Goal: Task Accomplishment & Management: Manage account settings

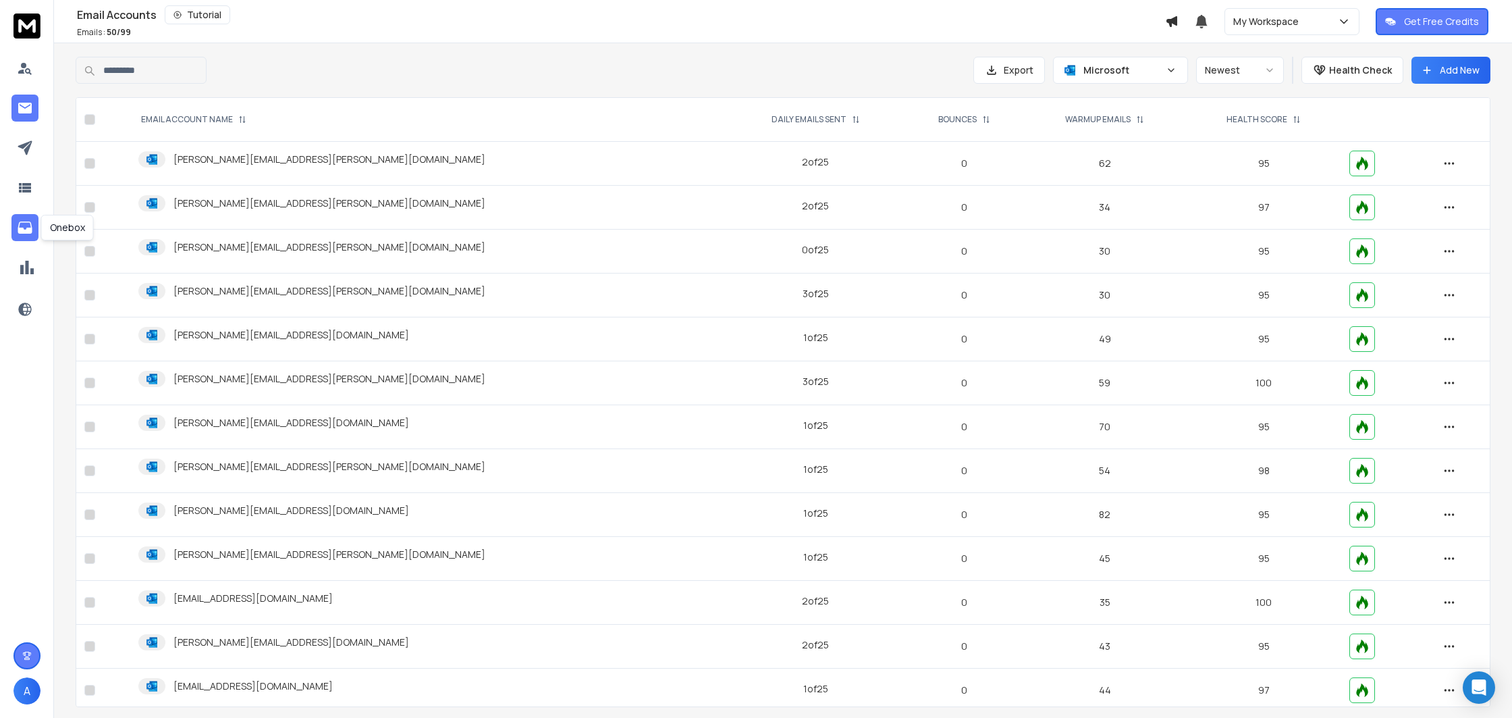
click at [21, 220] on icon at bounding box center [25, 227] width 16 height 16
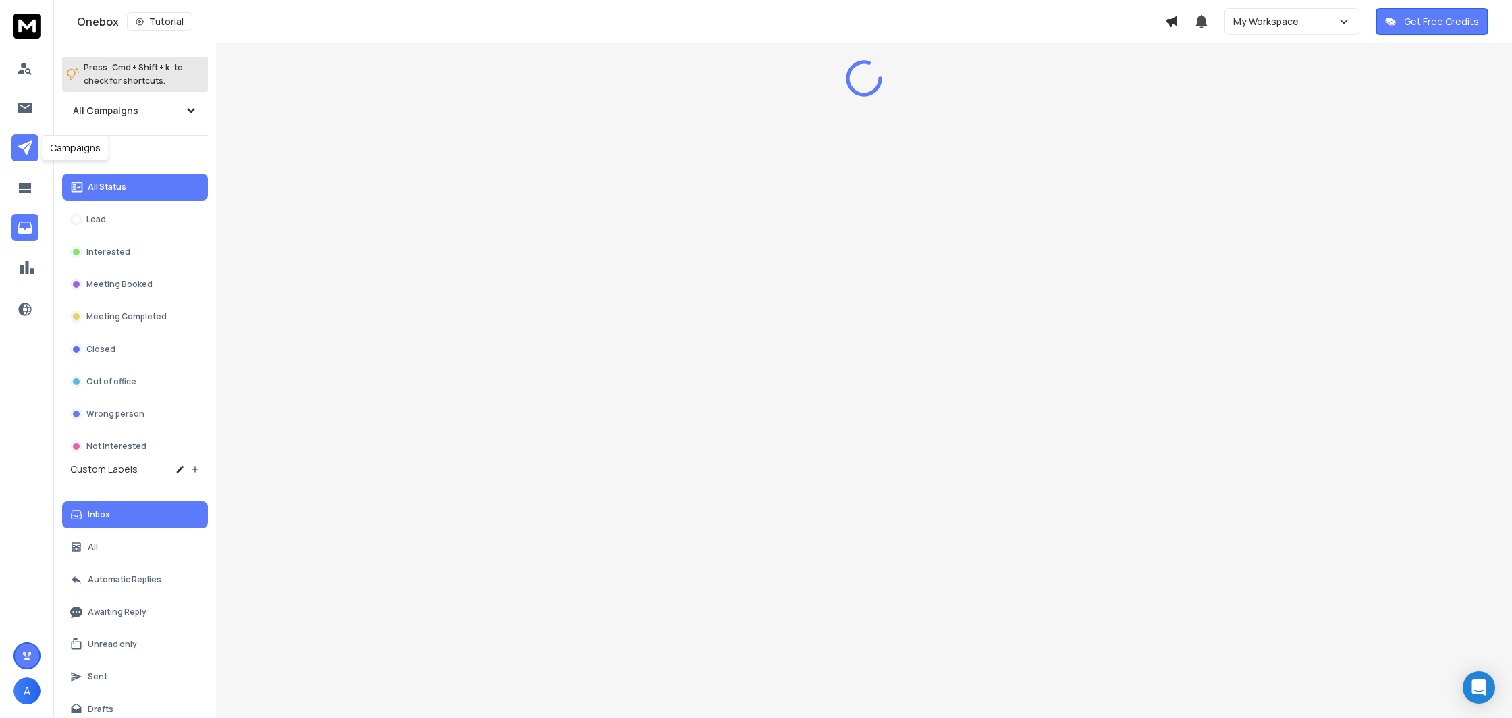
click at [24, 147] on icon at bounding box center [25, 148] width 16 height 16
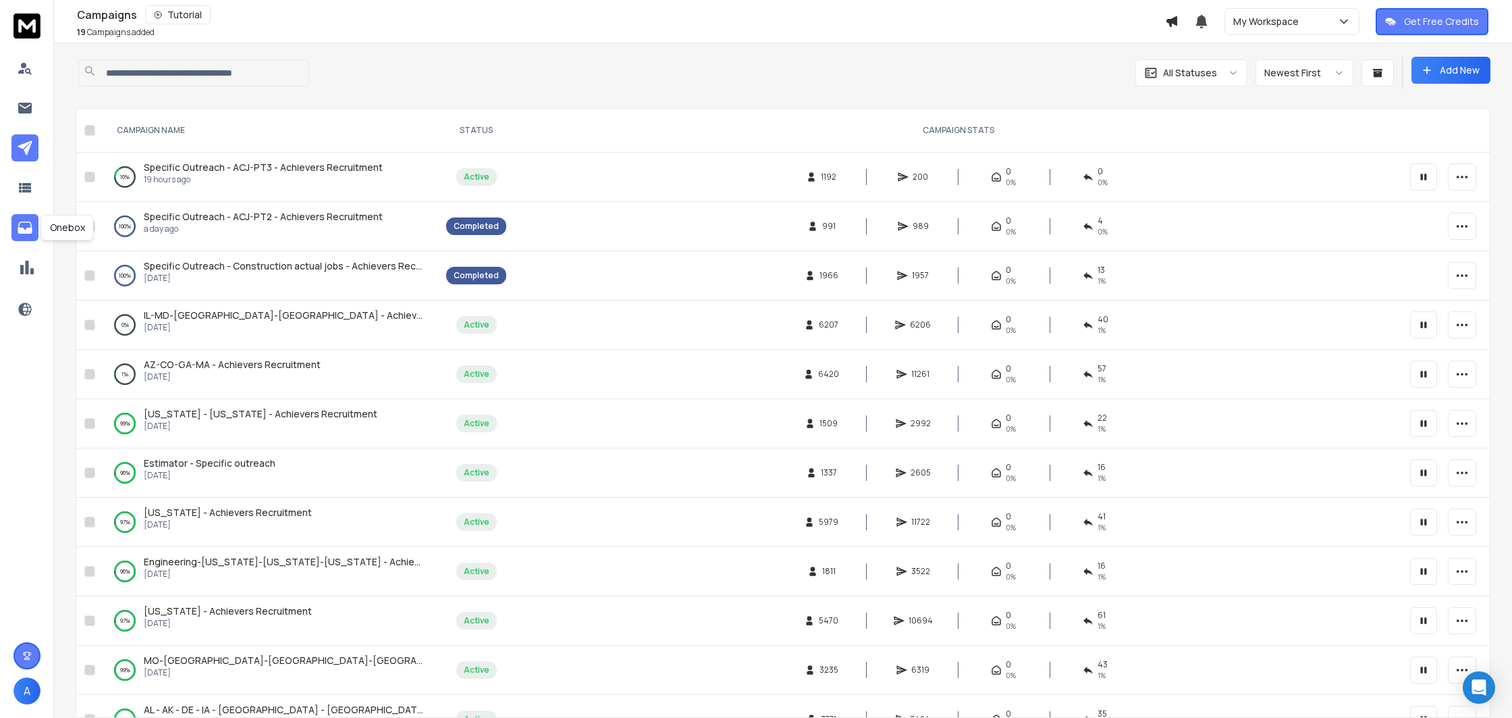
click at [19, 215] on link at bounding box center [24, 227] width 27 height 27
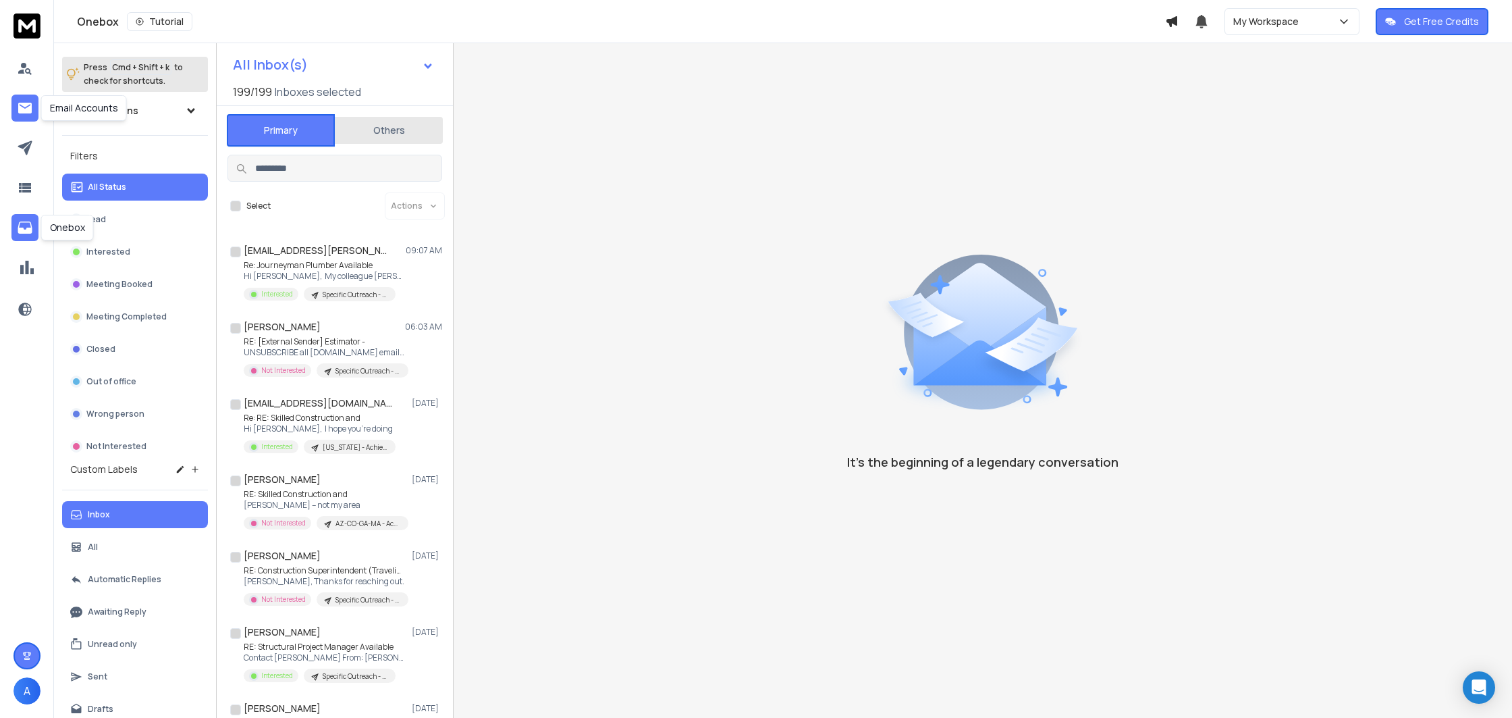
click at [26, 100] on icon at bounding box center [25, 108] width 16 height 16
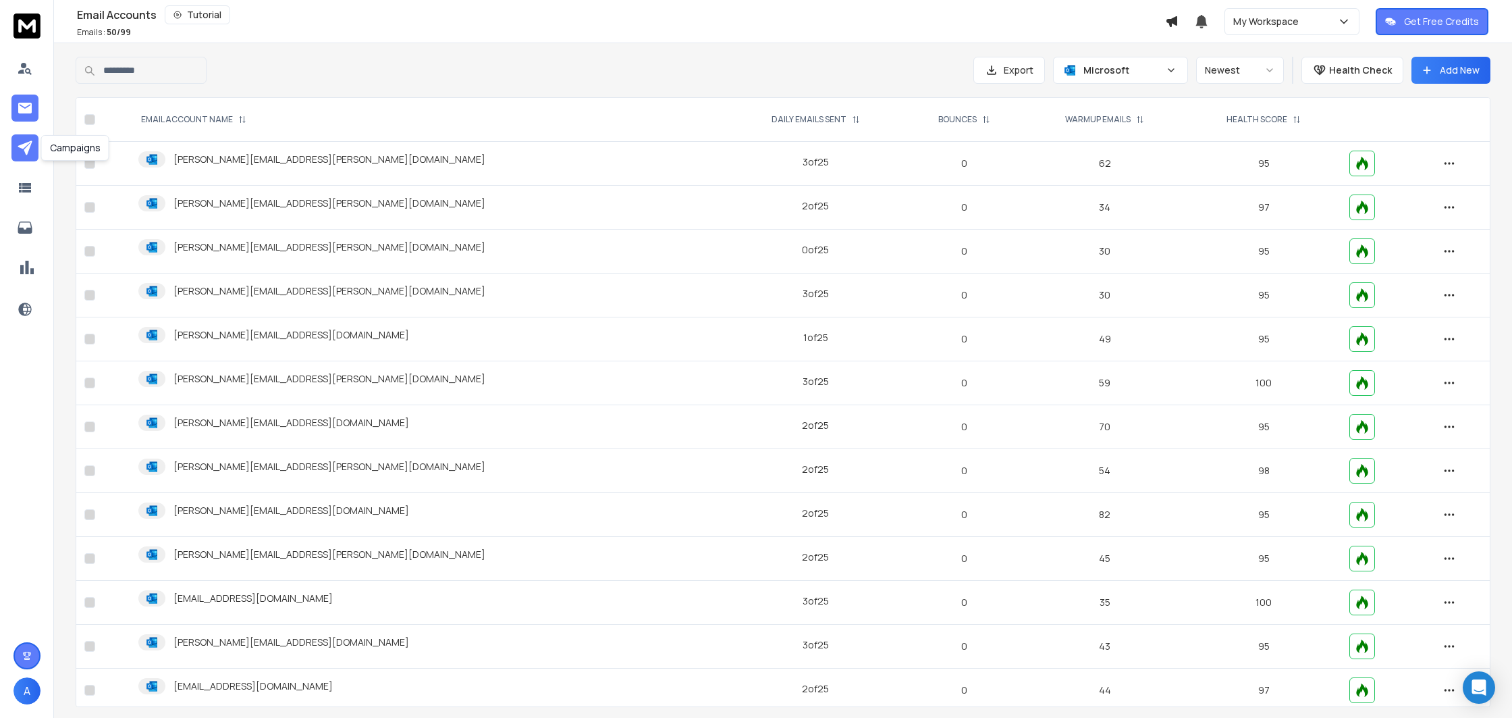
click at [31, 148] on icon at bounding box center [25, 148] width 16 height 16
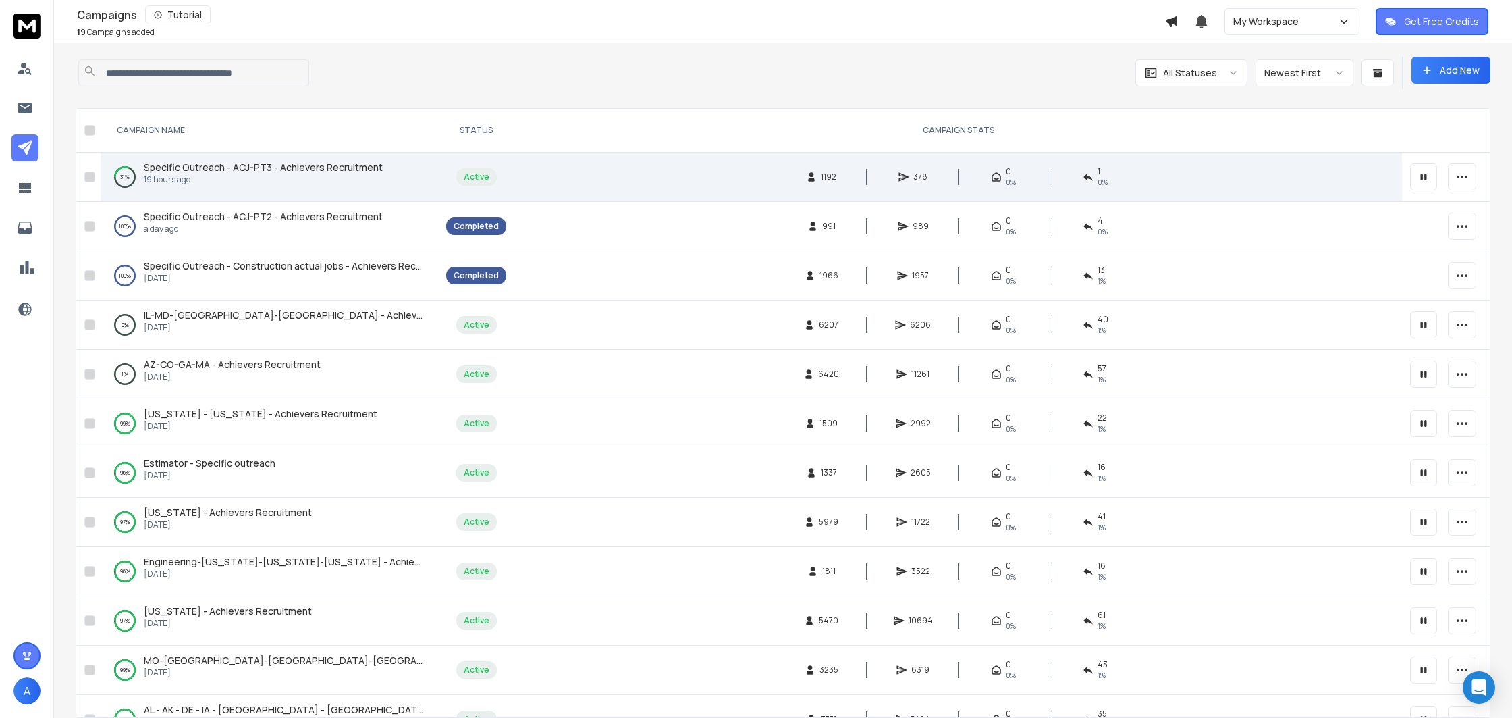
click at [669, 190] on td "1192 378 0 0% 1 0 %" at bounding box center [958, 177] width 888 height 49
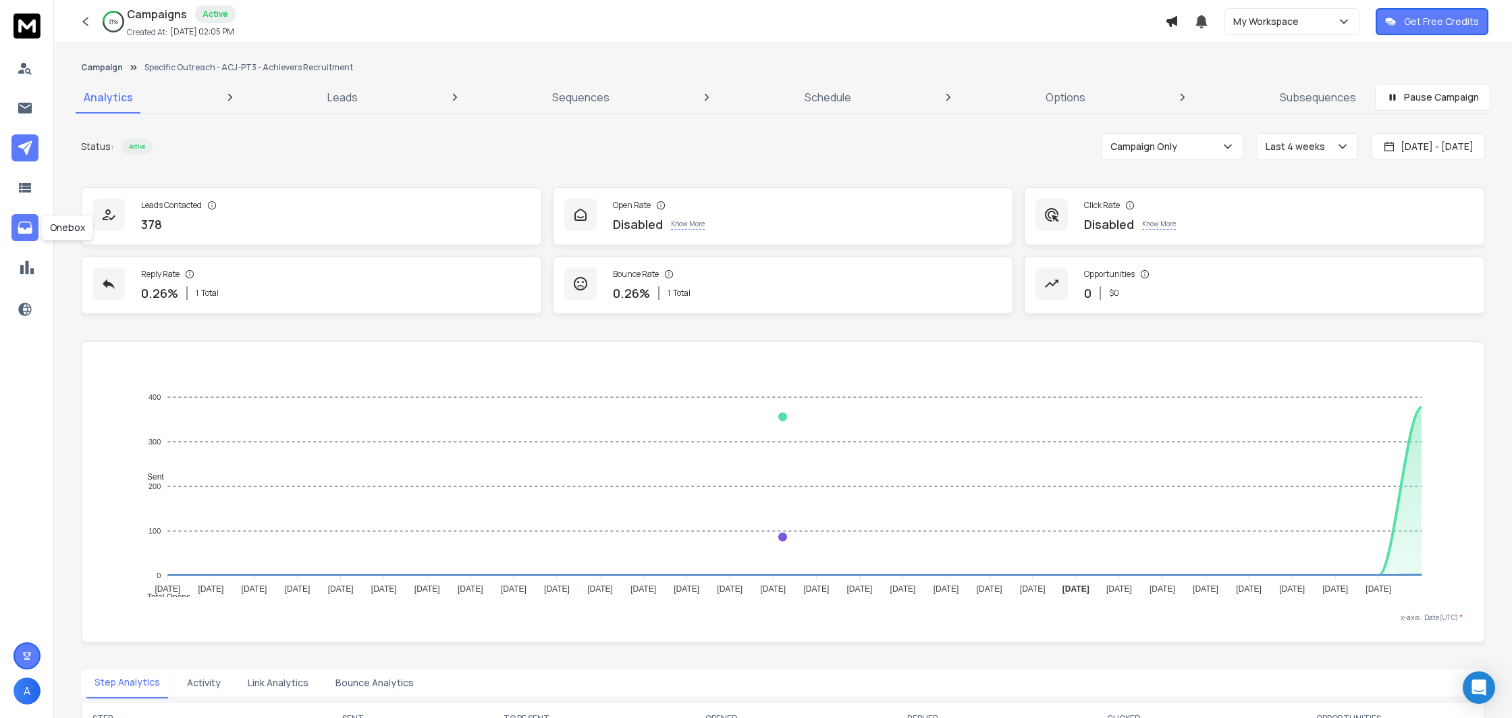
click at [30, 228] on icon at bounding box center [25, 227] width 14 height 12
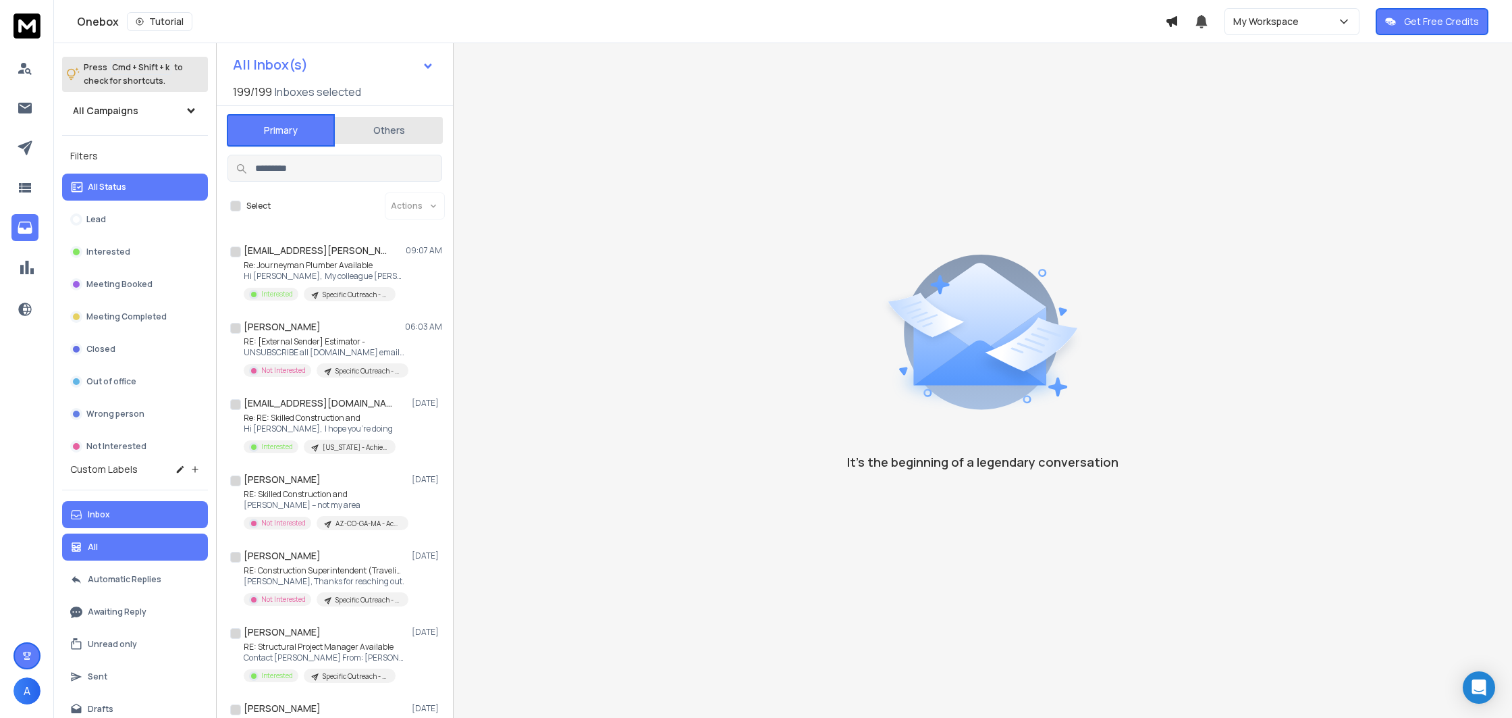
click at [145, 549] on button "All" at bounding box center [135, 546] width 146 height 27
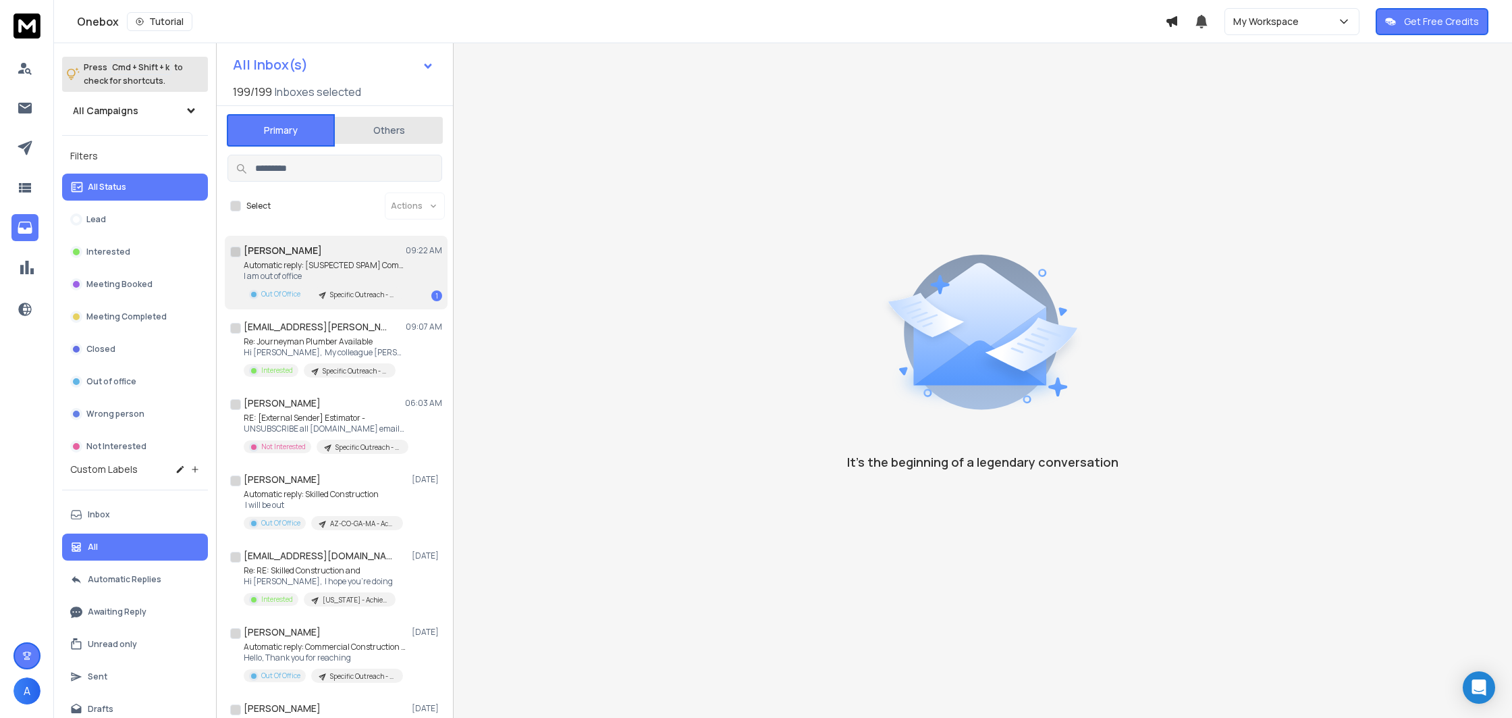
click at [385, 270] on p "Automatic reply: [SUSPECTED SPAM] Commercial" at bounding box center [325, 265] width 162 height 11
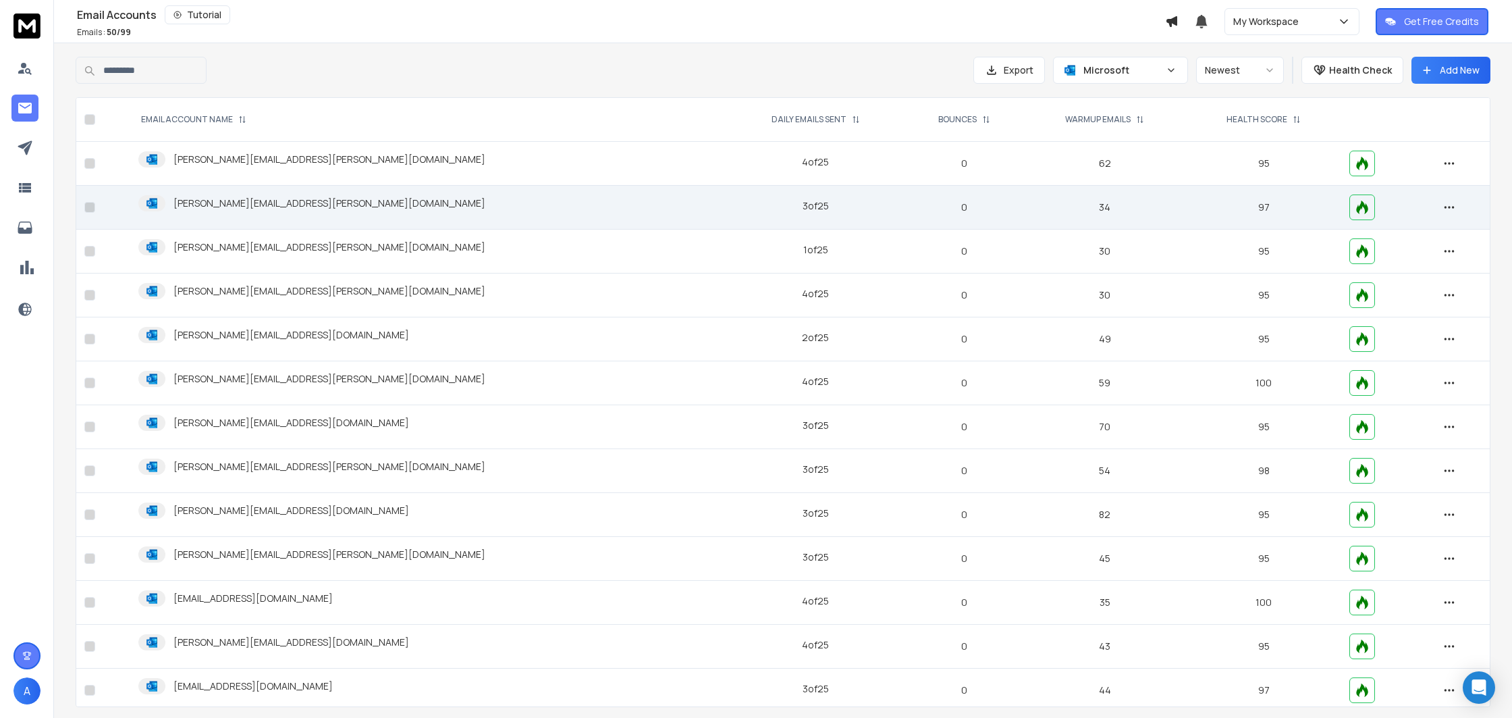
scroll to position [3, 0]
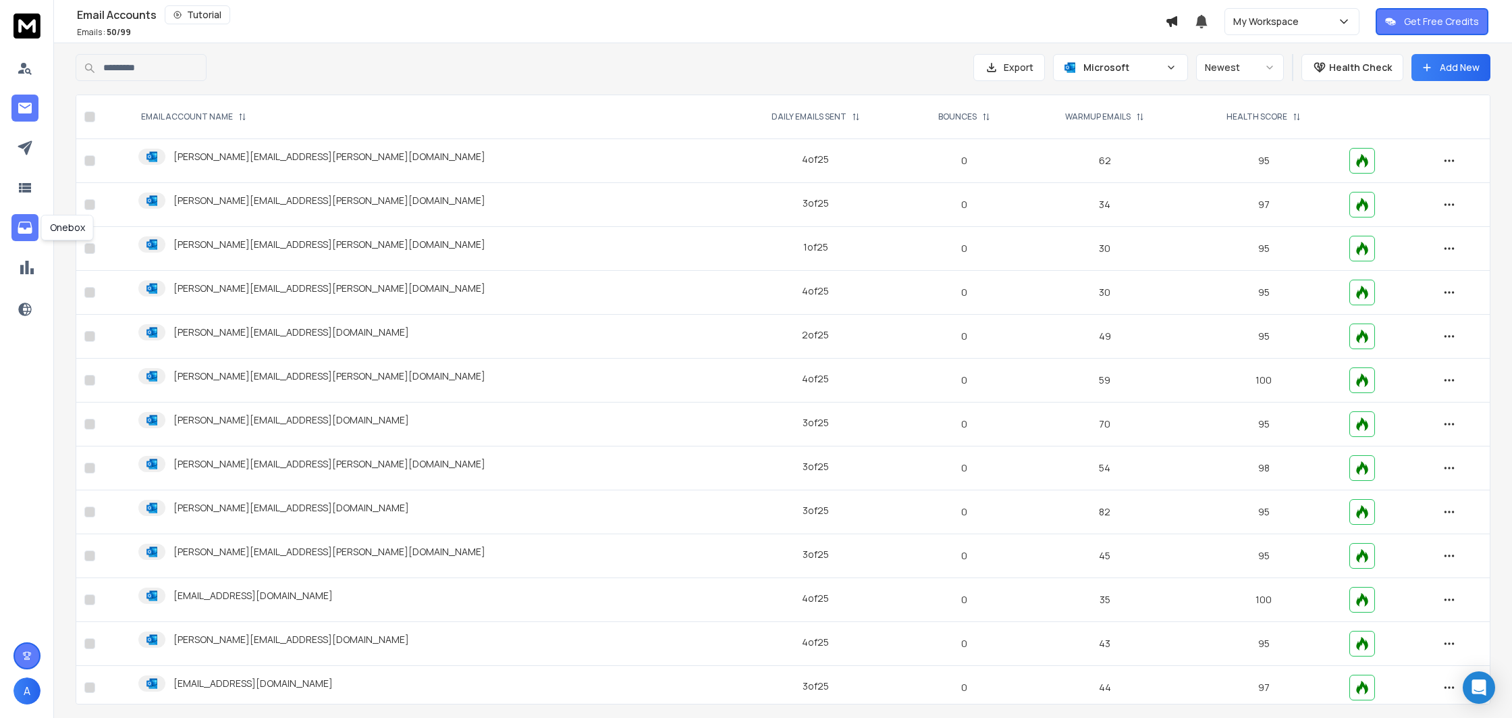
click at [30, 223] on icon at bounding box center [25, 227] width 14 height 12
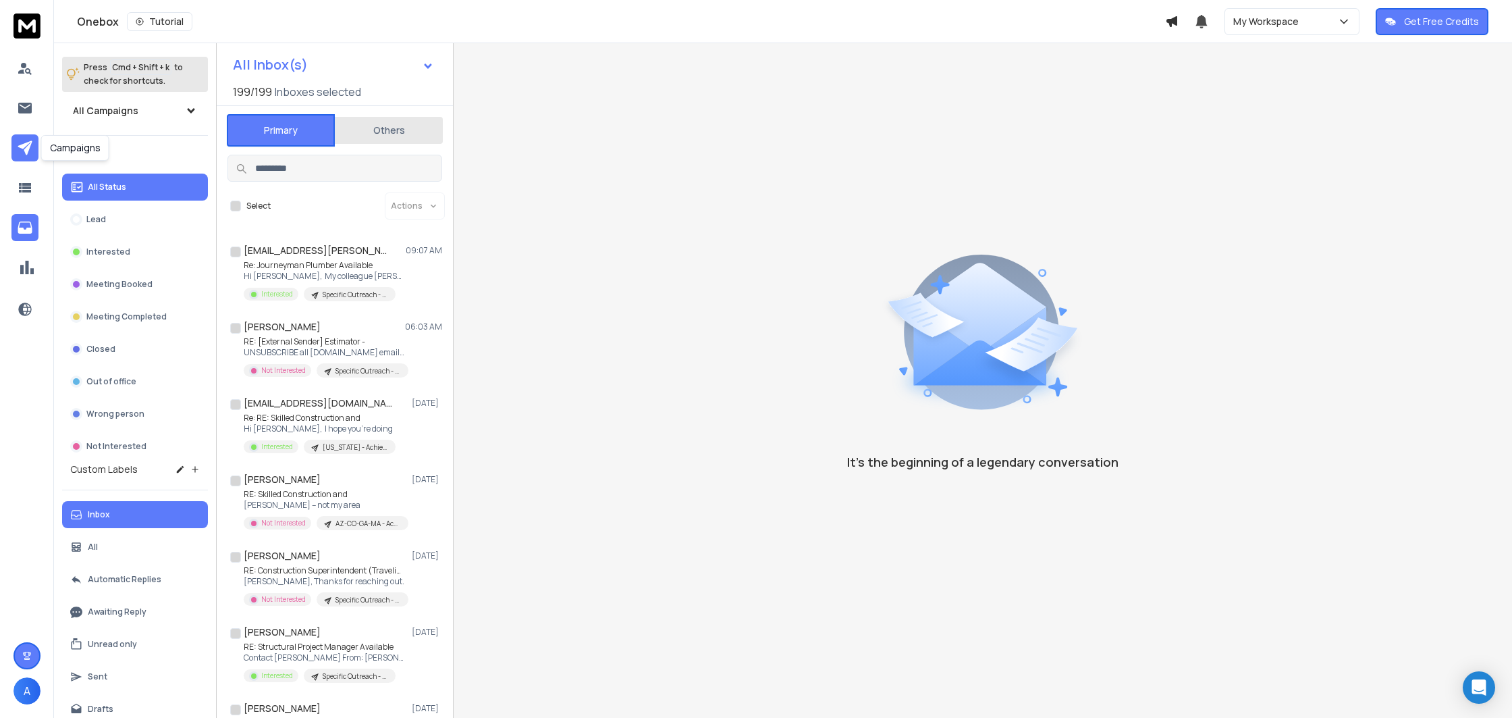
click at [18, 140] on icon at bounding box center [25, 148] width 16 height 16
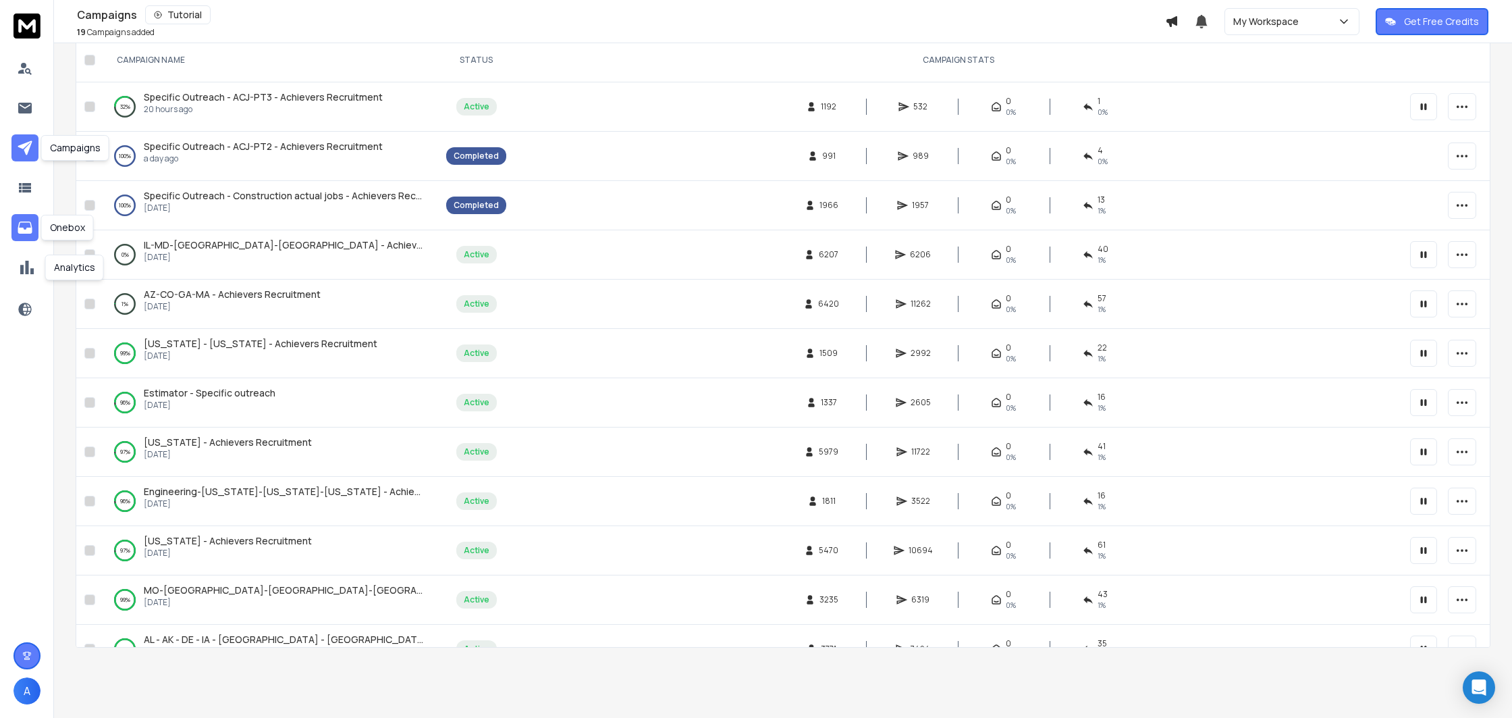
click at [23, 223] on icon at bounding box center [25, 227] width 16 height 16
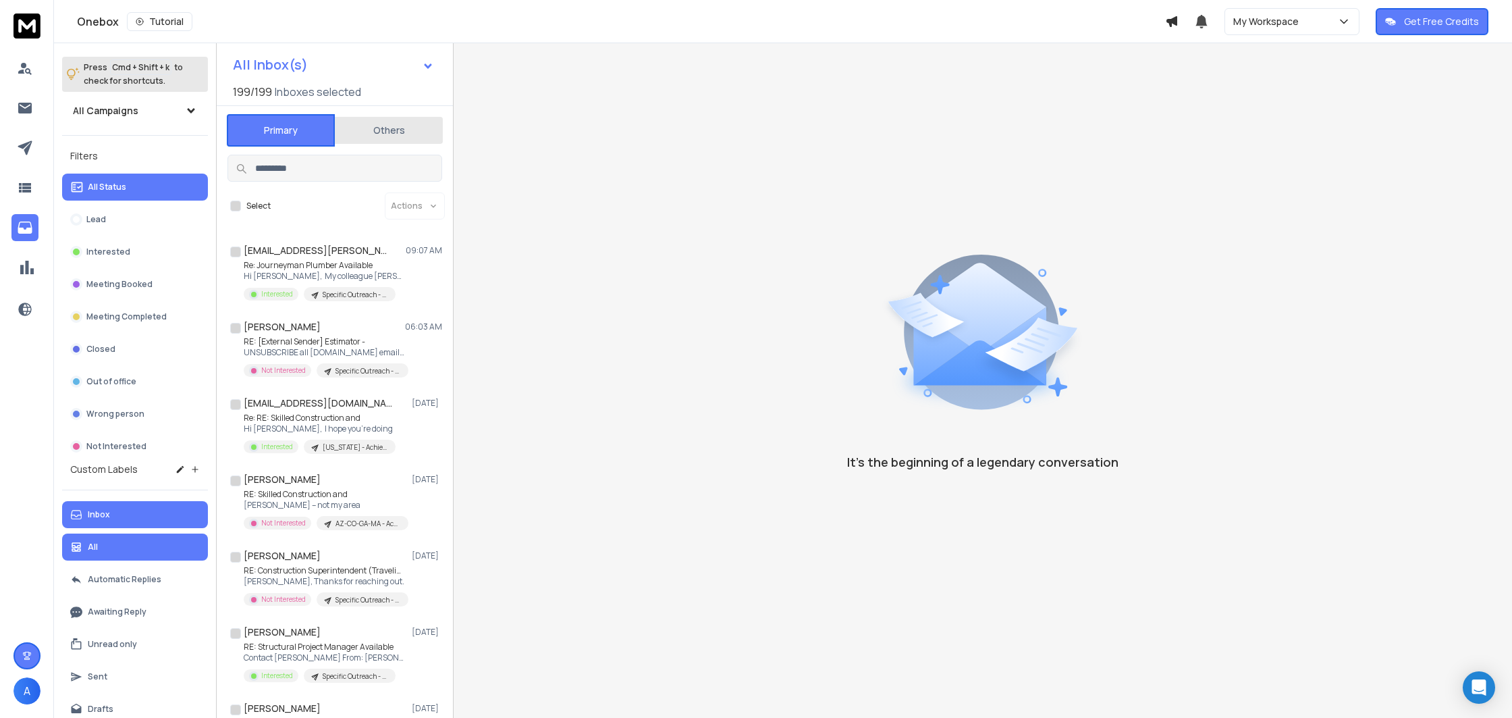
click at [90, 544] on p "All" at bounding box center [93, 547] width 10 height 11
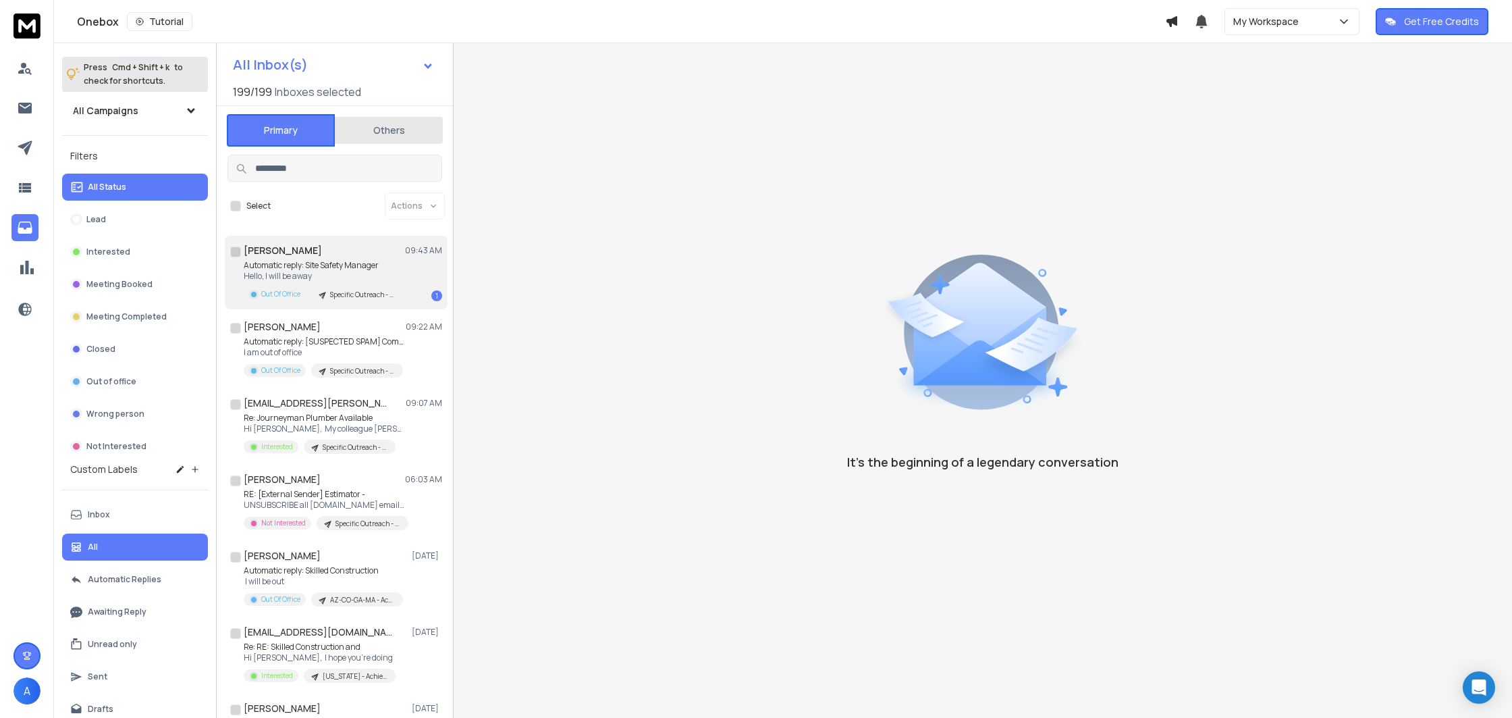
click at [377, 263] on p "Automatic reply: Site Safety Manager" at bounding box center [323, 265] width 159 height 11
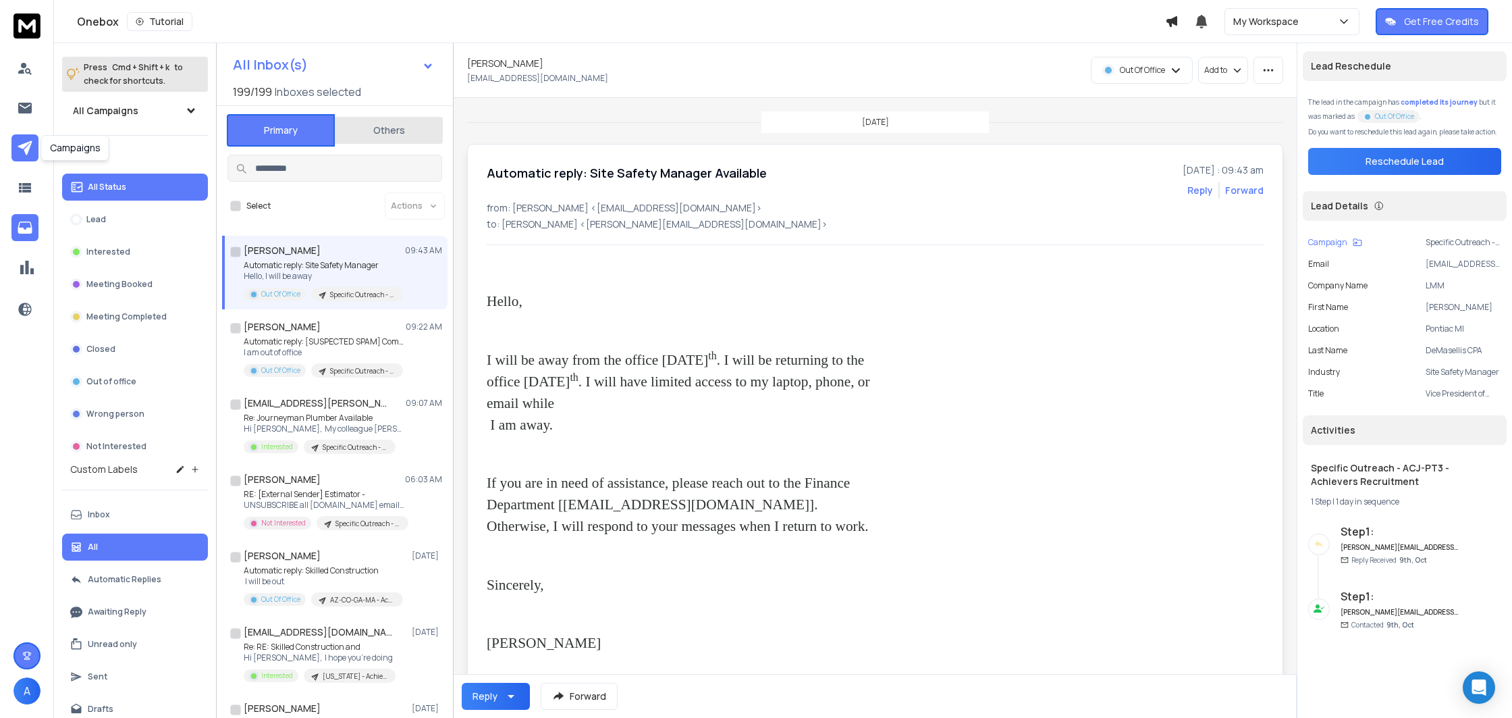
click at [29, 155] on icon at bounding box center [25, 148] width 16 height 16
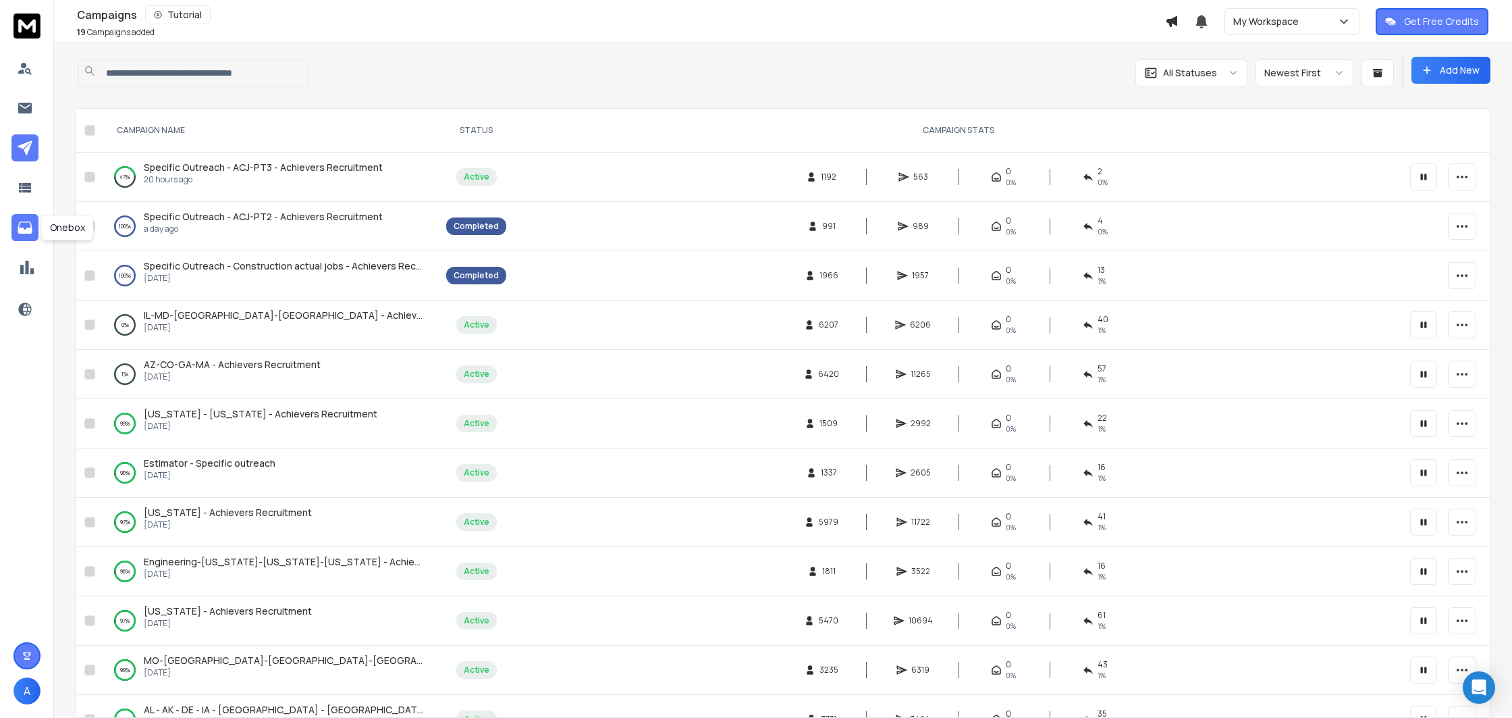
click at [32, 226] on link at bounding box center [24, 227] width 27 height 27
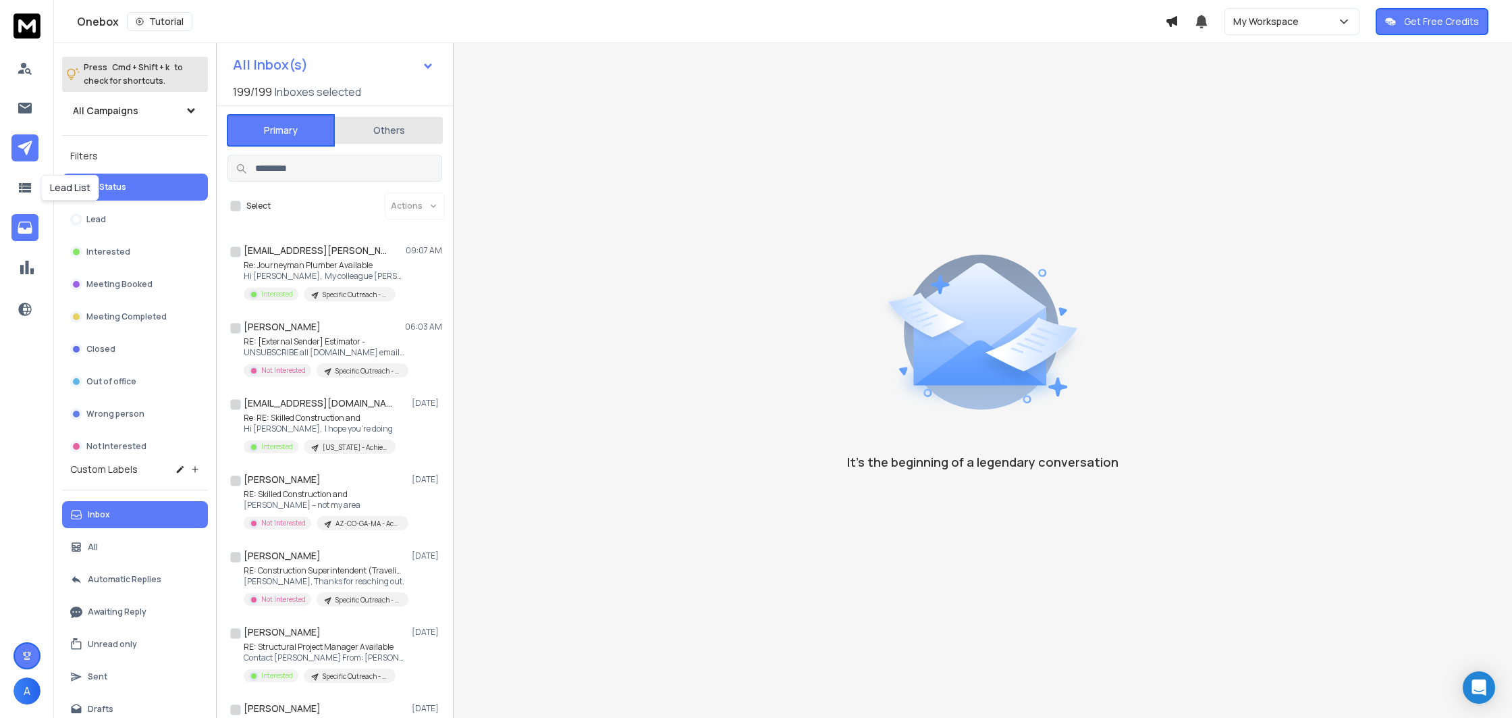
click at [17, 152] on icon at bounding box center [25, 148] width 16 height 16
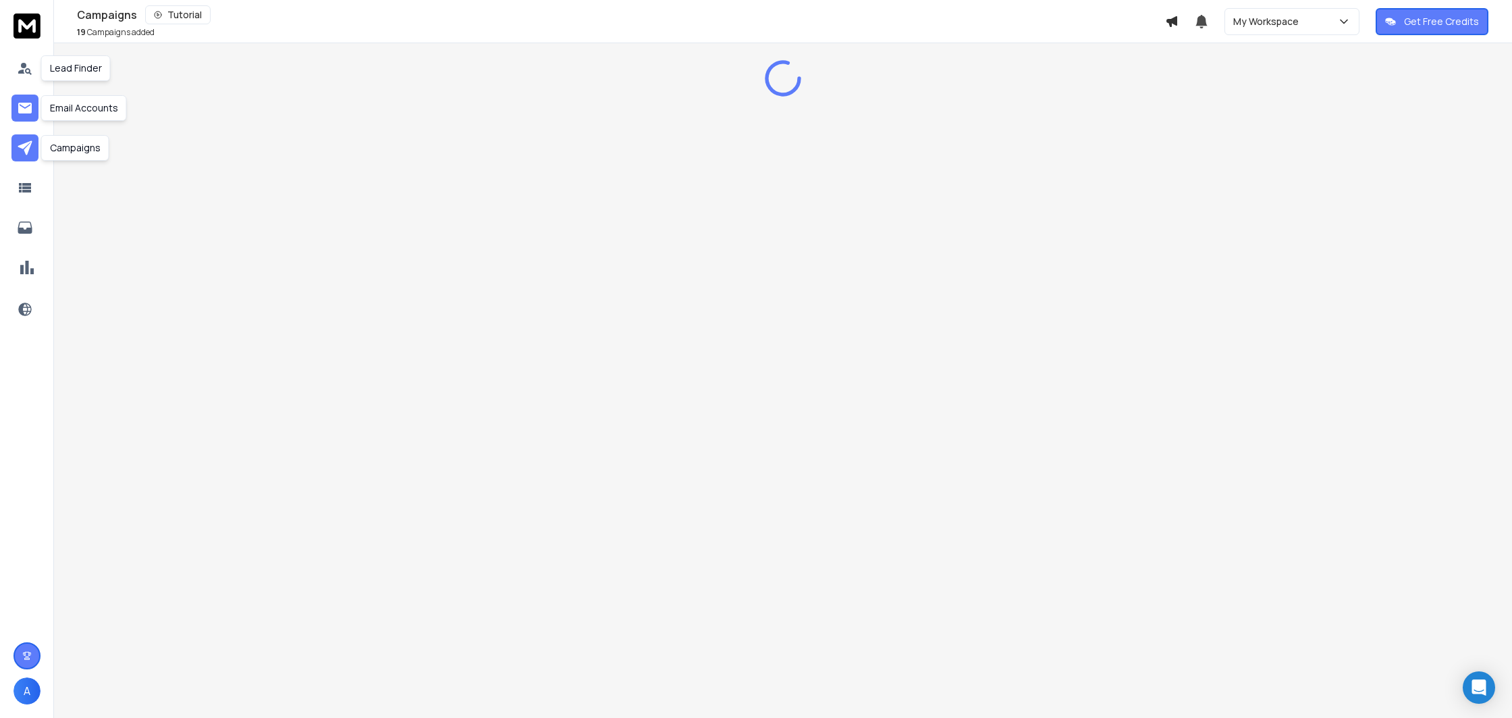
click at [32, 101] on icon at bounding box center [25, 108] width 16 height 16
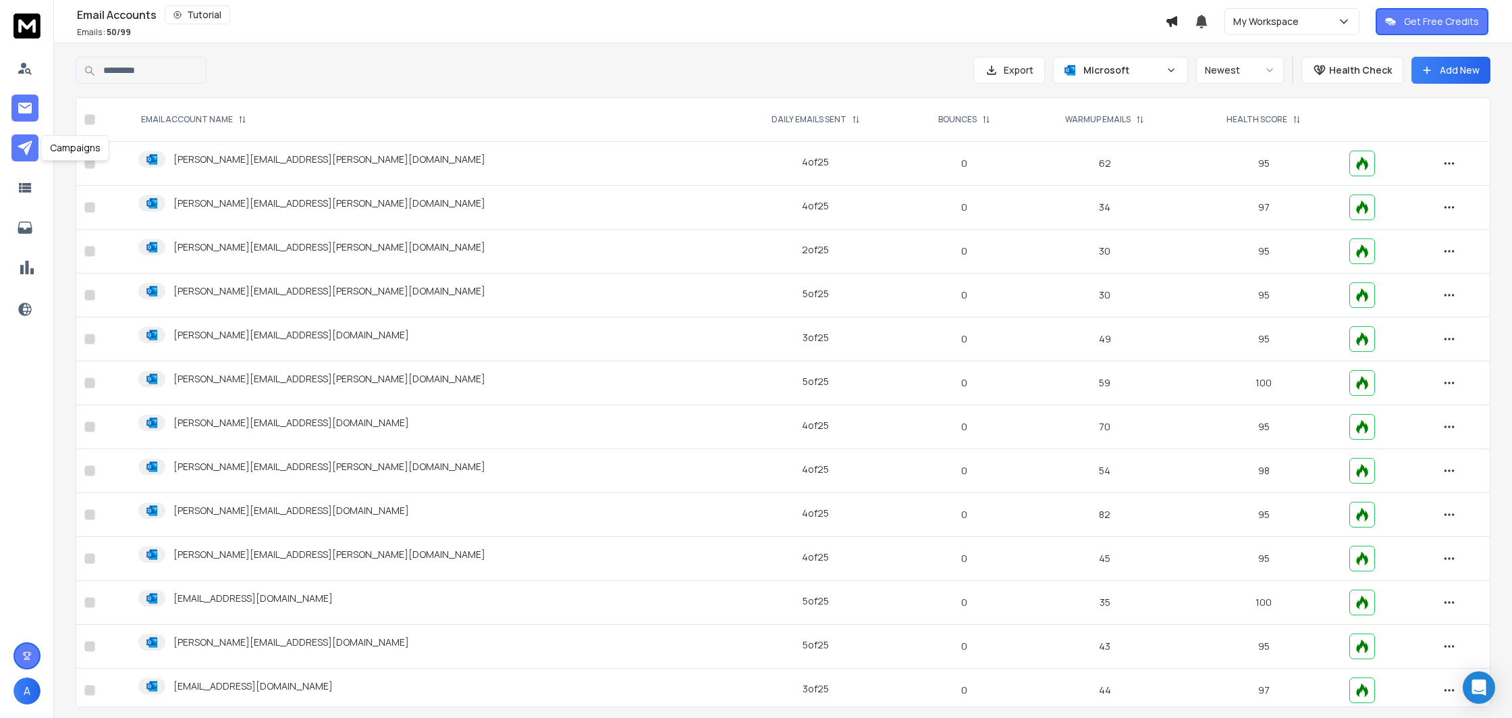
click at [28, 145] on icon at bounding box center [25, 148] width 14 height 14
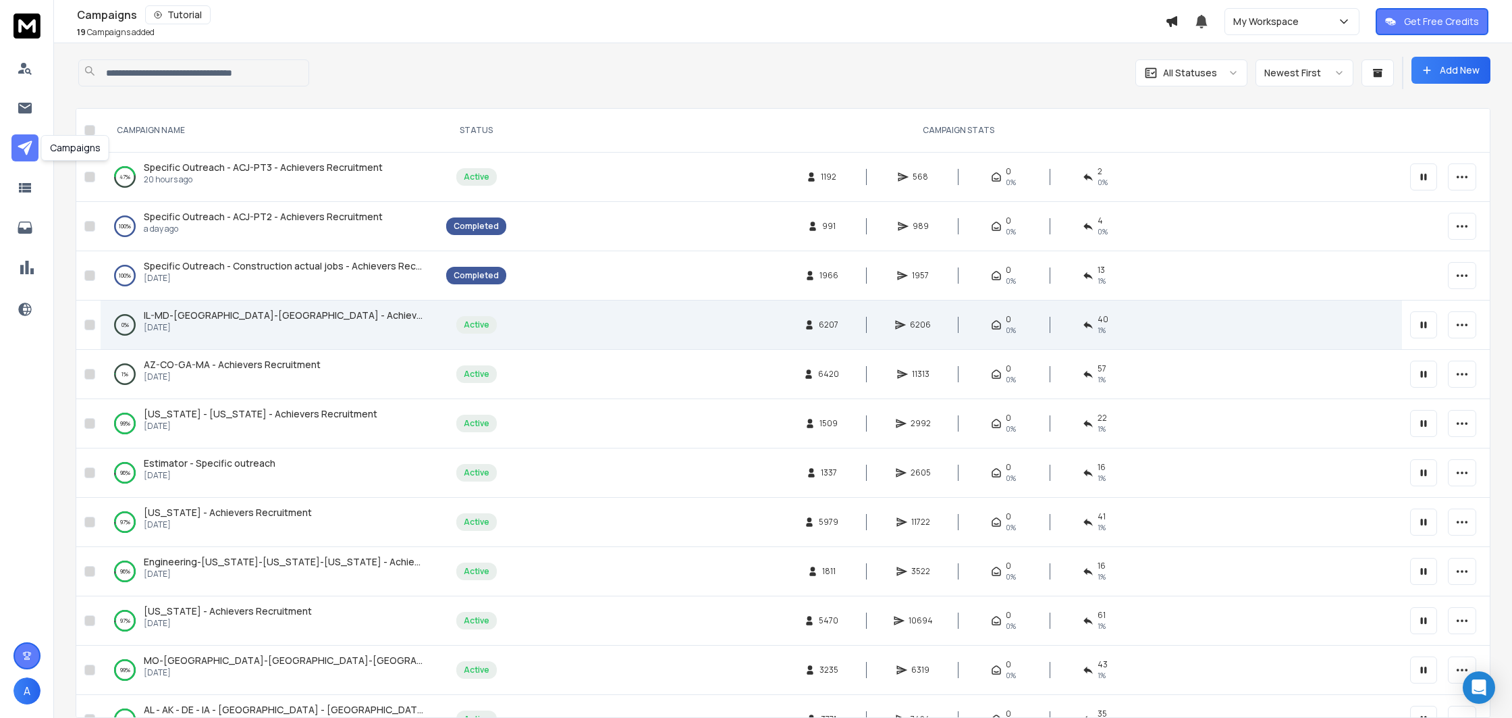
click at [410, 323] on div "0 % IL-MD-NY-VA - Achievers Recruitment 9 days ago" at bounding box center [269, 325] width 311 height 32
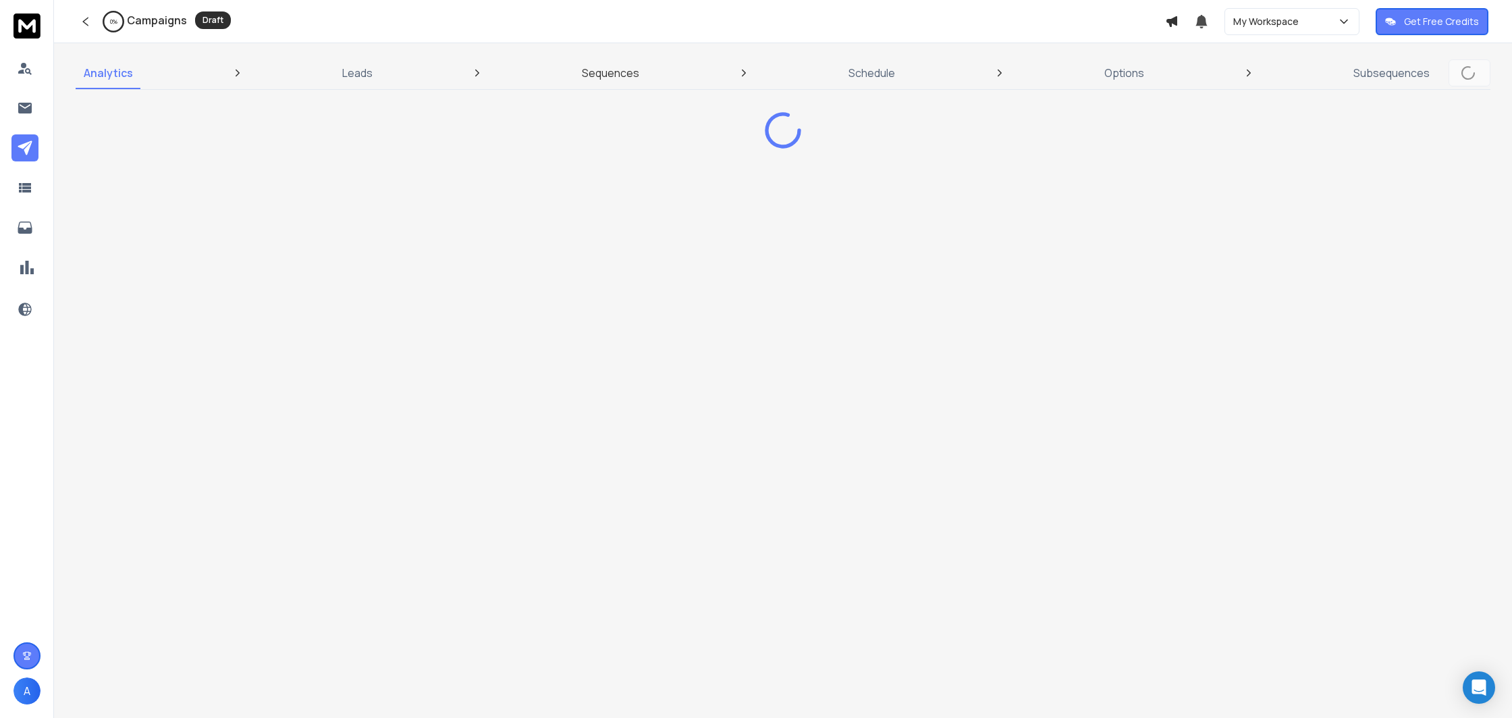
click at [635, 80] on p "Sequences" at bounding box center [610, 73] width 57 height 16
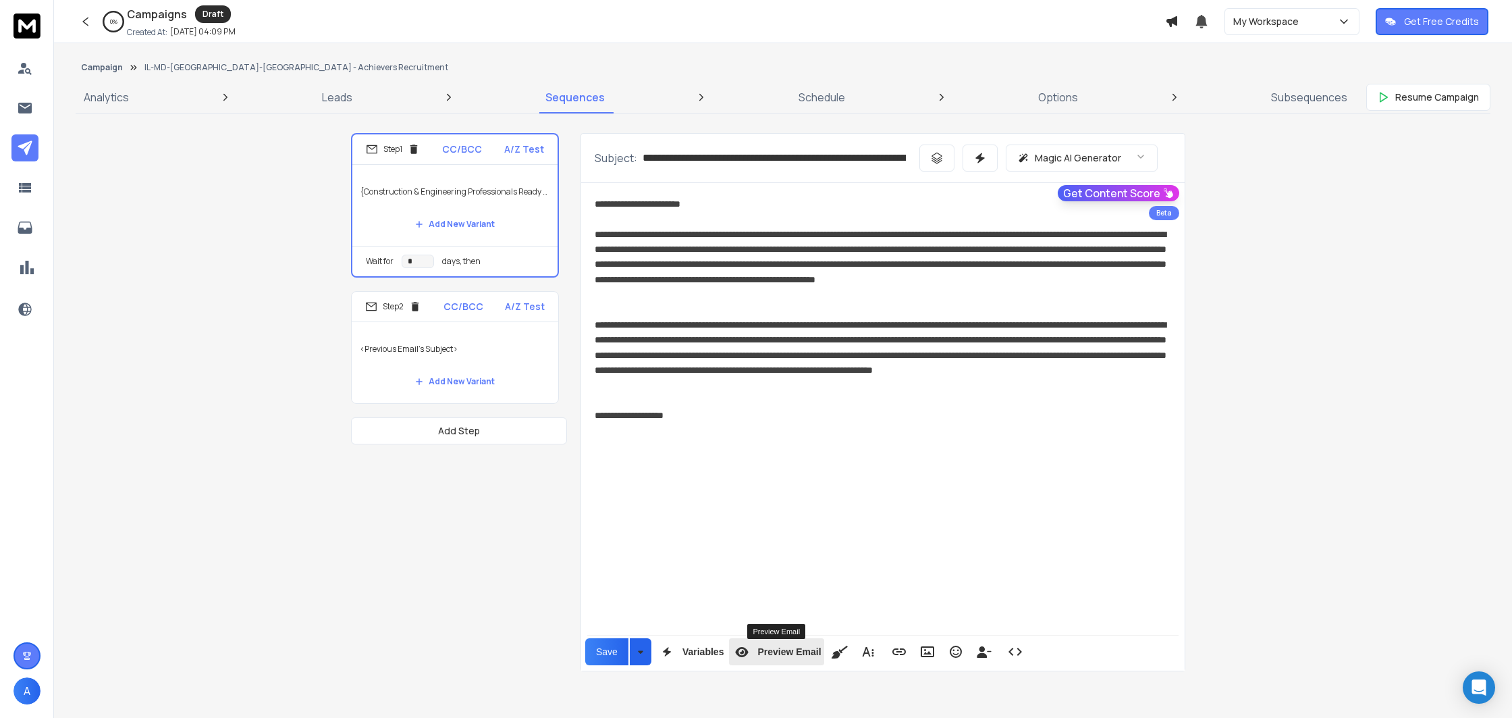
click at [787, 658] on div "Preview Email" at bounding box center [776, 652] width 95 height 22
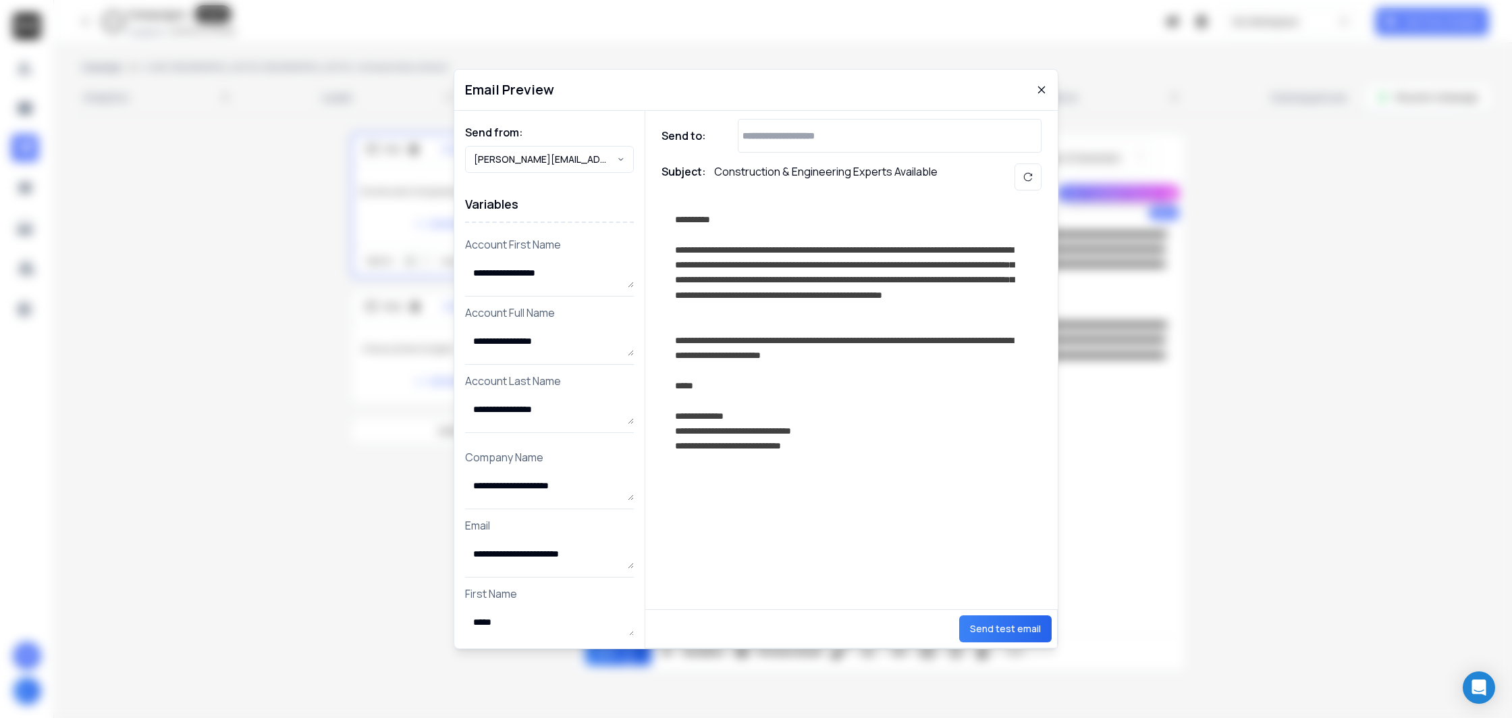
click at [1148, 469] on div "**********" at bounding box center [756, 358] width 1512 height 607
click at [1038, 91] on icon at bounding box center [1041, 89] width 11 height 11
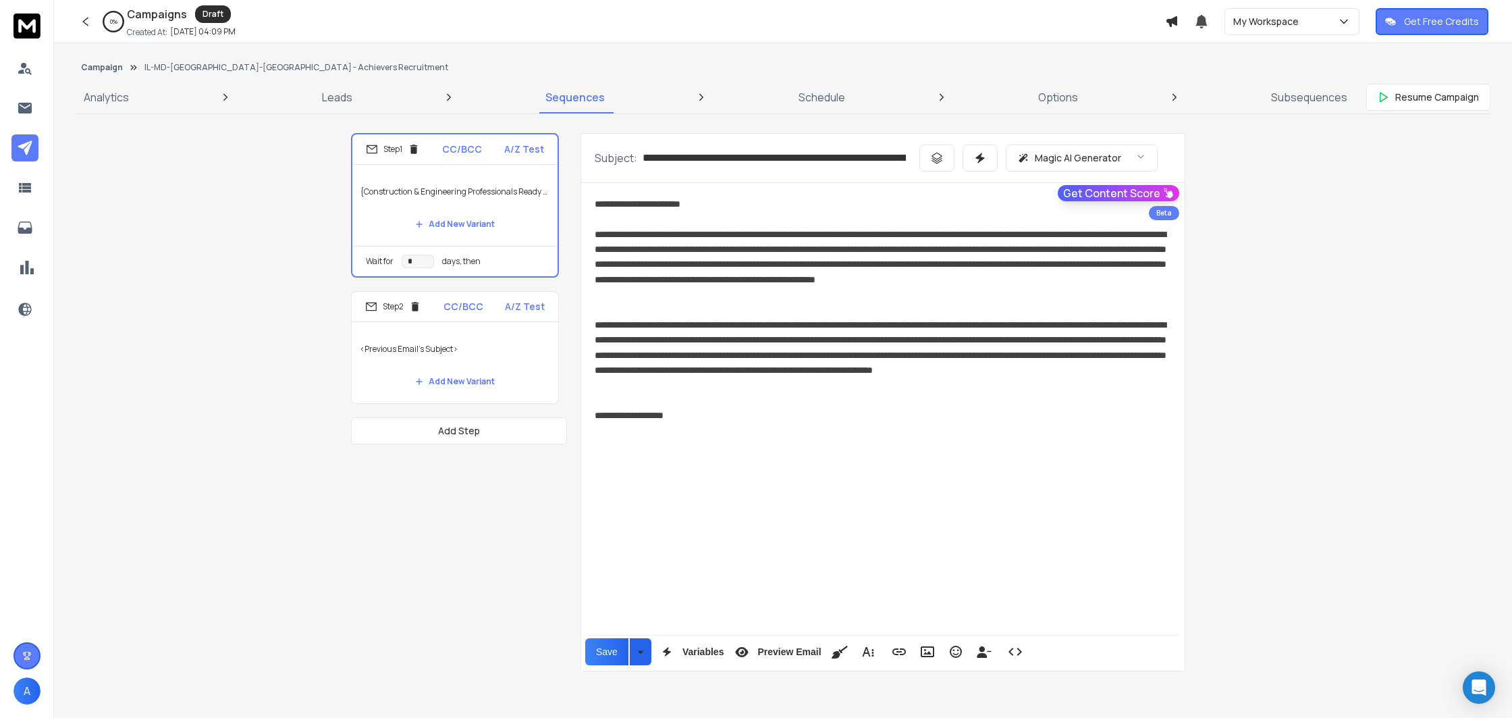
click at [388, 352] on p "<Previous Email's Subject>" at bounding box center [455, 349] width 190 height 38
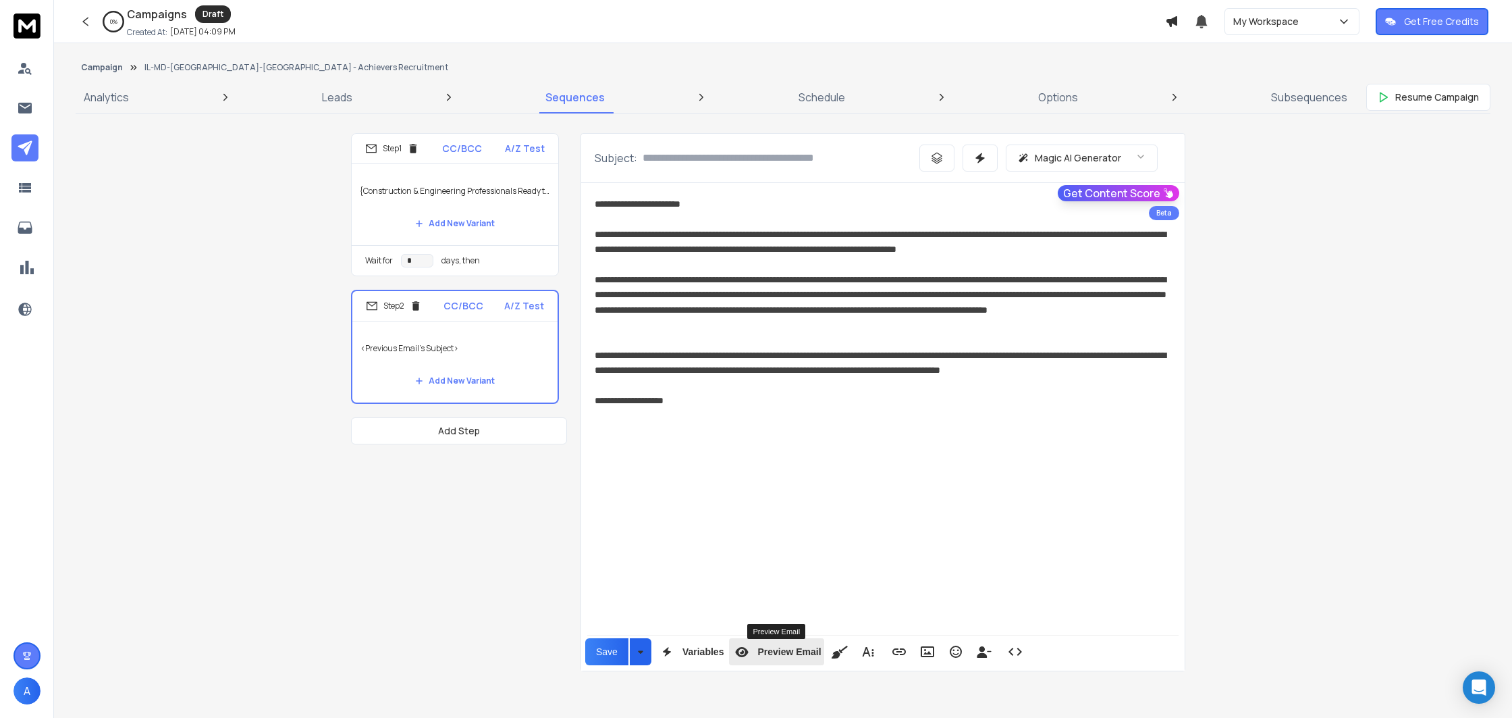
click at [791, 641] on div "Preview Email" at bounding box center [776, 652] width 95 height 22
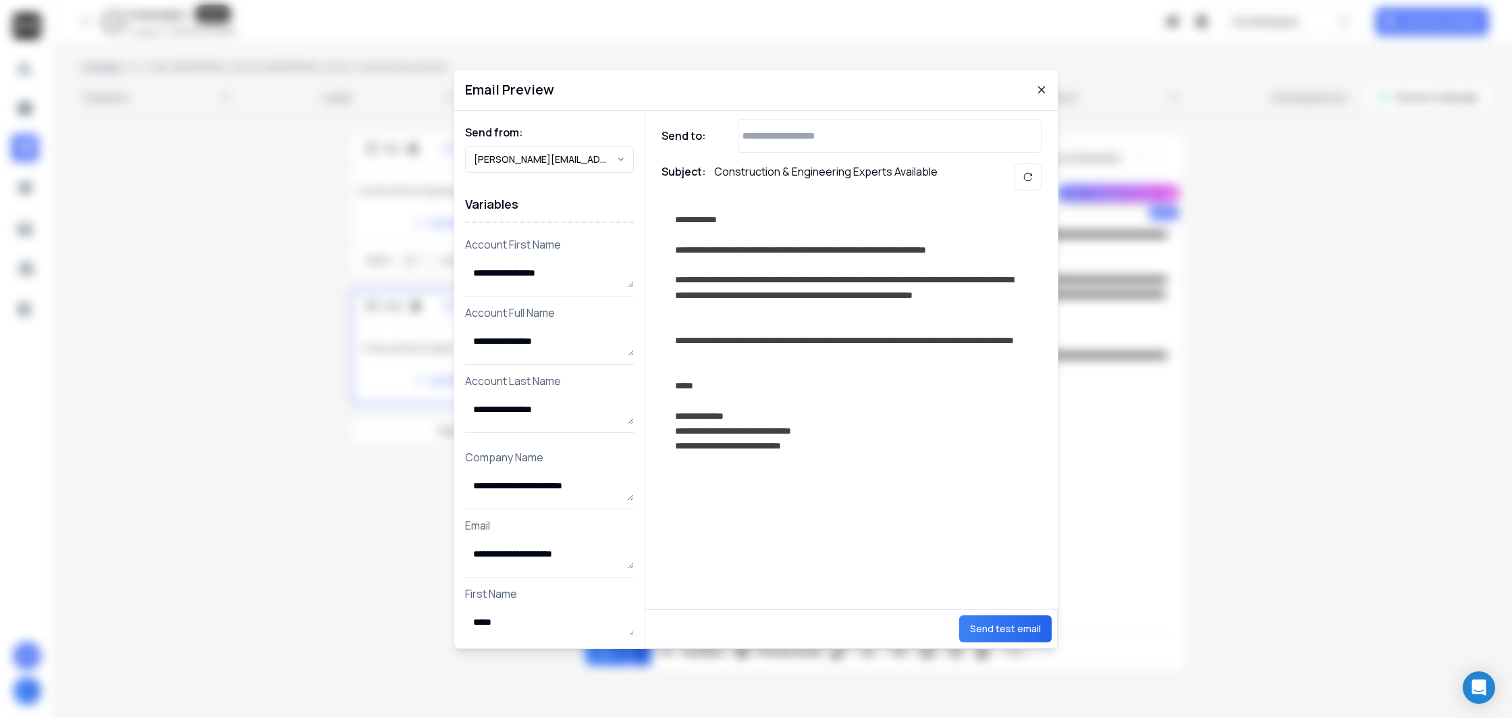
click at [1037, 90] on icon at bounding box center [1041, 89] width 11 height 11
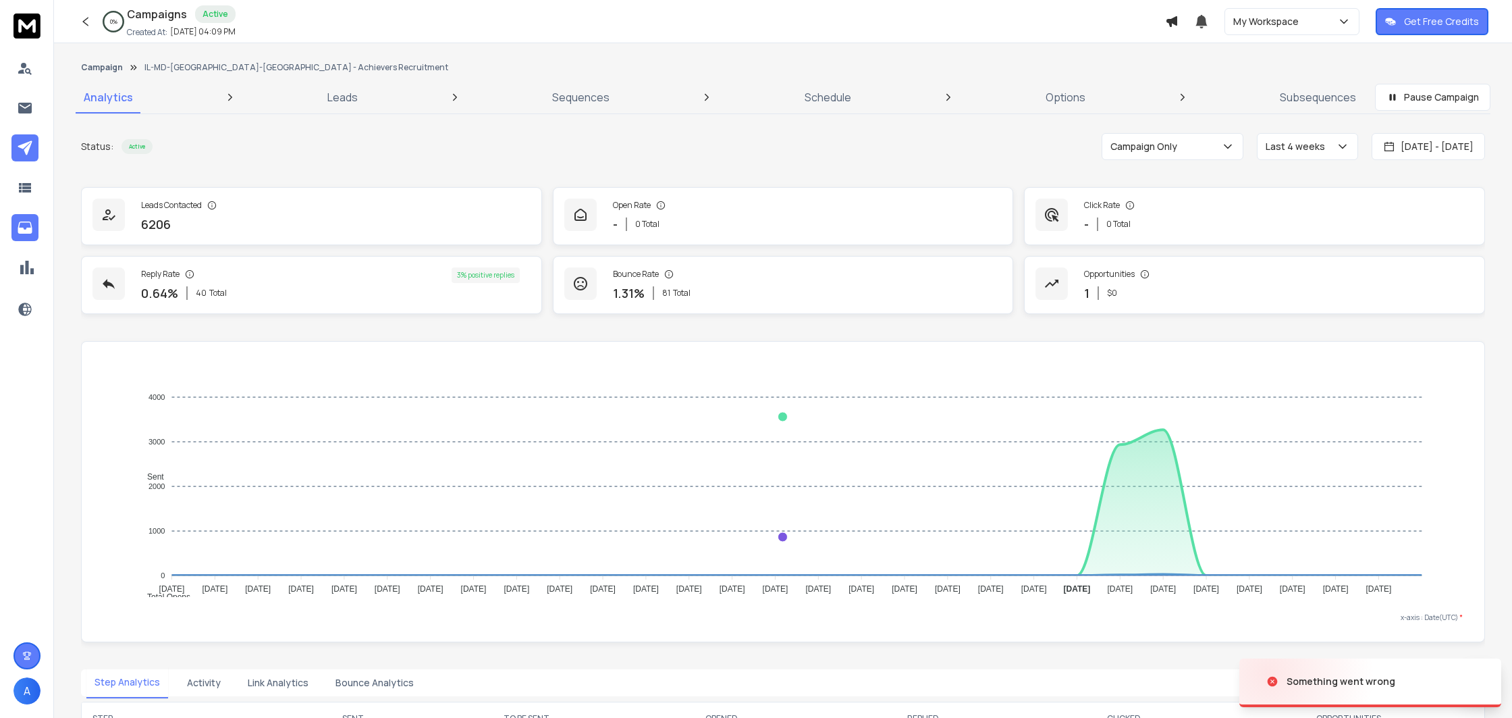
scroll to position [1, 0]
click at [22, 223] on icon at bounding box center [25, 227] width 16 height 16
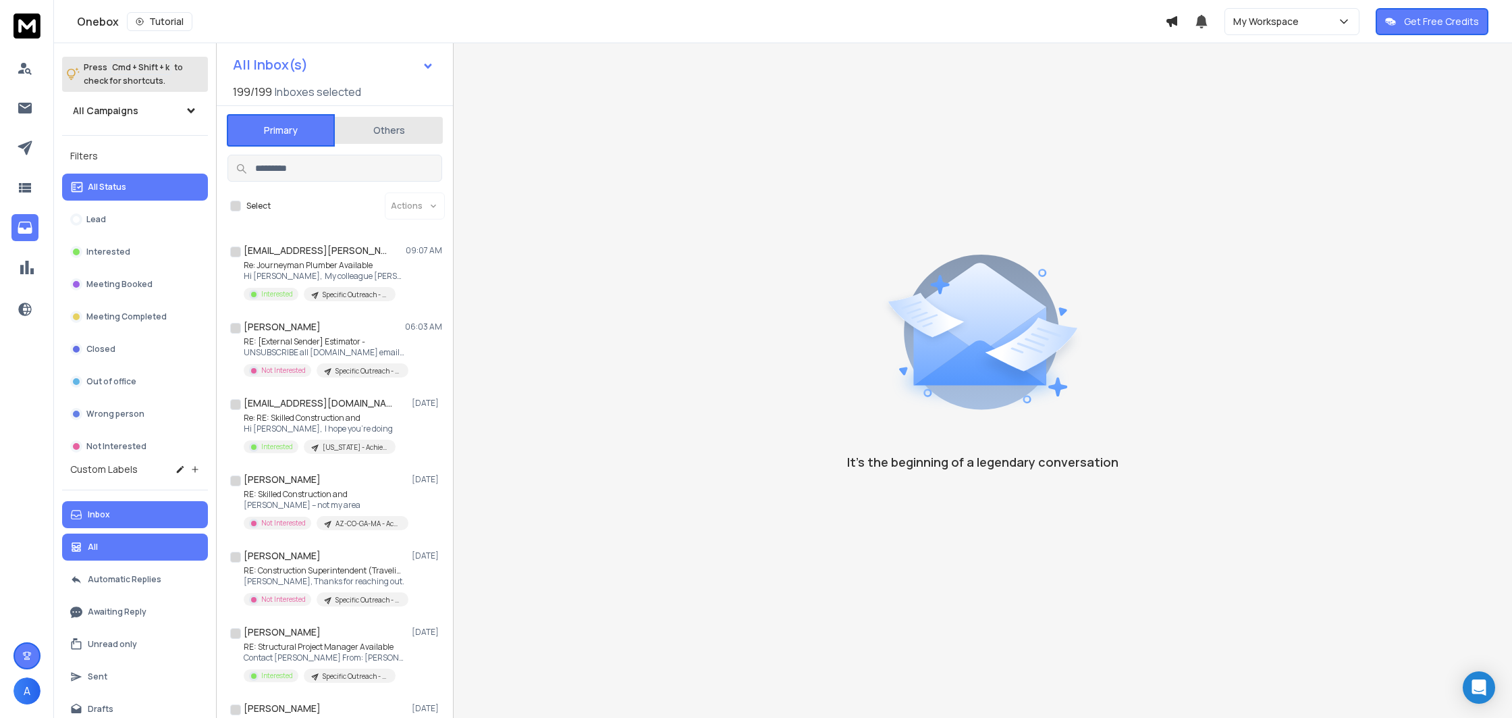
click at [136, 551] on button "All" at bounding box center [135, 546] width 146 height 27
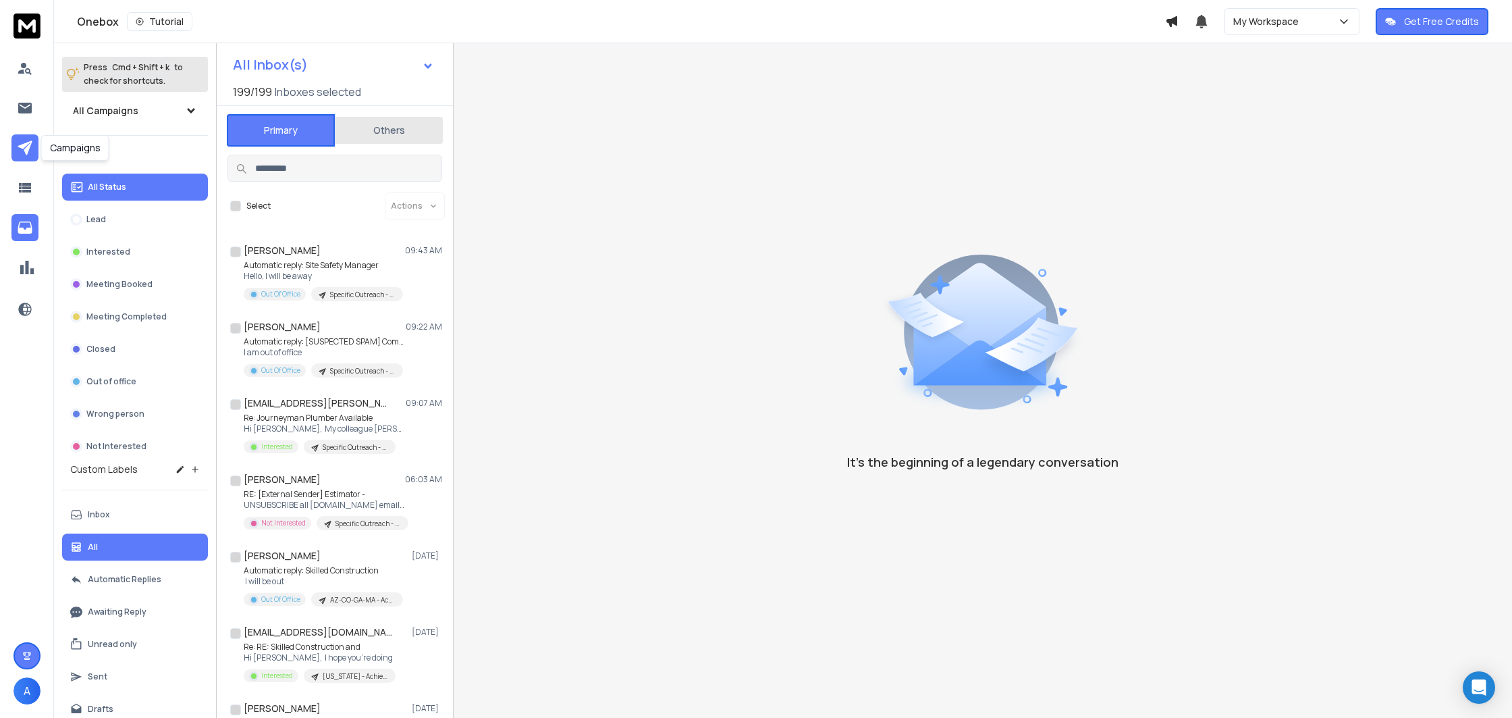
click at [25, 146] on icon at bounding box center [25, 148] width 14 height 14
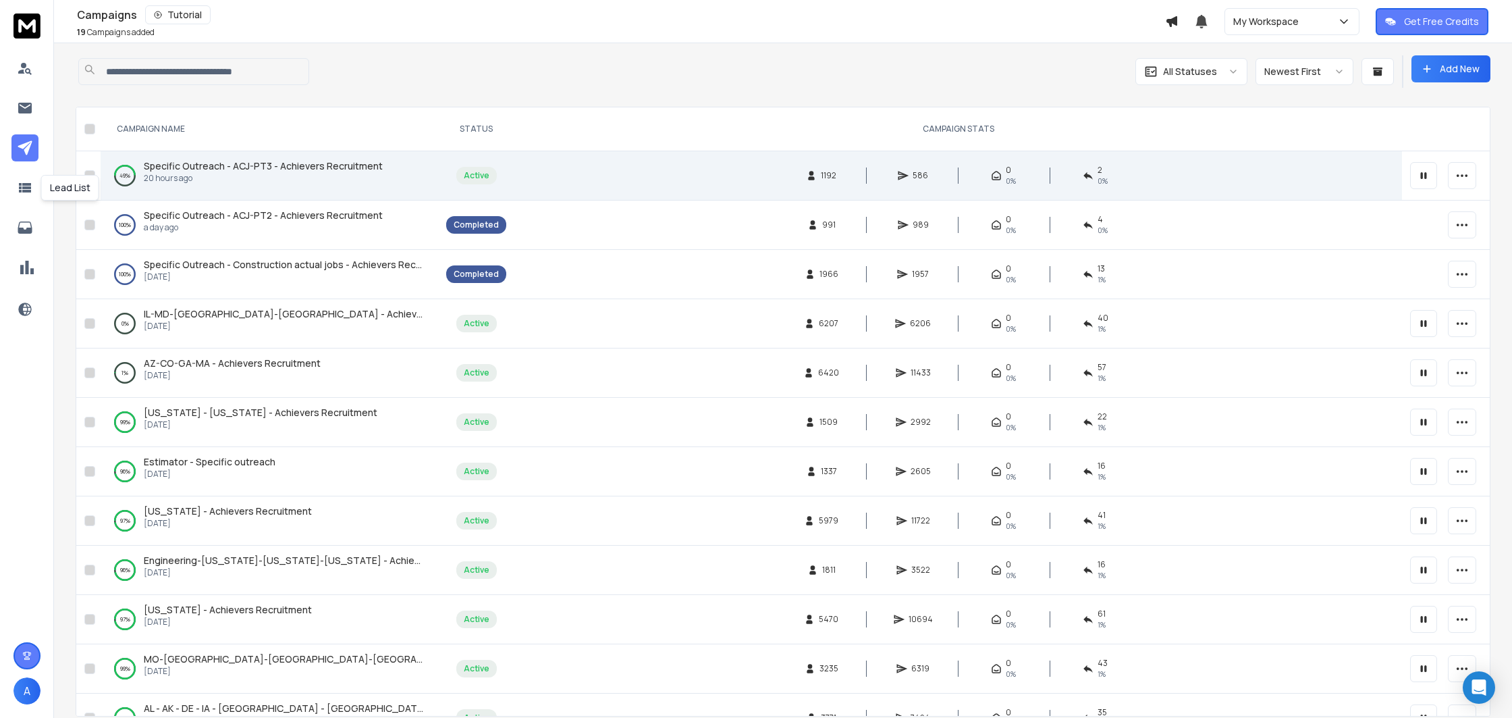
scroll to position [2, 0]
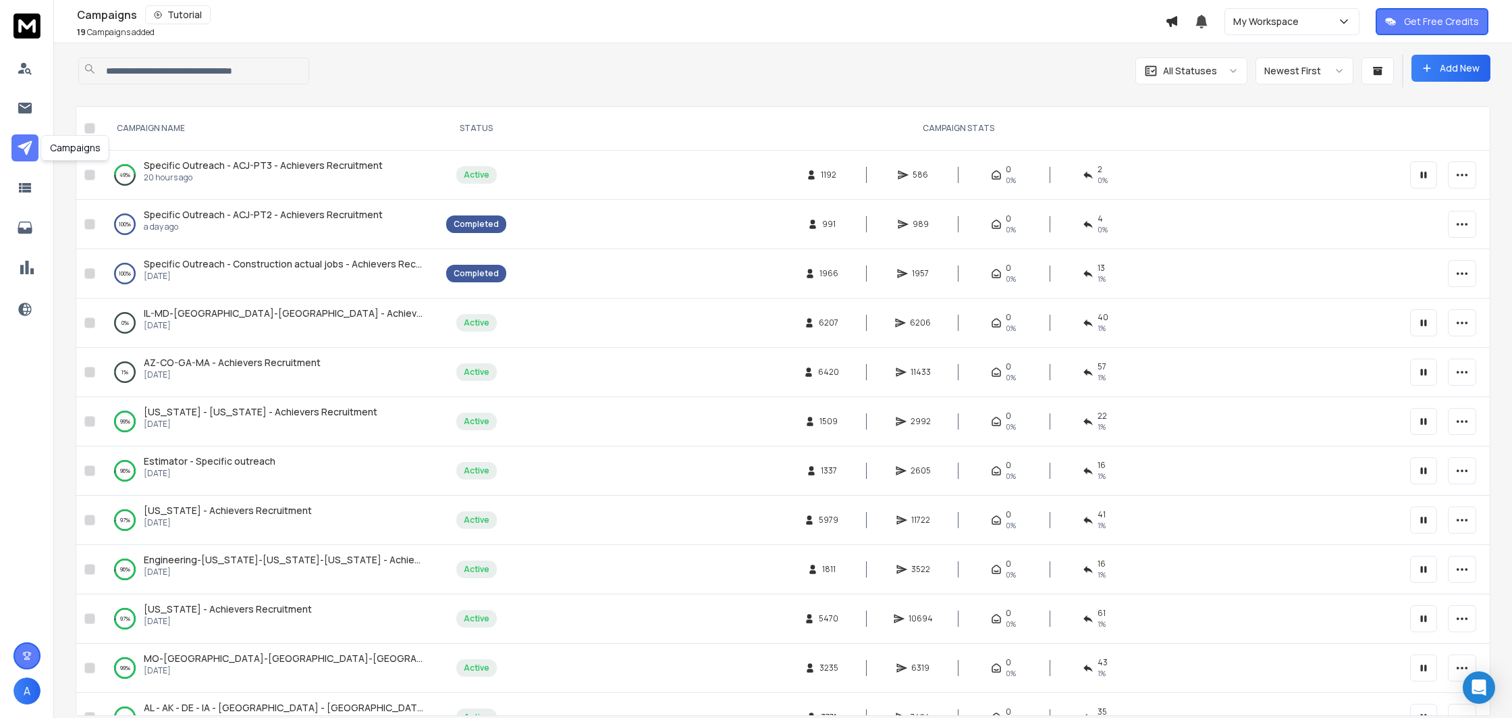
click at [27, 158] on link at bounding box center [24, 147] width 27 height 27
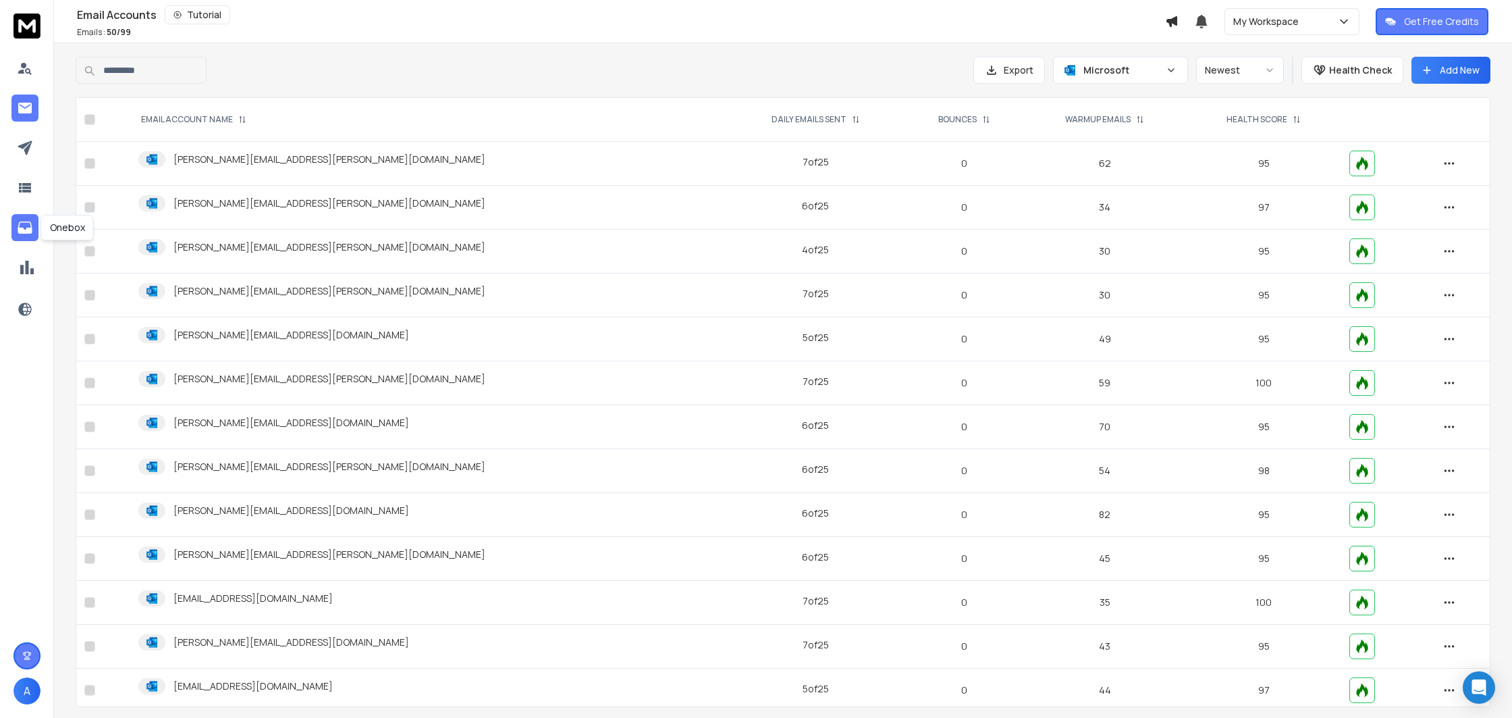
click at [14, 238] on link at bounding box center [24, 227] width 27 height 27
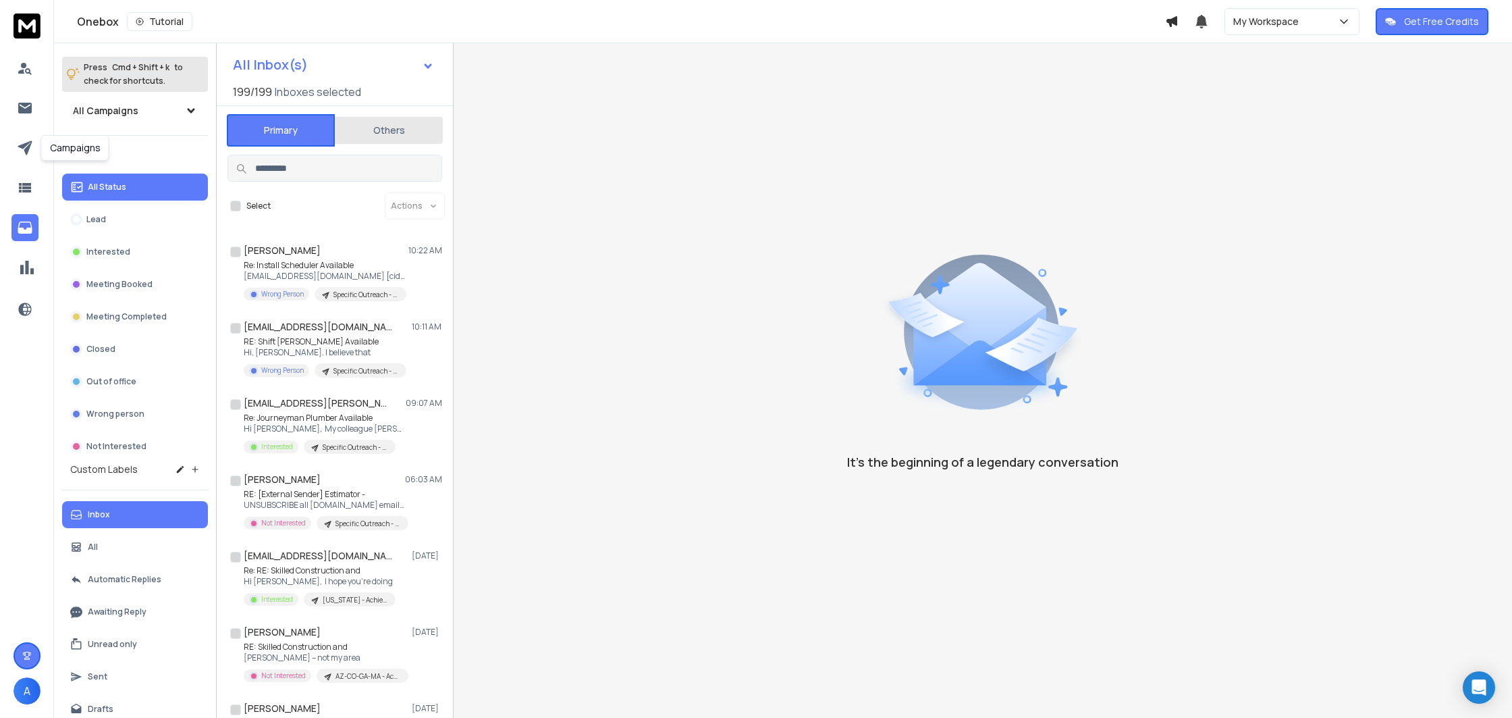
click at [10, 128] on div "A" at bounding box center [27, 359] width 54 height 718
click at [22, 144] on icon at bounding box center [25, 148] width 14 height 14
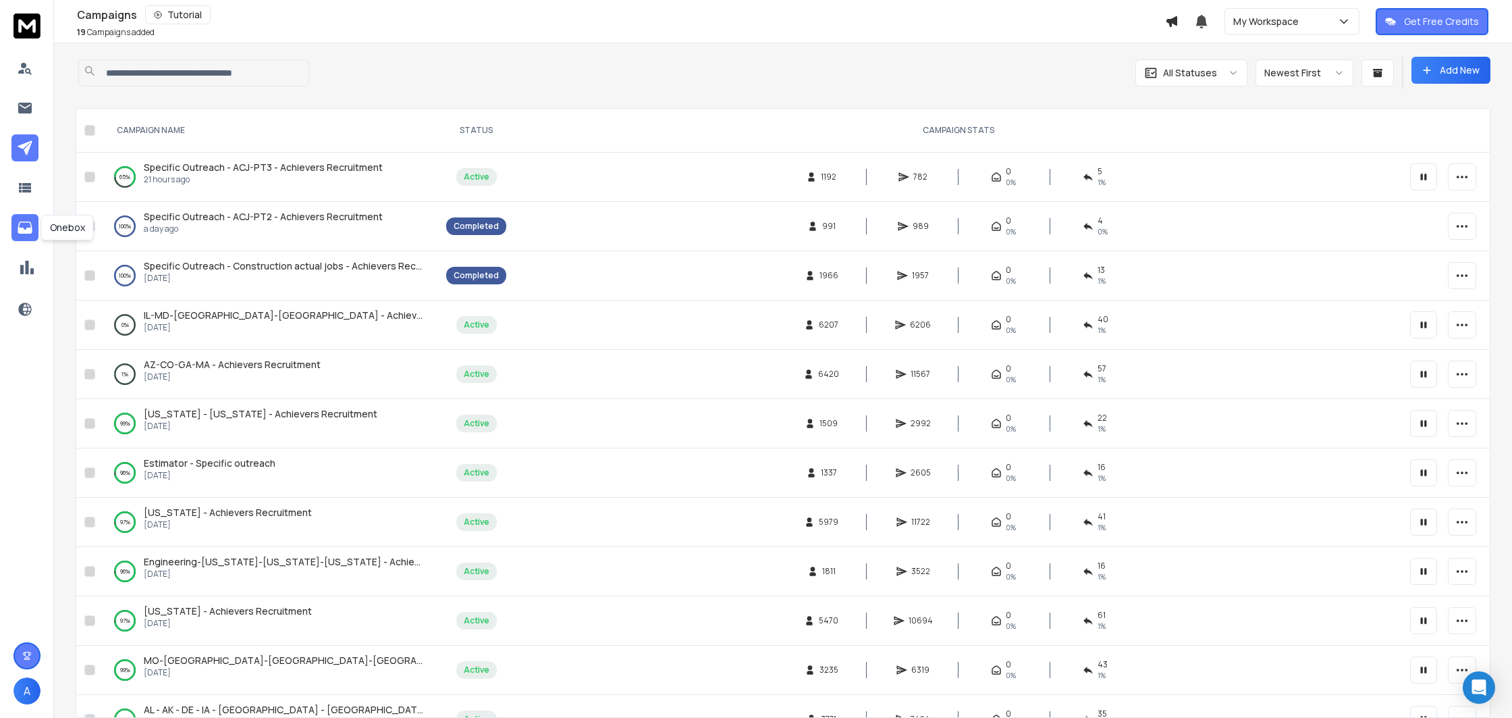
click at [34, 226] on link at bounding box center [24, 227] width 27 height 27
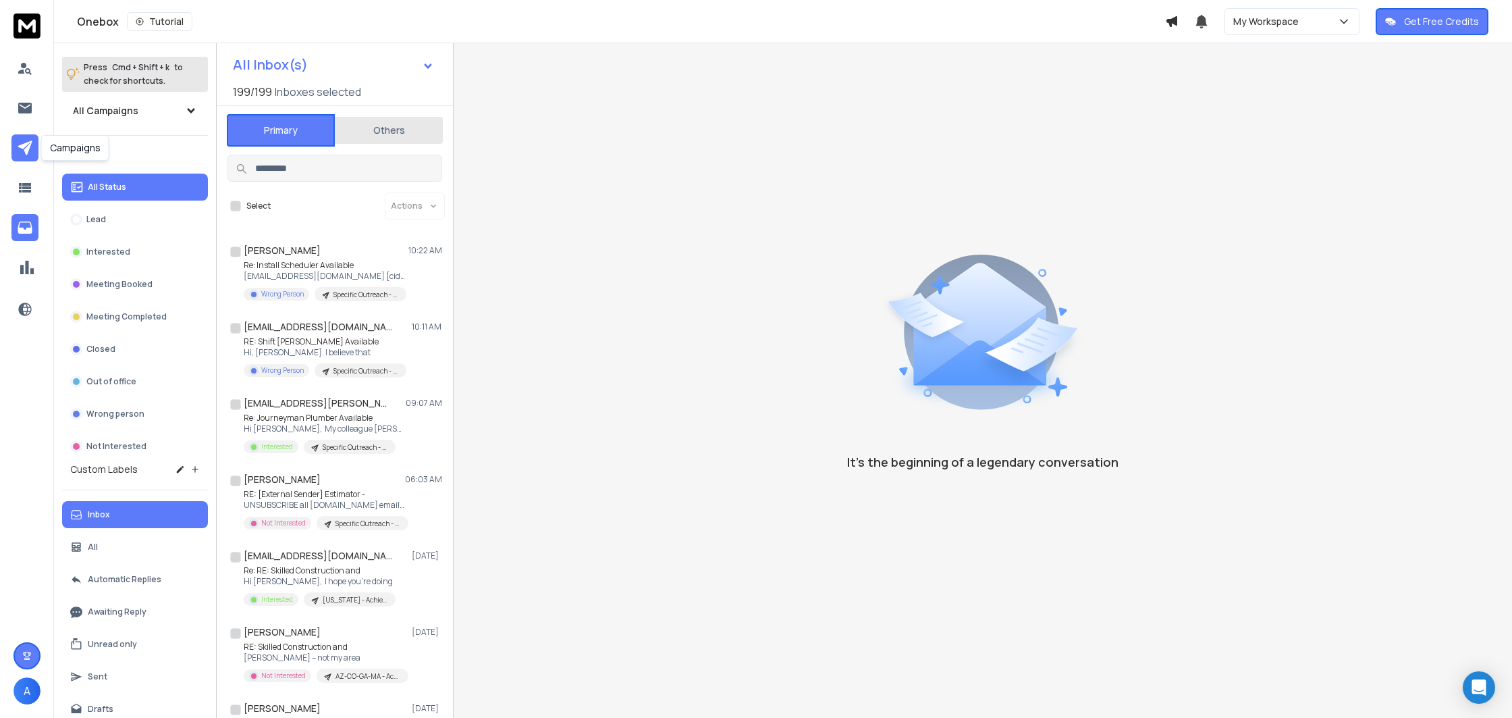
click at [16, 150] on link at bounding box center [24, 147] width 27 height 27
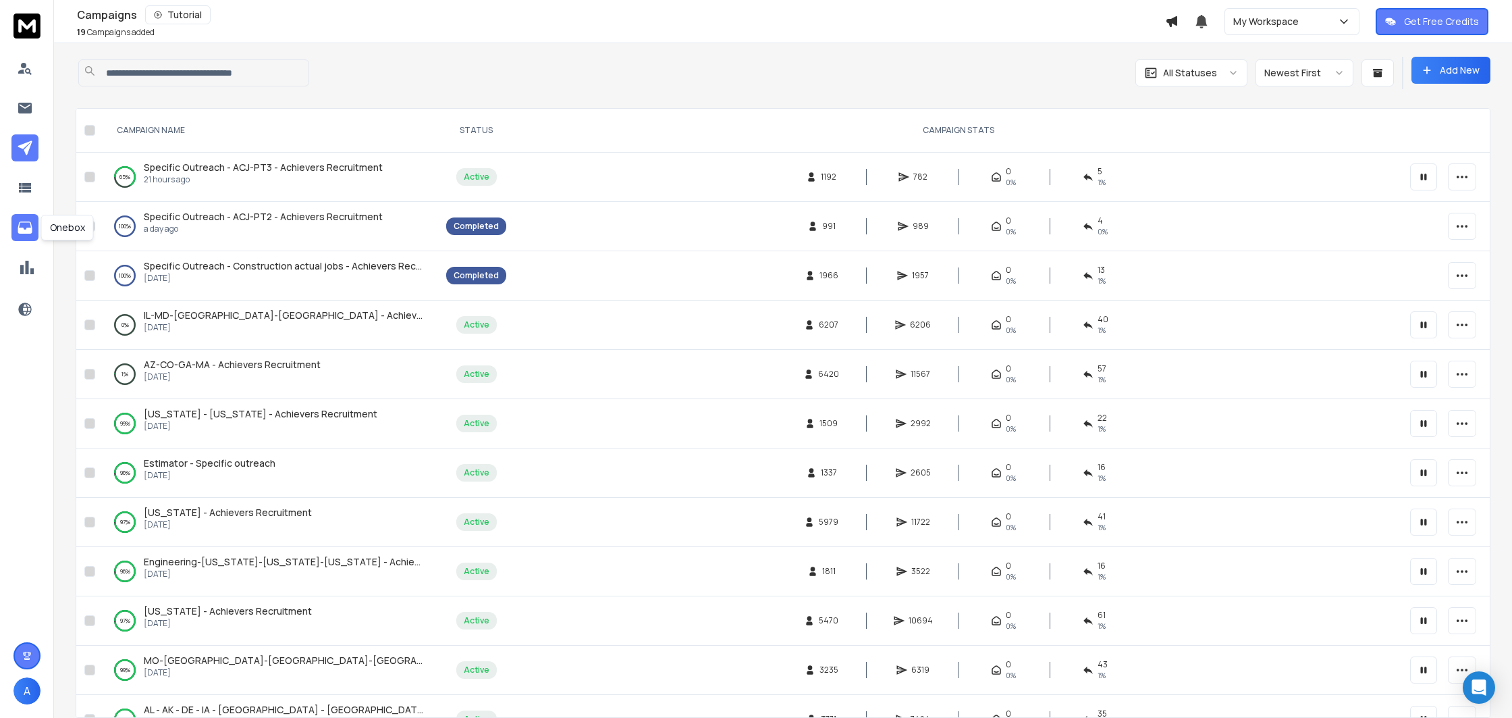
click at [20, 222] on icon at bounding box center [25, 227] width 14 height 12
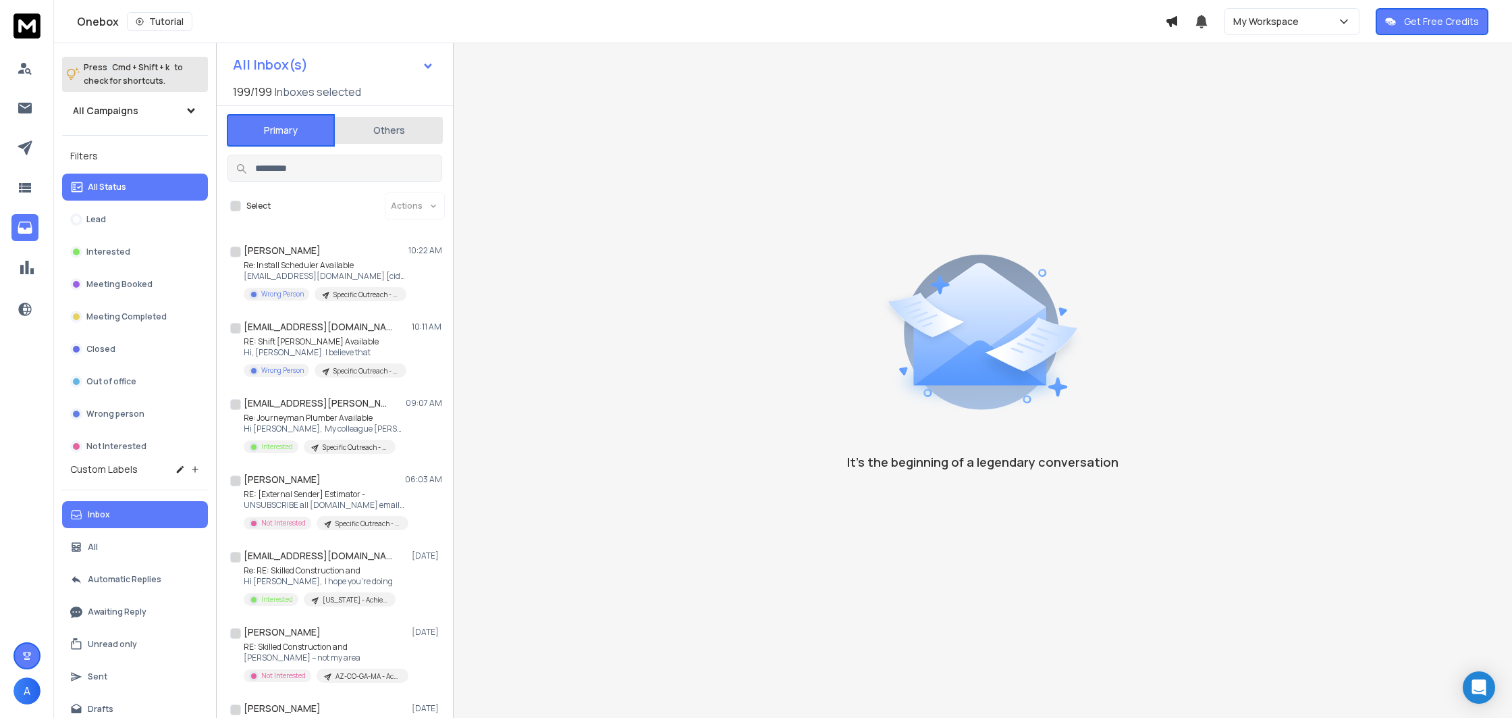
click at [139, 539] on button "All" at bounding box center [135, 546] width 146 height 27
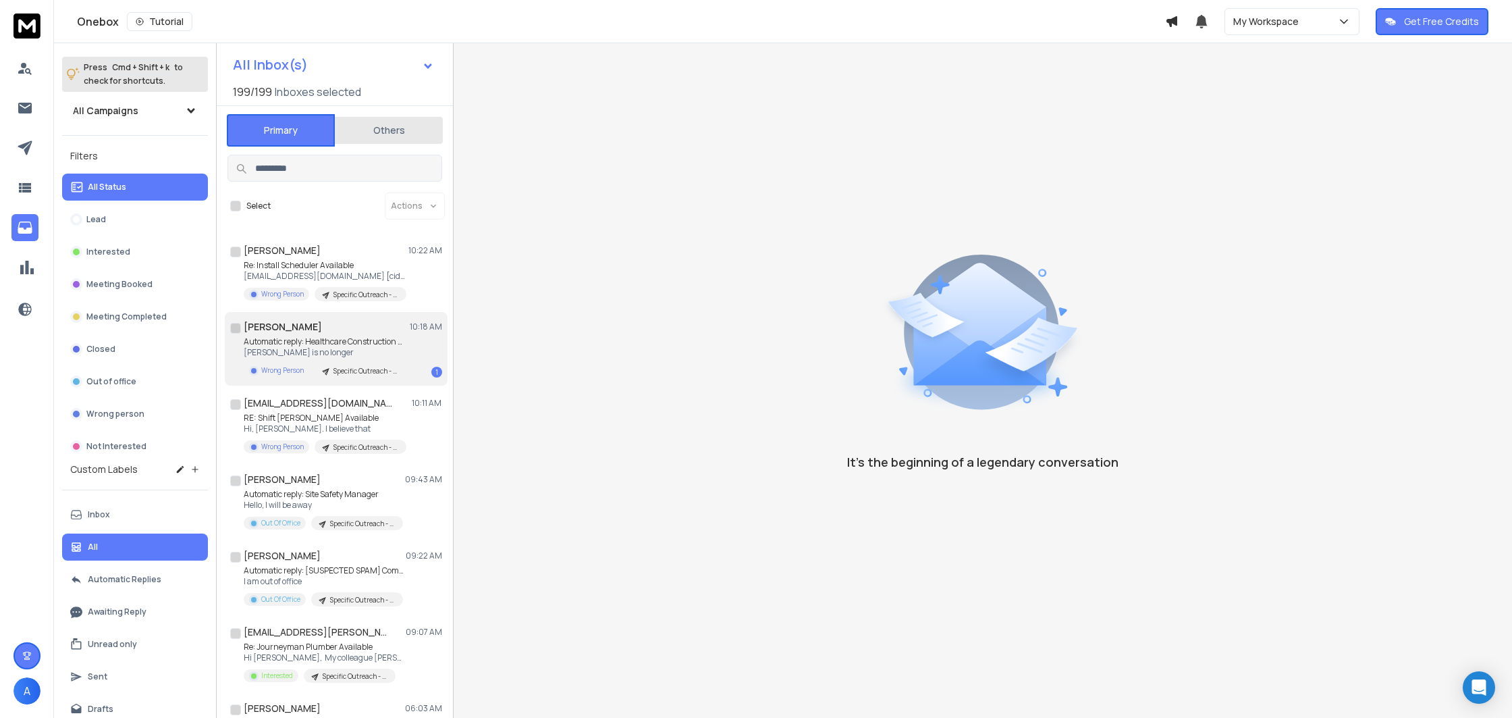
click at [320, 321] on div "[PERSON_NAME] 10:18 AM" at bounding box center [343, 327] width 199 height 14
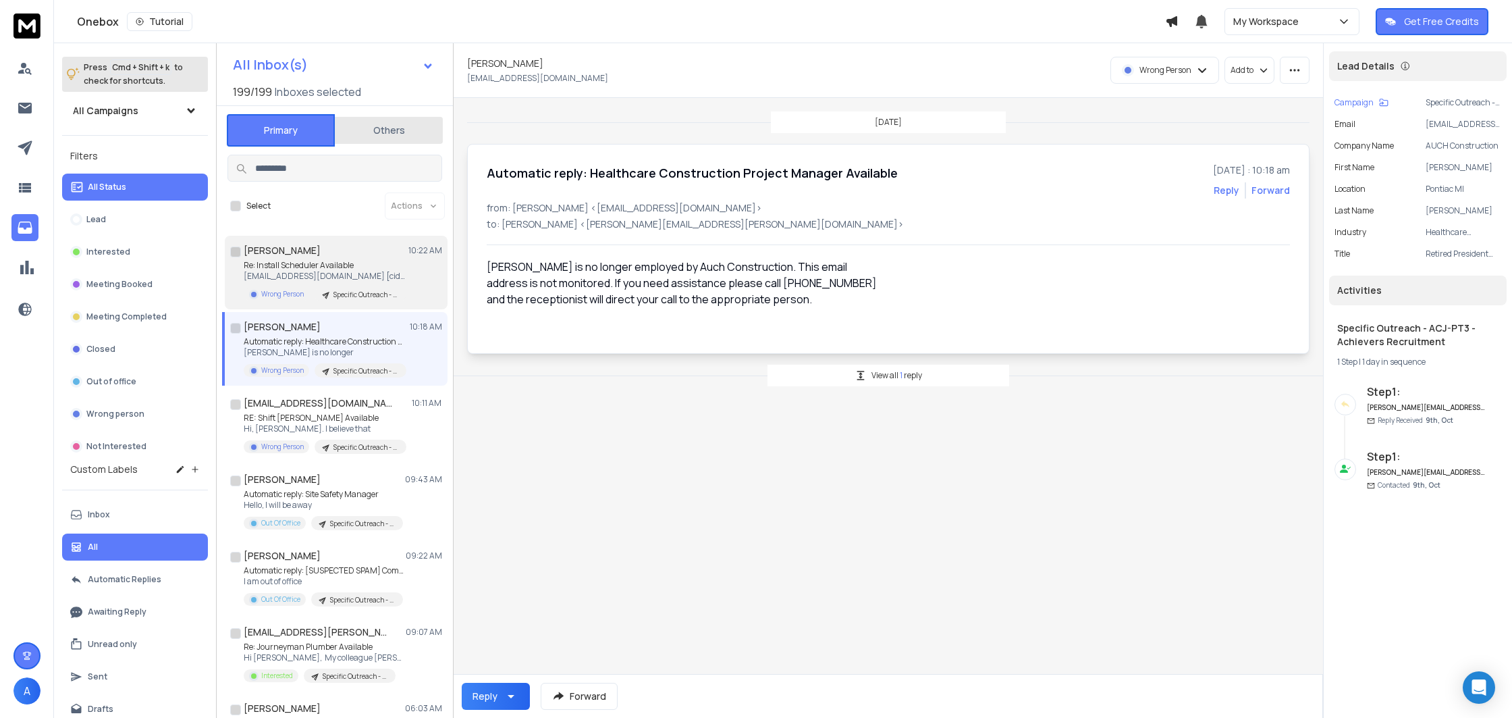
click at [328, 259] on div "[PERSON_NAME] 10:22 AM Re: Install Scheduler Available [EMAIL_ADDRESS][DOMAIN_N…" at bounding box center [343, 272] width 199 height 57
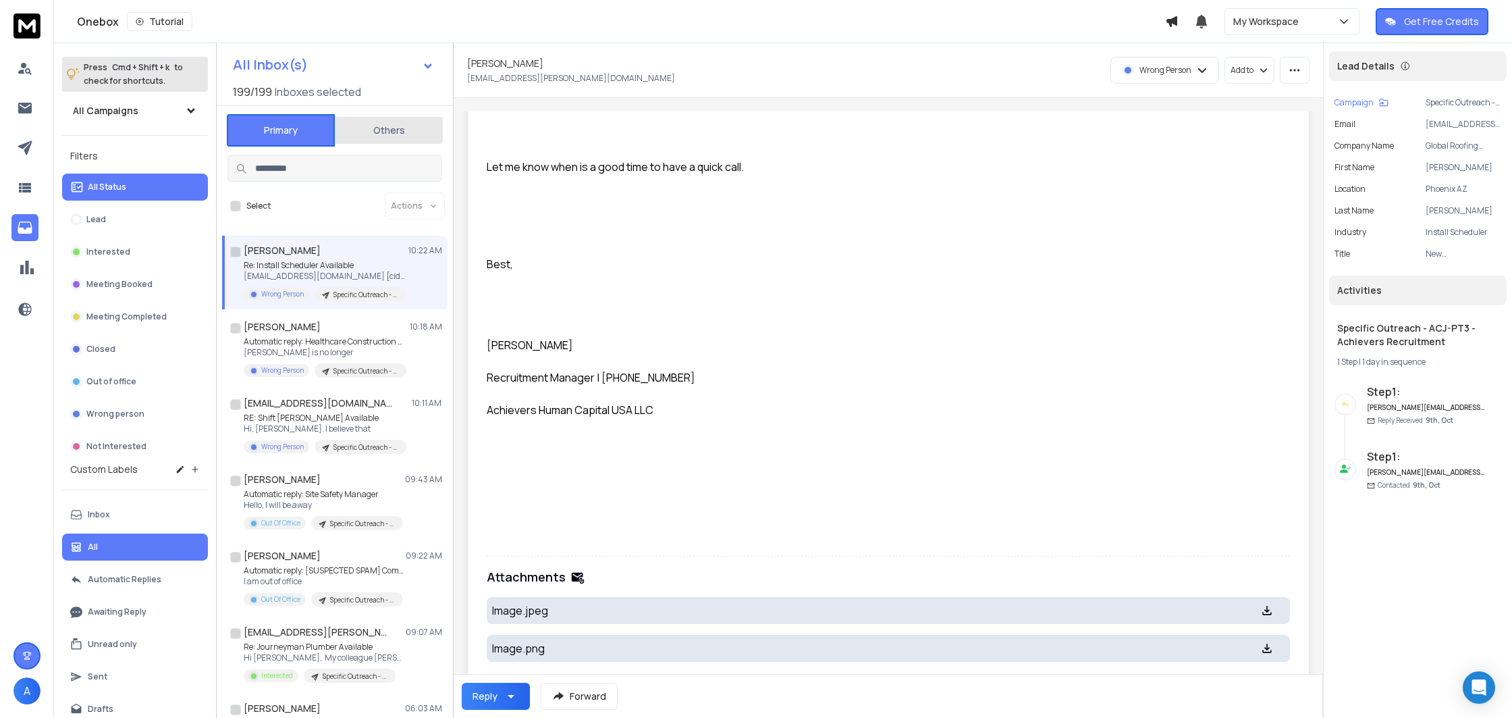
scroll to position [963, 0]
click at [20, 140] on icon at bounding box center [25, 148] width 16 height 16
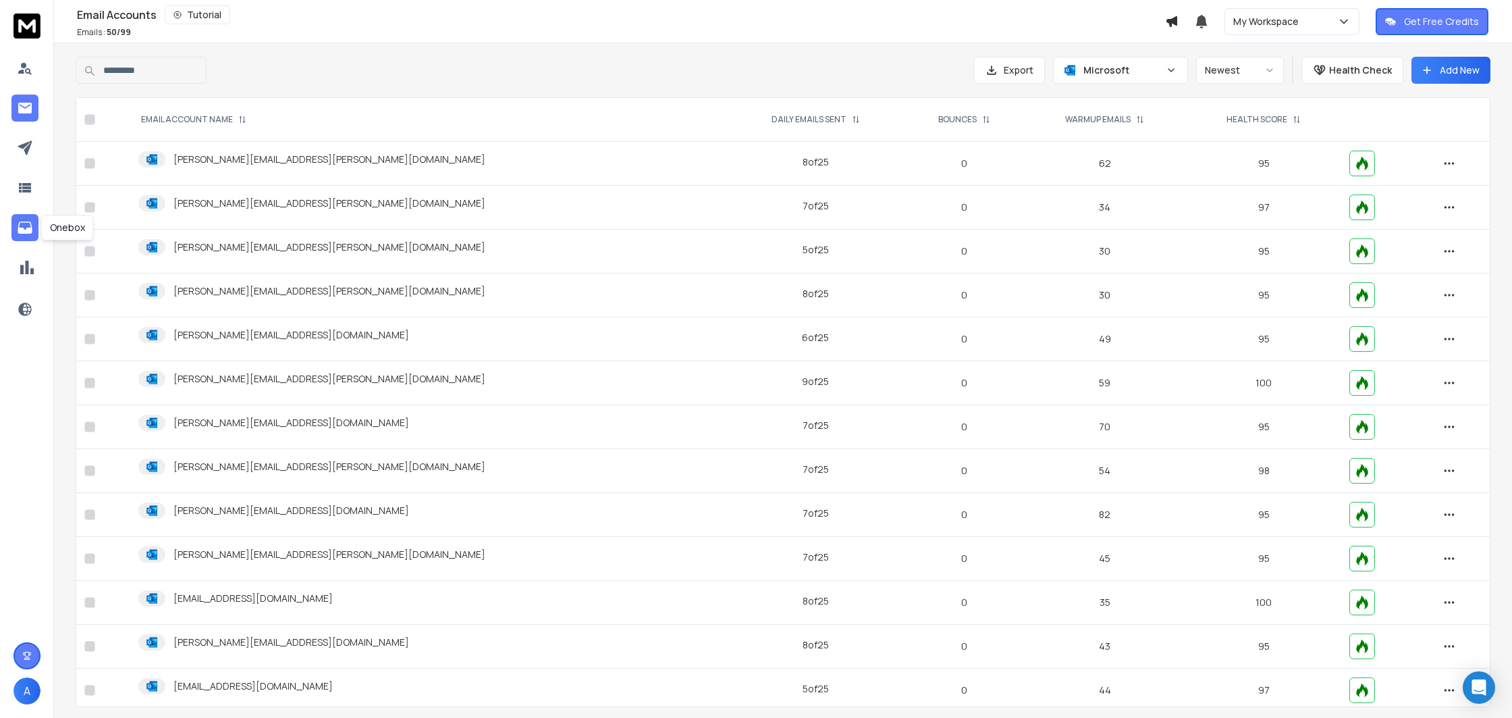
click at [20, 218] on link at bounding box center [24, 227] width 27 height 27
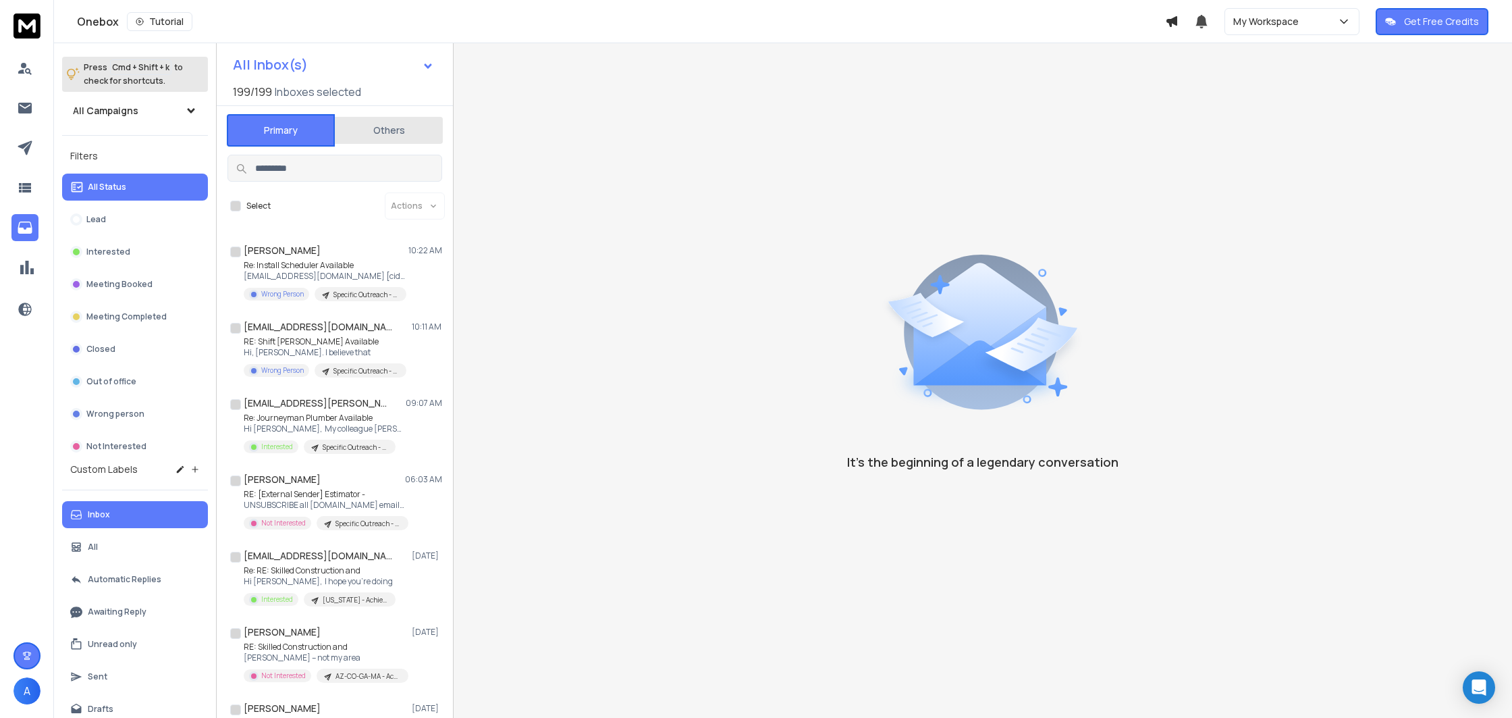
click at [124, 547] on button "All" at bounding box center [135, 546] width 146 height 27
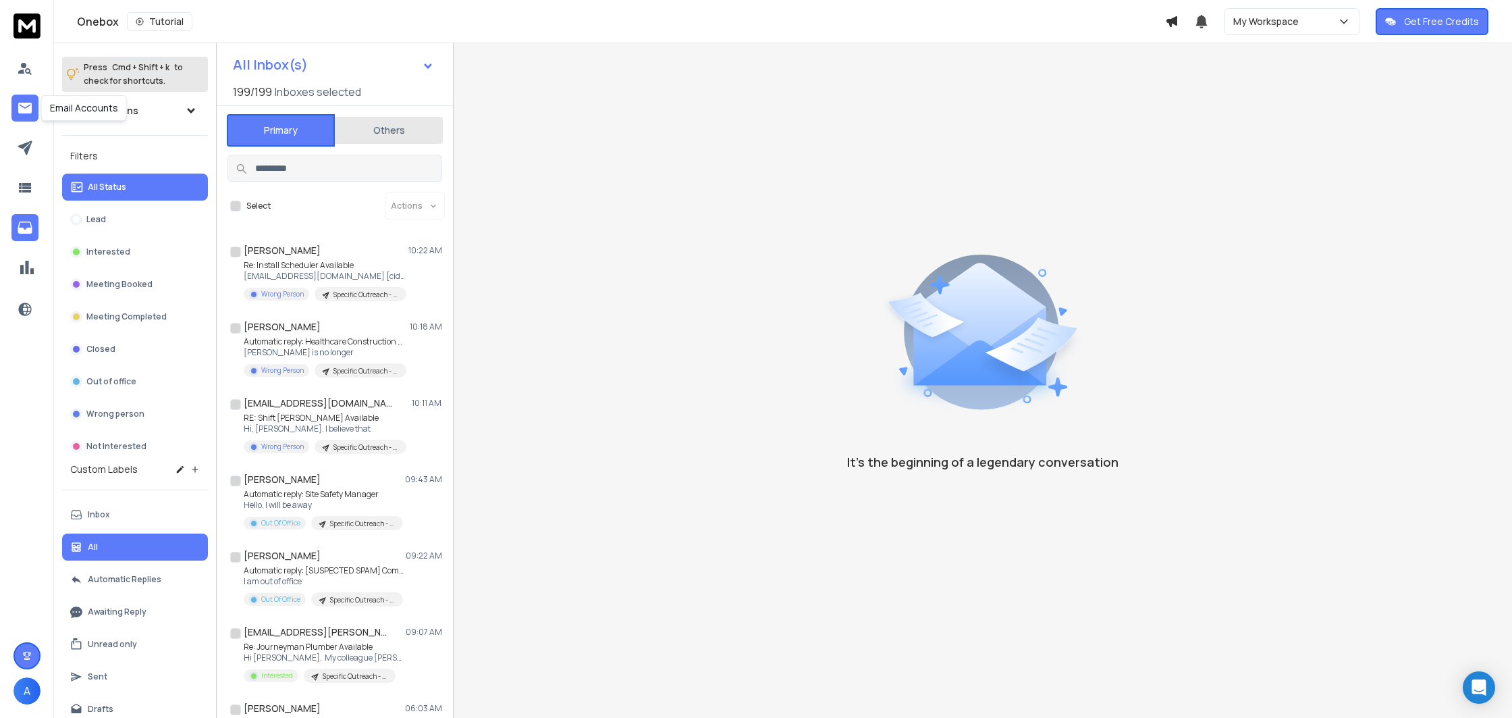
click at [21, 109] on icon at bounding box center [25, 108] width 14 height 11
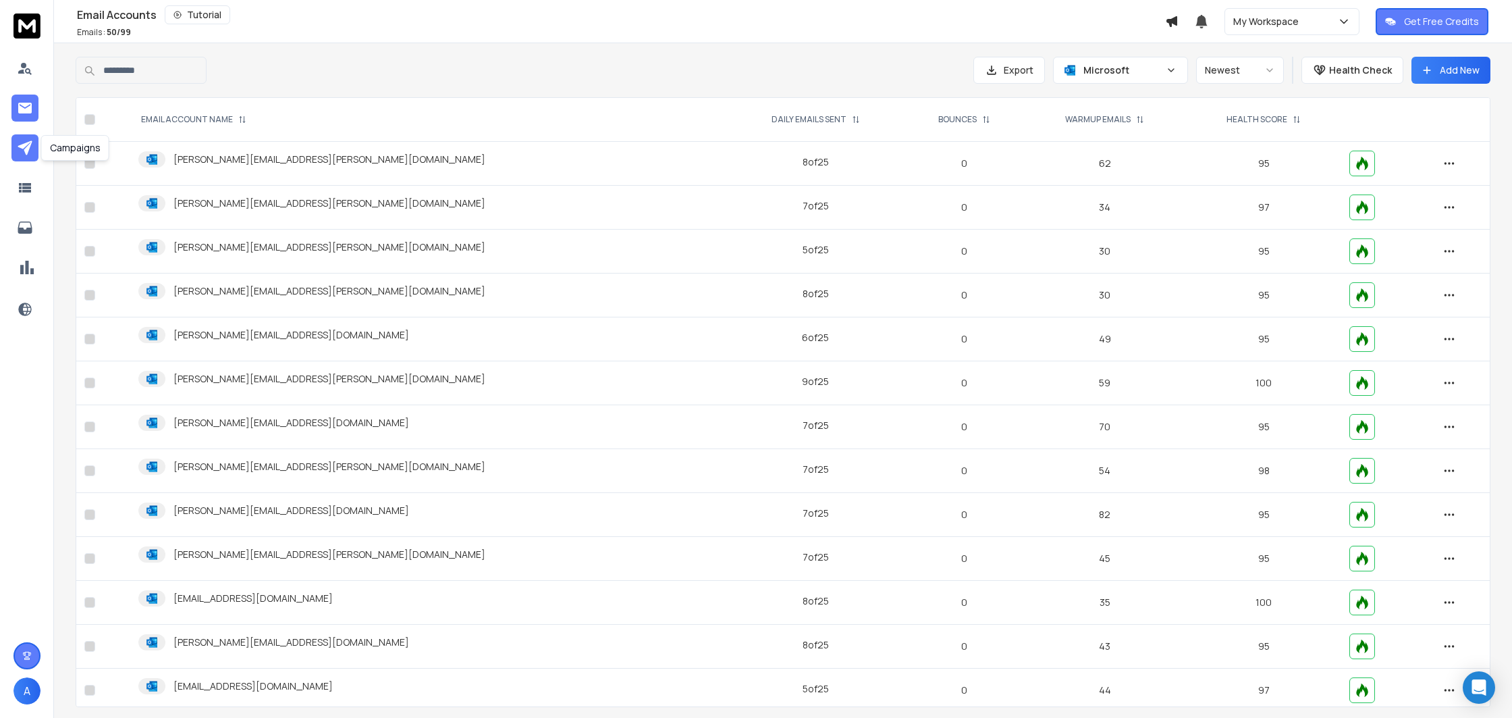
click at [27, 152] on icon at bounding box center [25, 148] width 14 height 14
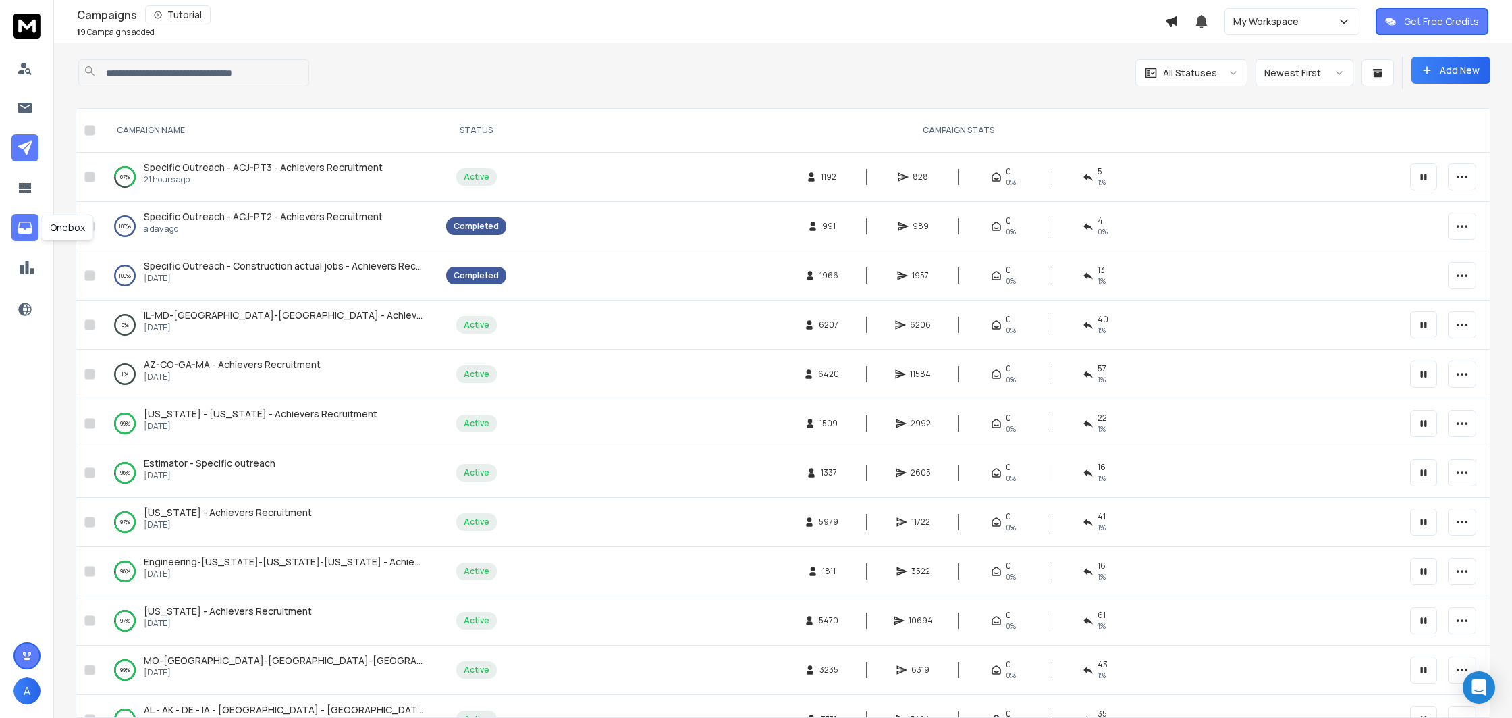
click at [29, 223] on icon at bounding box center [25, 227] width 16 height 16
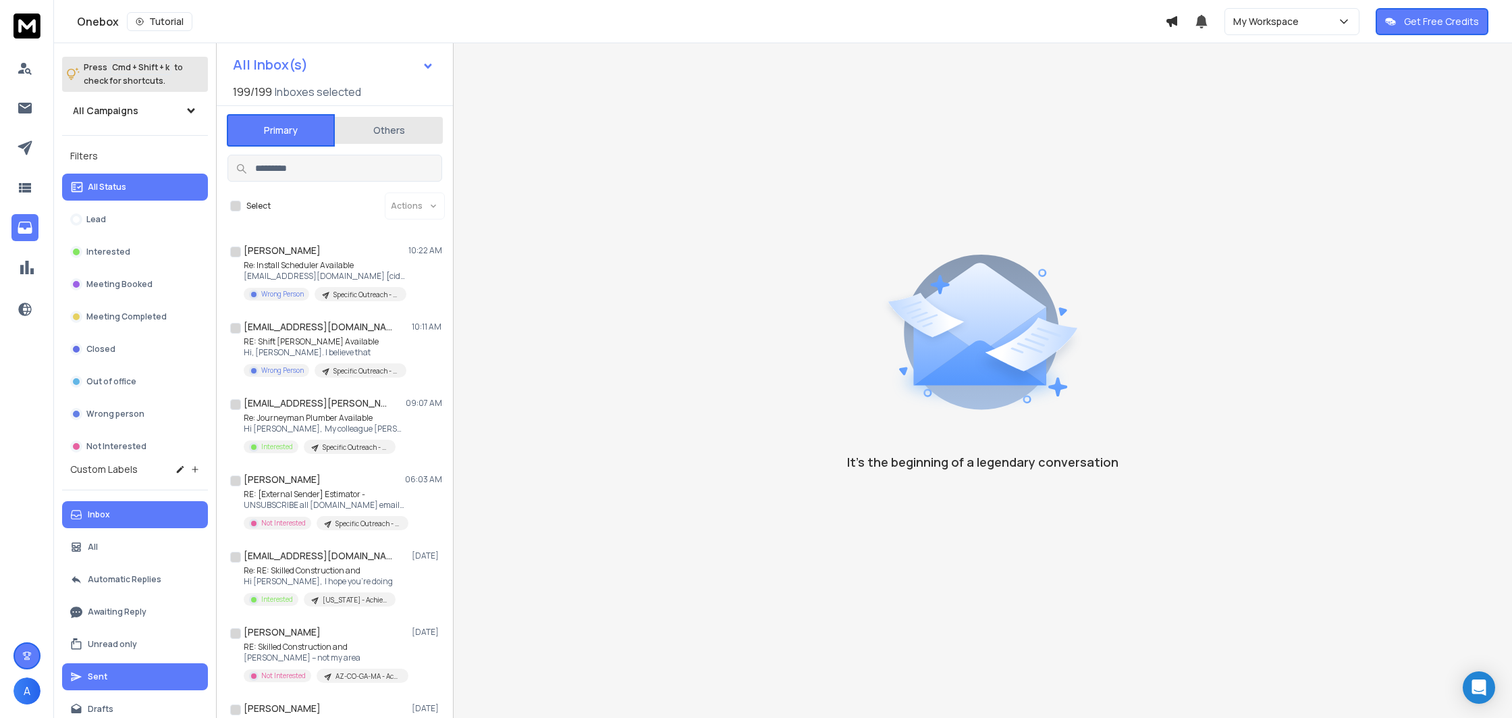
click at [84, 670] on div "Sent" at bounding box center [88, 676] width 37 height 16
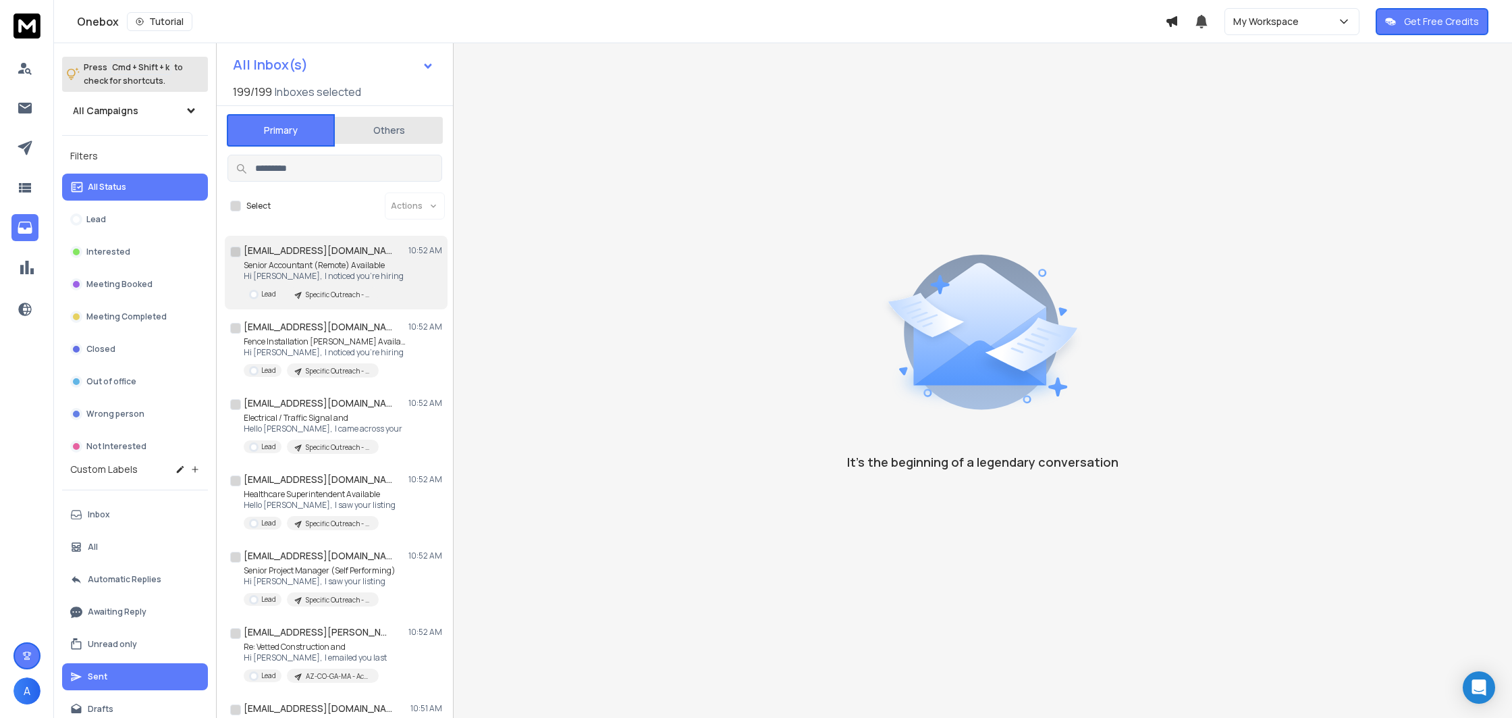
click at [352, 248] on h1 "kennethc@royalelect.com" at bounding box center [318, 251] width 149 height 14
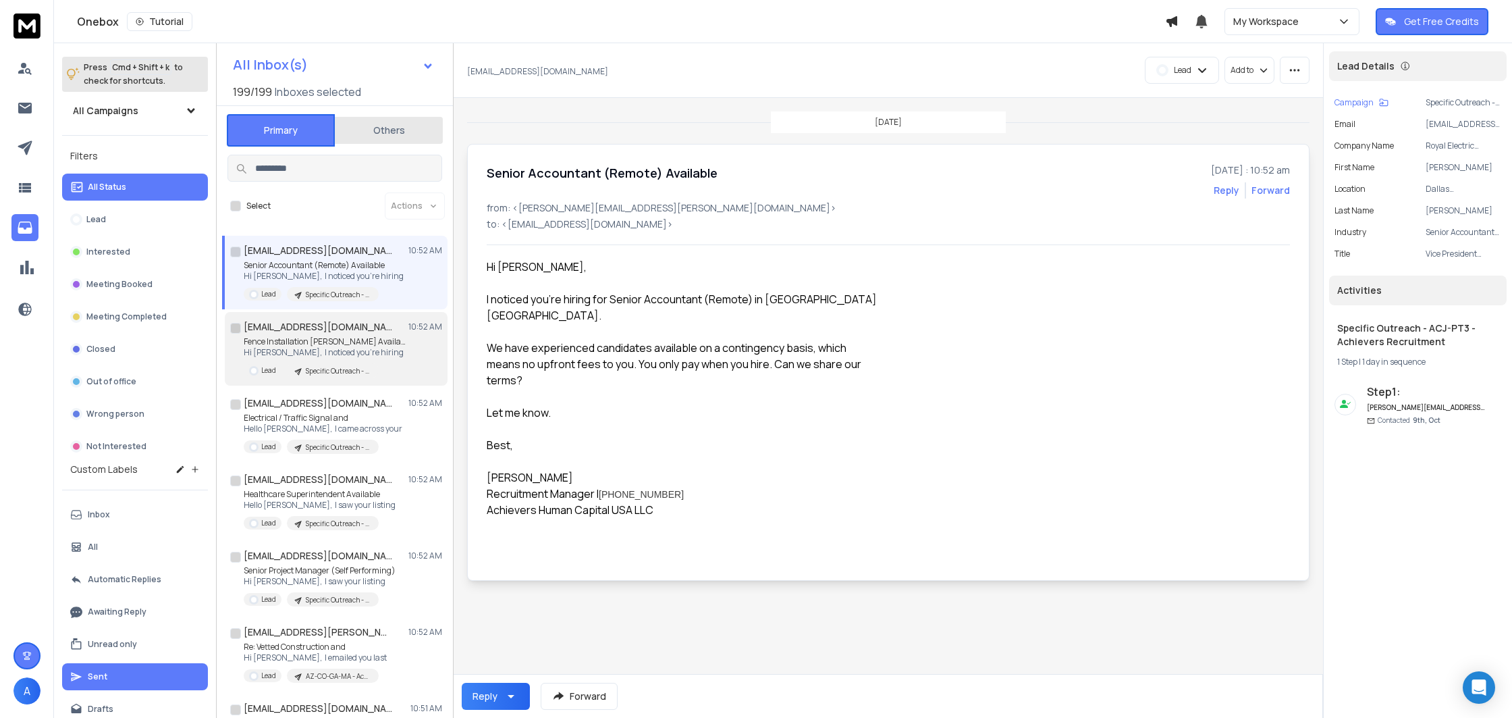
click at [324, 329] on h1 "louis@herculesfence.com" at bounding box center [318, 327] width 149 height 14
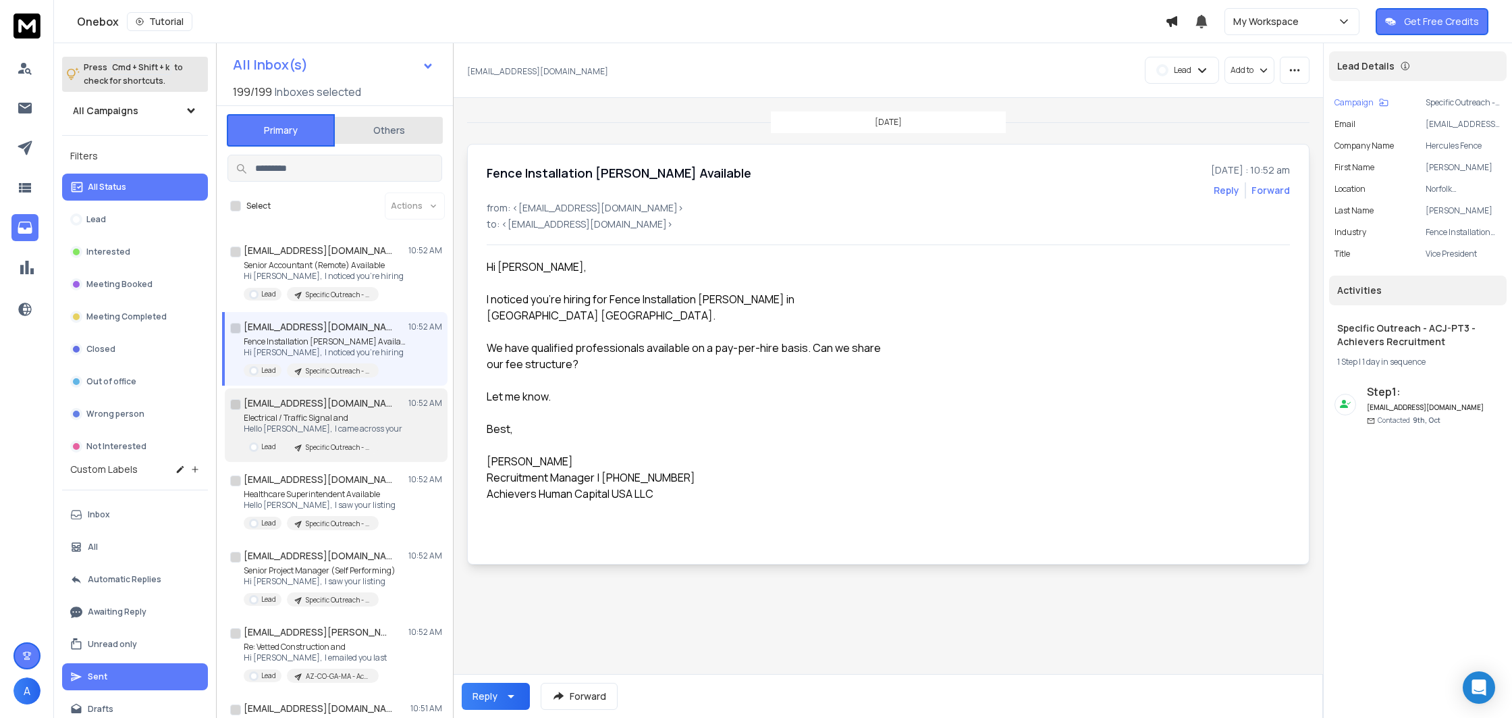
click at [307, 417] on p "Electrical / Traffic Signal and" at bounding box center [323, 418] width 159 height 11
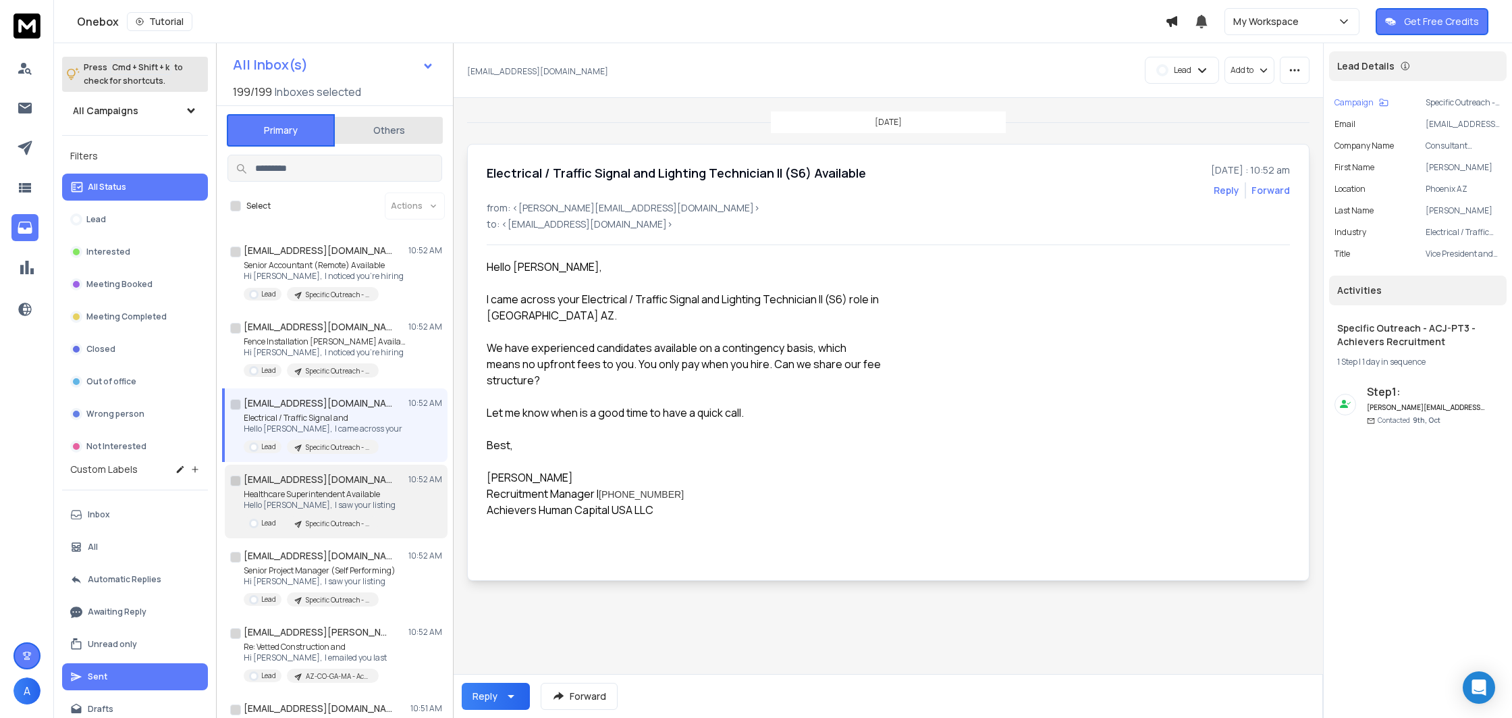
click at [302, 497] on p "Healthcare Superintendent Available" at bounding box center [320, 494] width 152 height 11
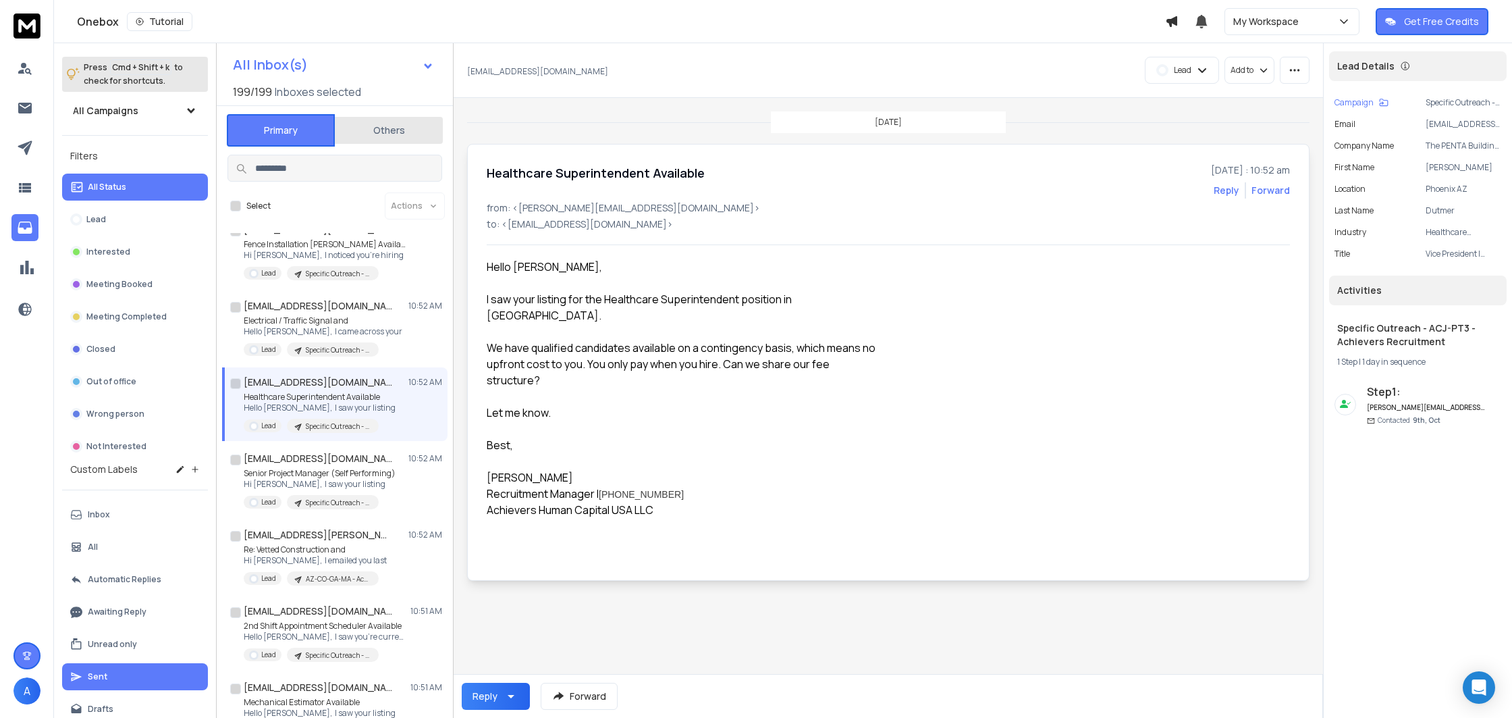
scroll to position [108, 0]
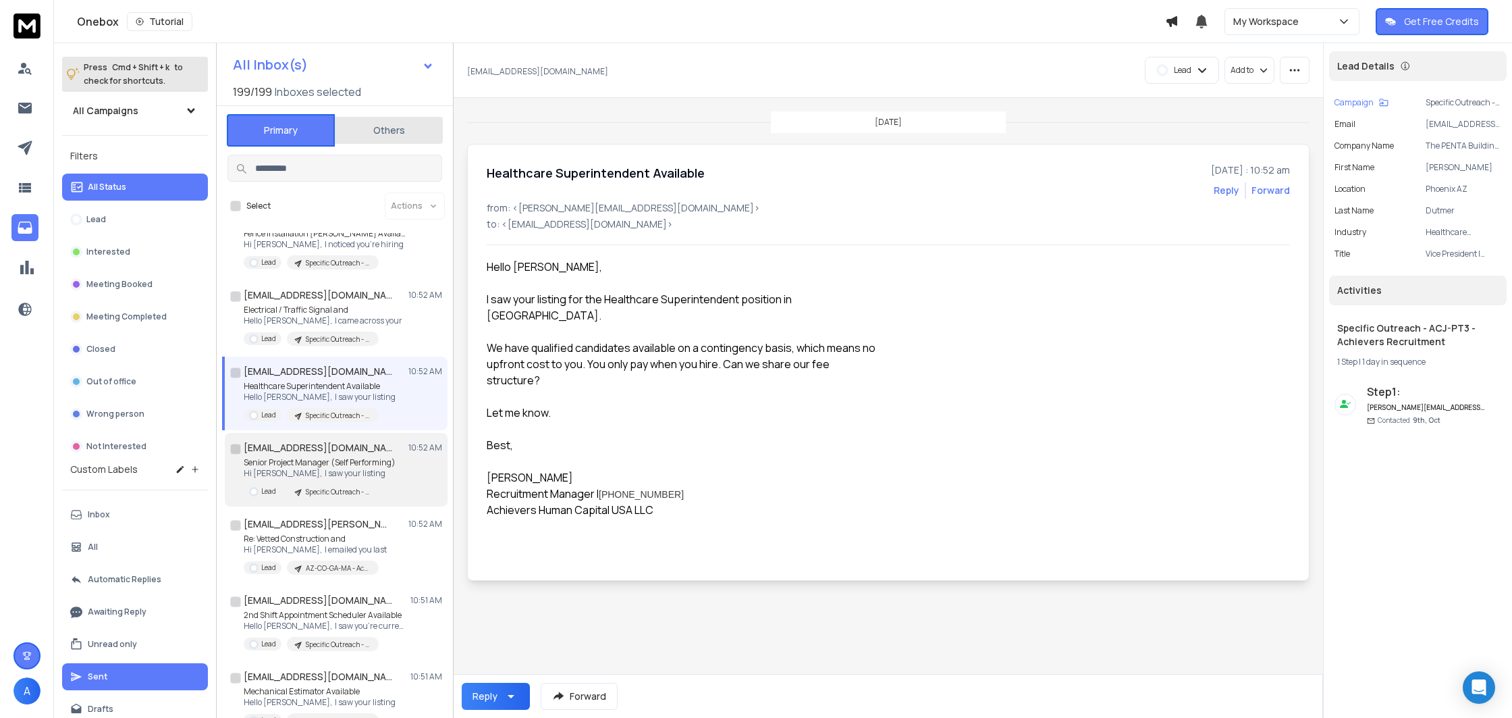
click at [302, 451] on h1 "jlawrence@wmlylesco.com" at bounding box center [318, 448] width 149 height 14
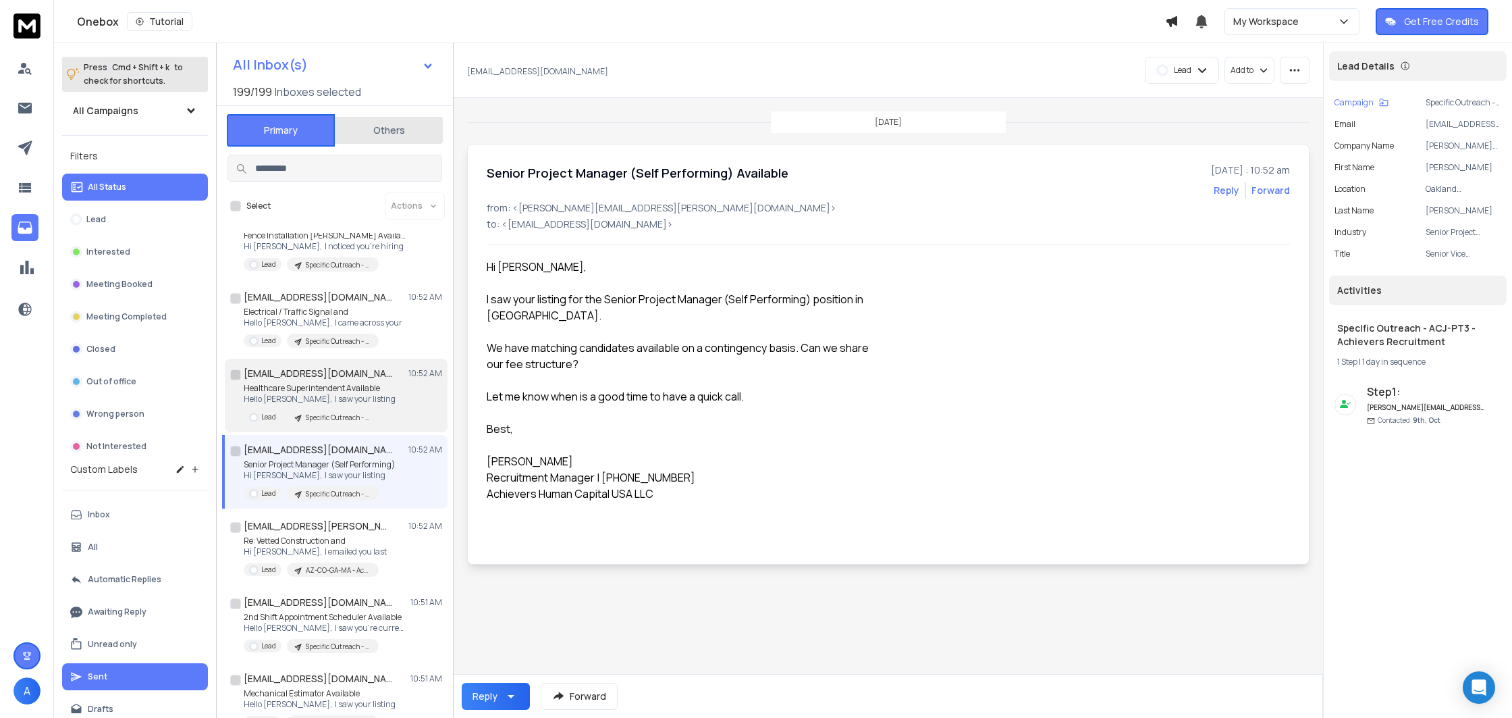
click at [320, 377] on h1 "pdutmer@pentabldggroup.com" at bounding box center [318, 374] width 149 height 14
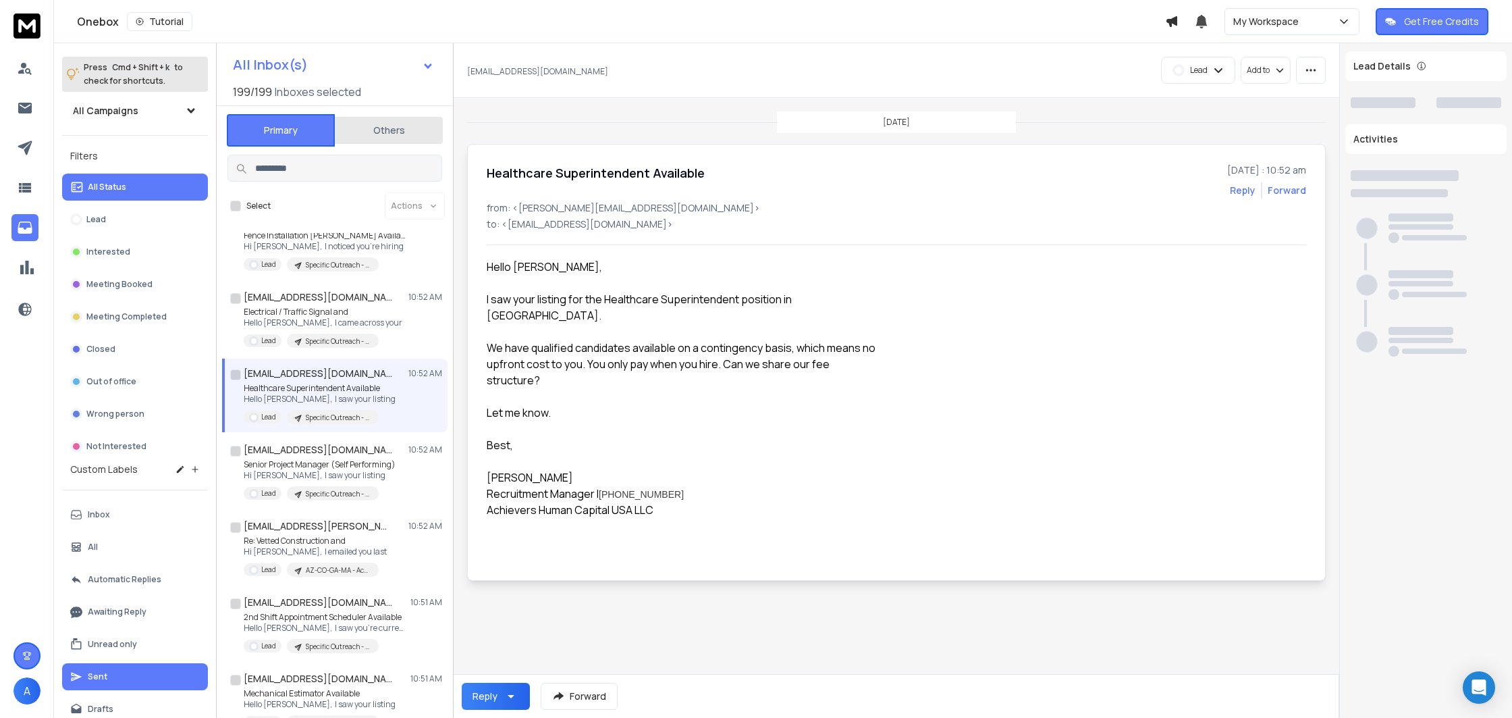
scroll to position [105, 0]
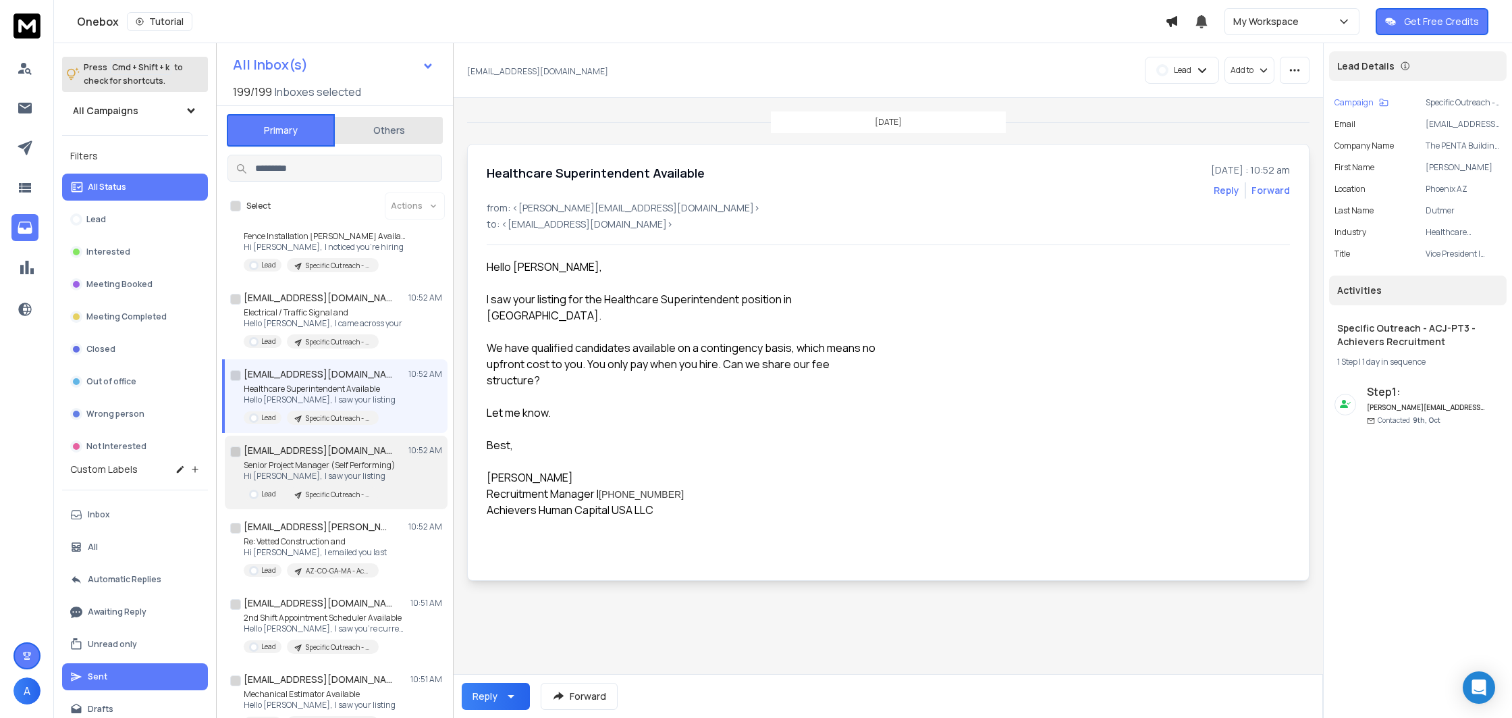
click at [308, 439] on div "jlawrence@wmlylesco.com 10:52 AM Senior Project Manager (Self Performing) Hi Jo…" at bounding box center [336, 473] width 223 height 74
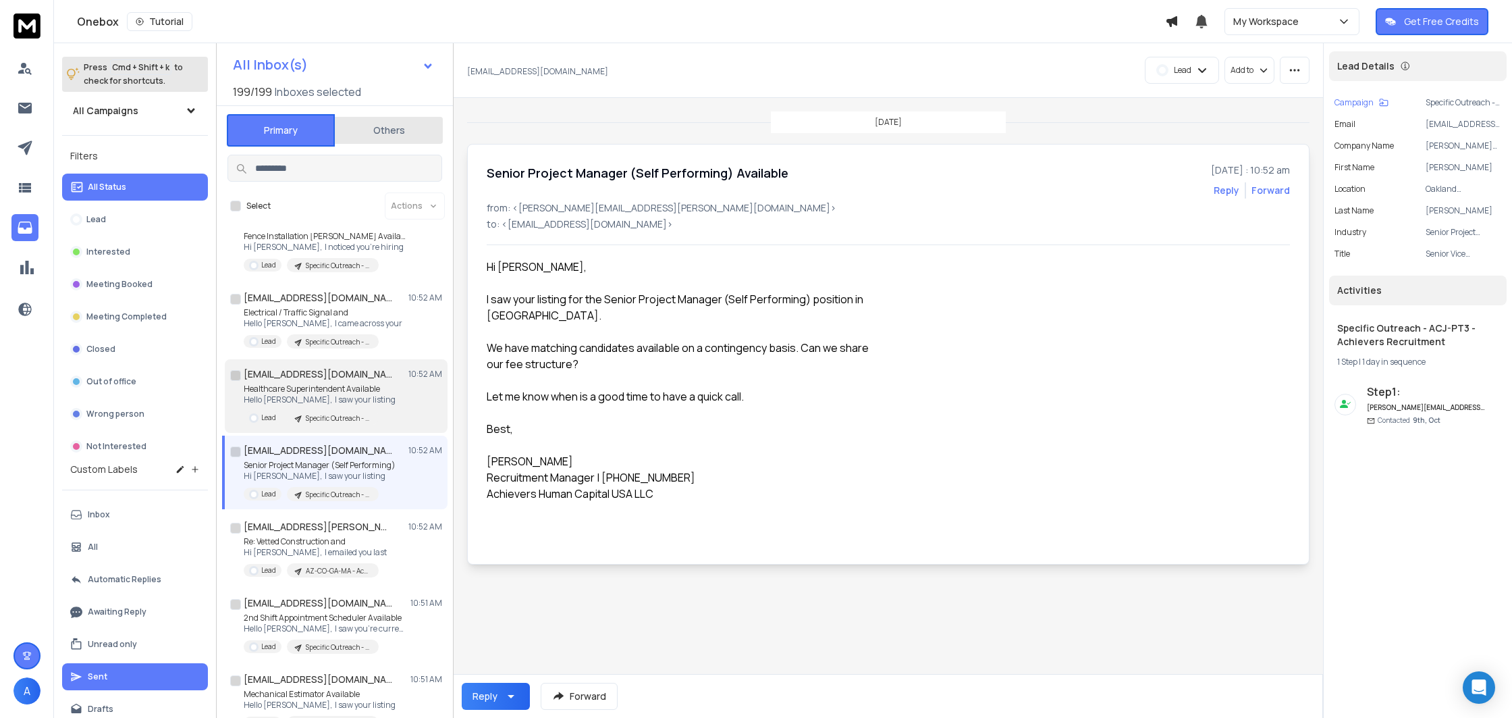
click at [329, 369] on h1 "pdutmer@pentabldggroup.com" at bounding box center [318, 374] width 149 height 14
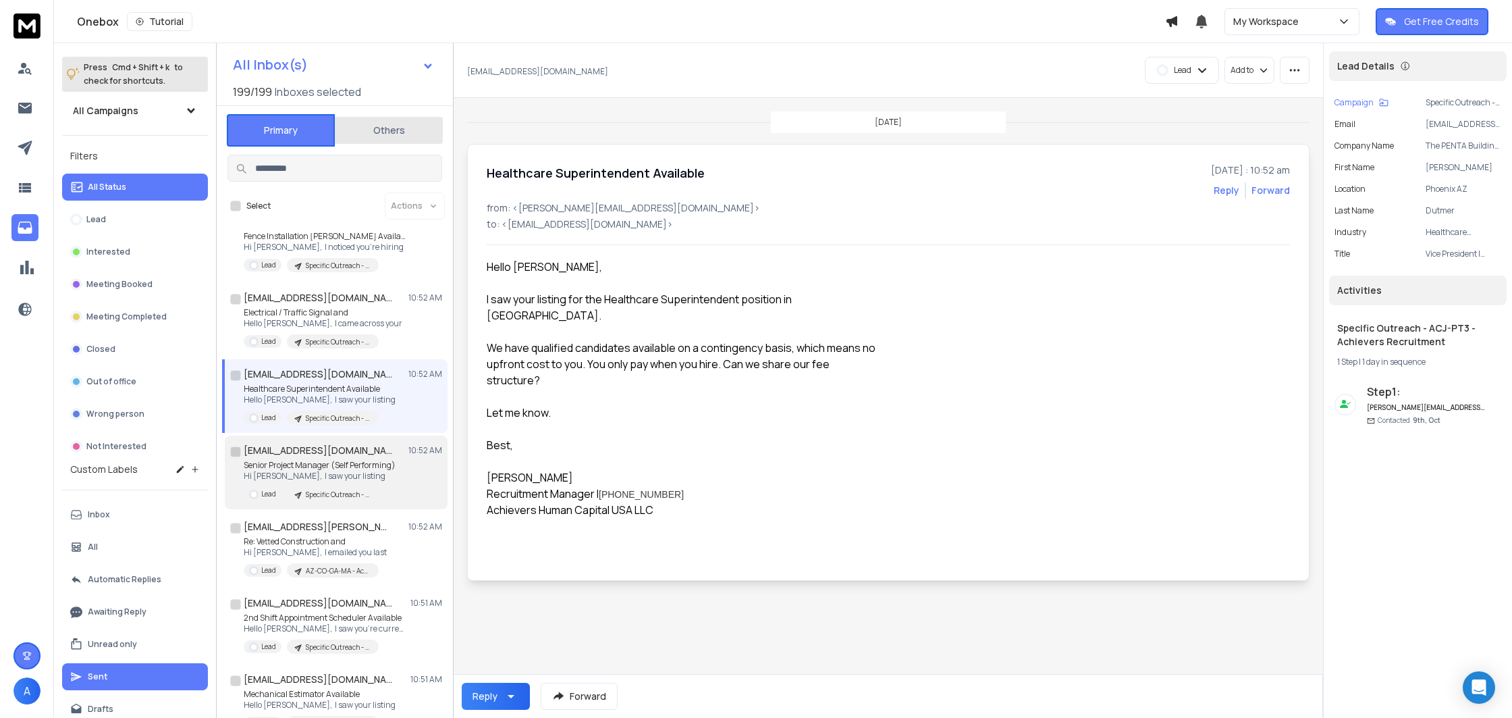
click at [317, 456] on h1 "jlawrence@wmlylesco.com" at bounding box center [318, 451] width 149 height 14
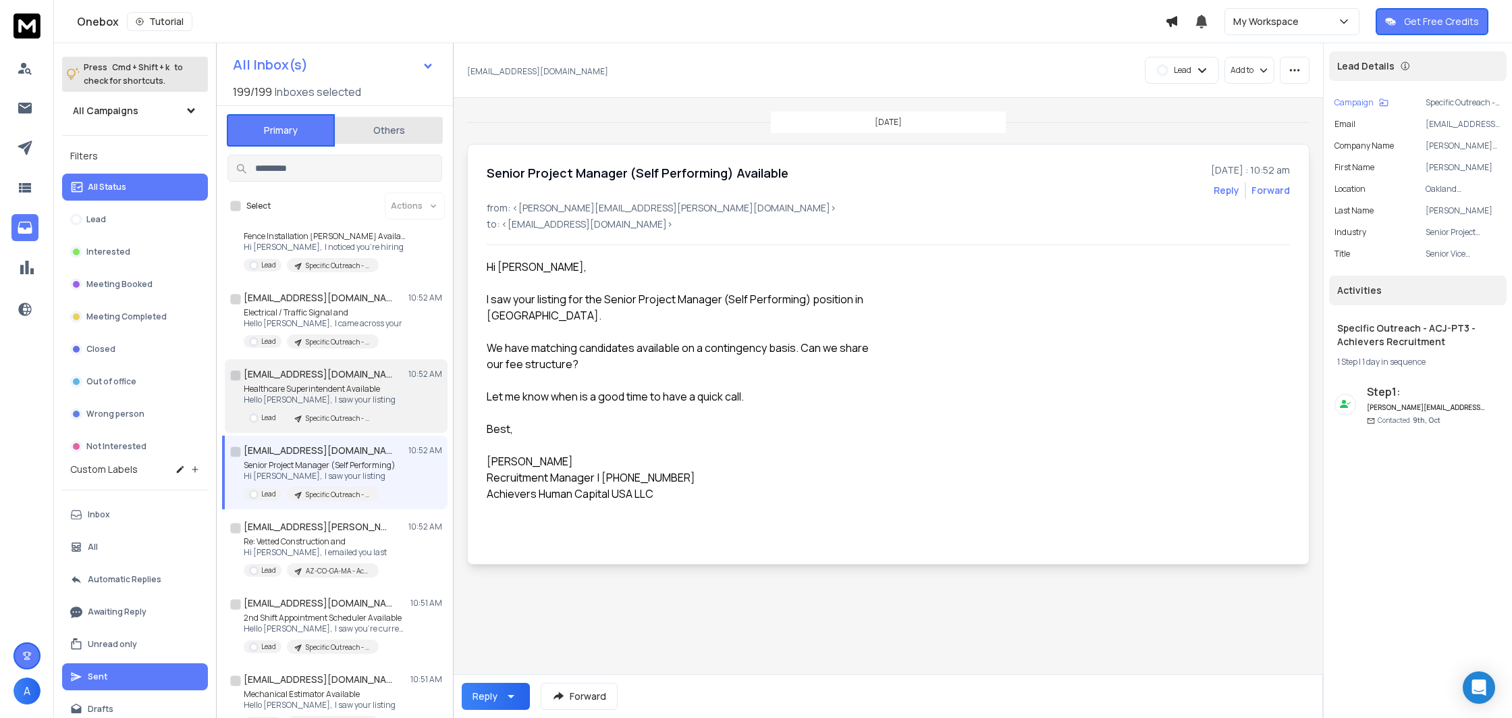
click at [325, 381] on div "pdutmer@pentabldggroup.com 10:52 AM Healthcare Superintendent Available Hello P…" at bounding box center [343, 395] width 199 height 57
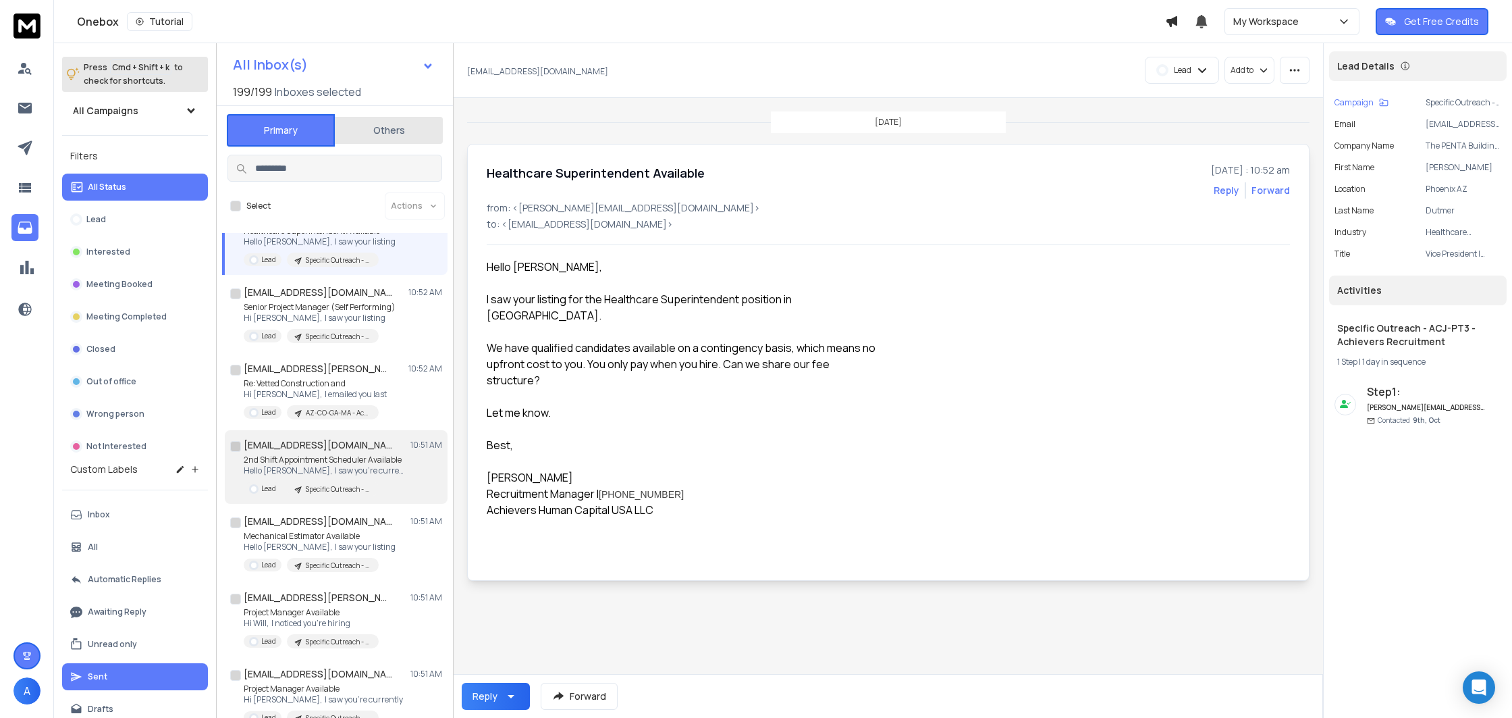
scroll to position [282, 0]
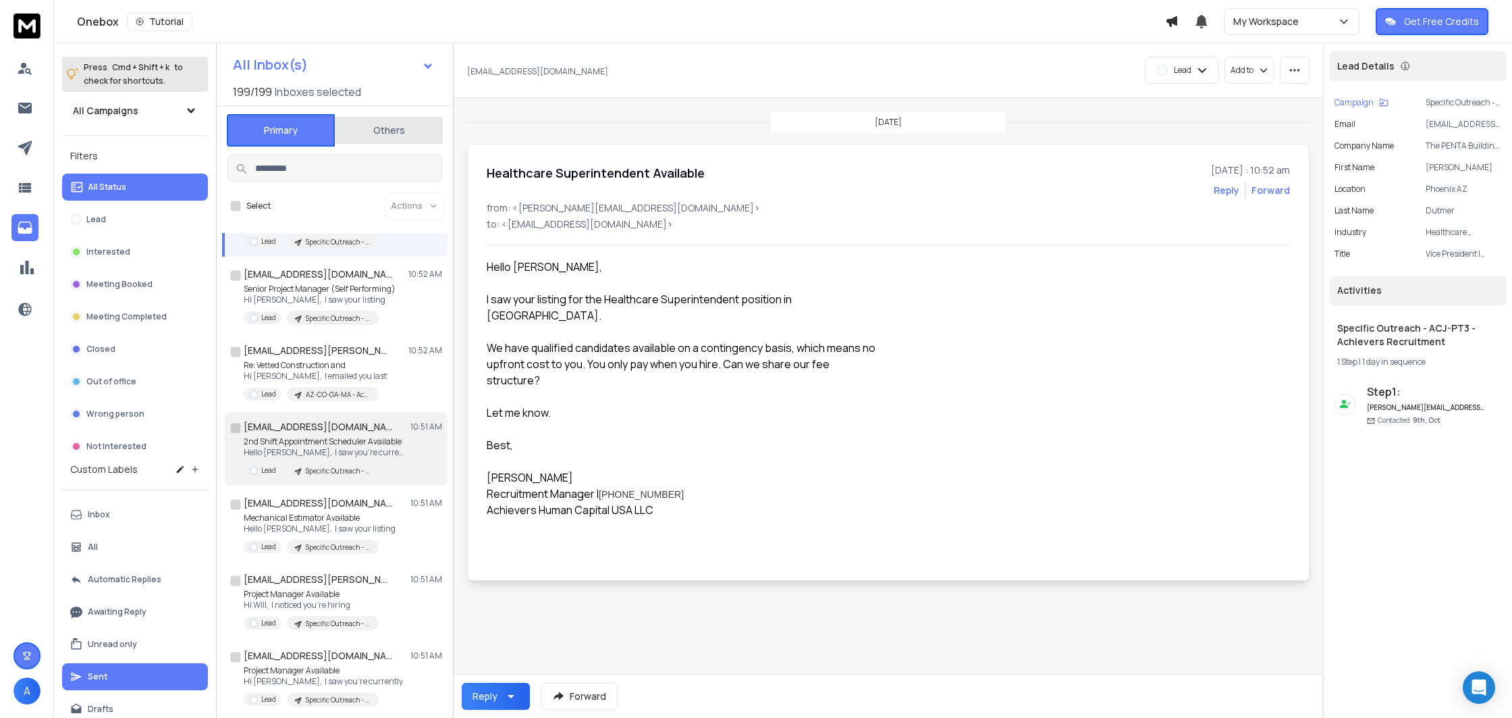
click at [323, 438] on p "2nd Shift Appointment Scheduler Available" at bounding box center [325, 441] width 162 height 11
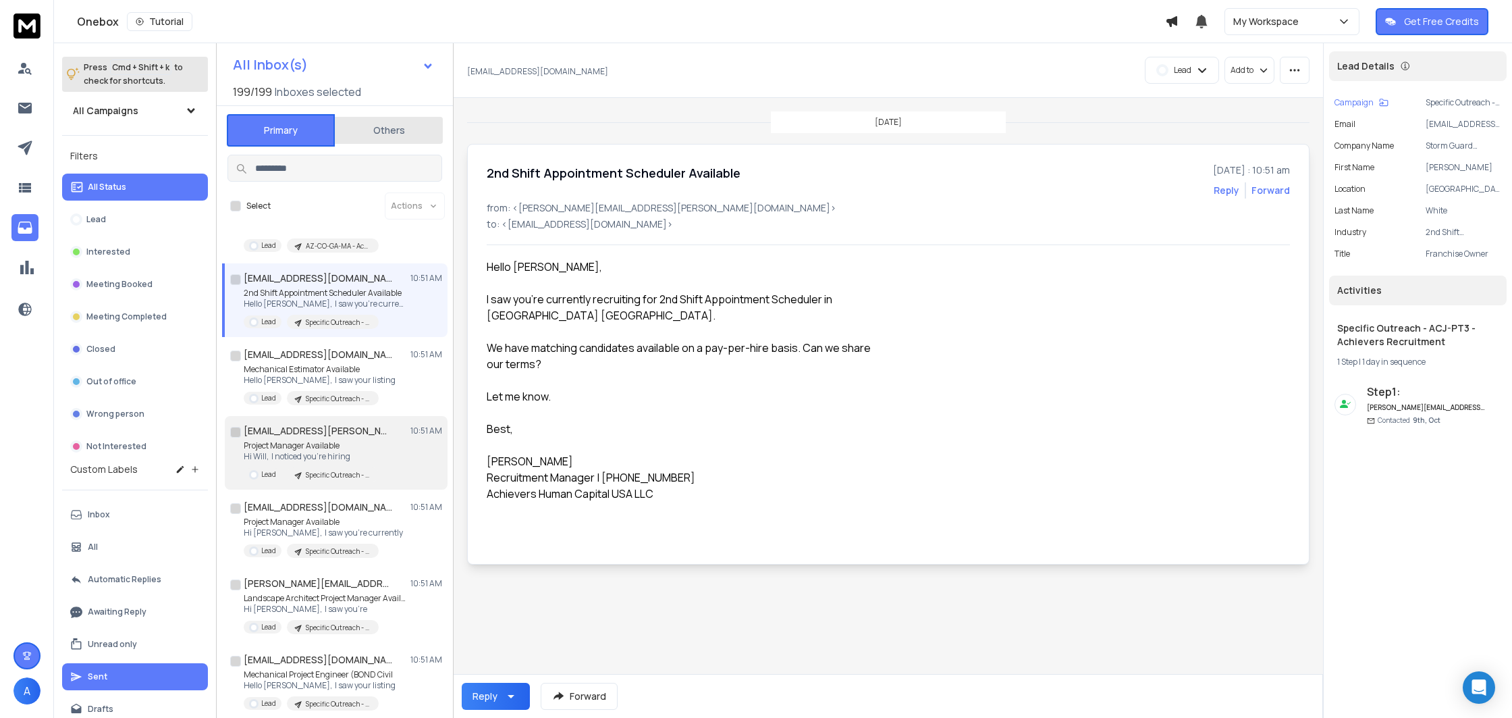
click at [321, 442] on div "wjohnson@evans-gc.com 10:51 AM Project Manager Available Hi Will, I noticed you…" at bounding box center [343, 452] width 199 height 57
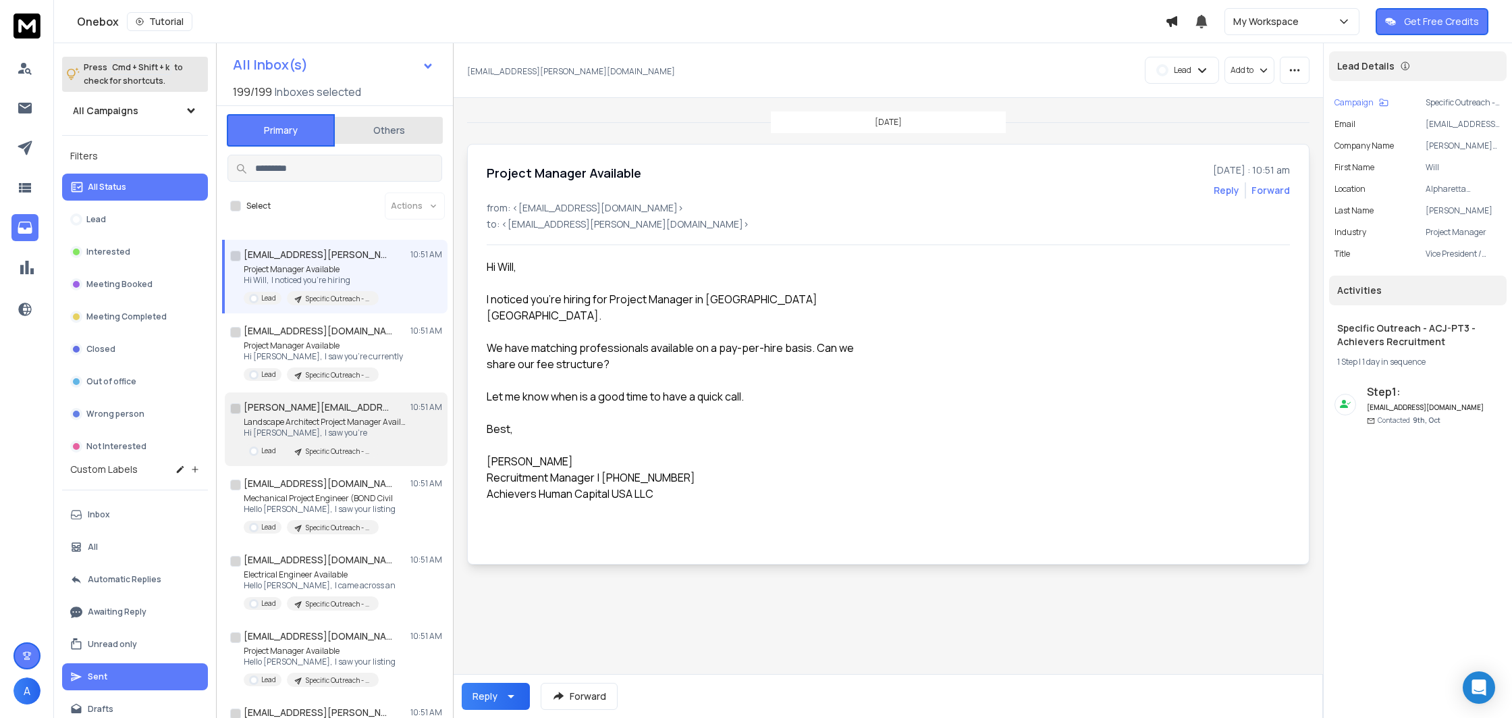
click at [320, 451] on p "Specific Outreach - ACJ-PT3 - Achievers Recruitment" at bounding box center [338, 451] width 65 height 10
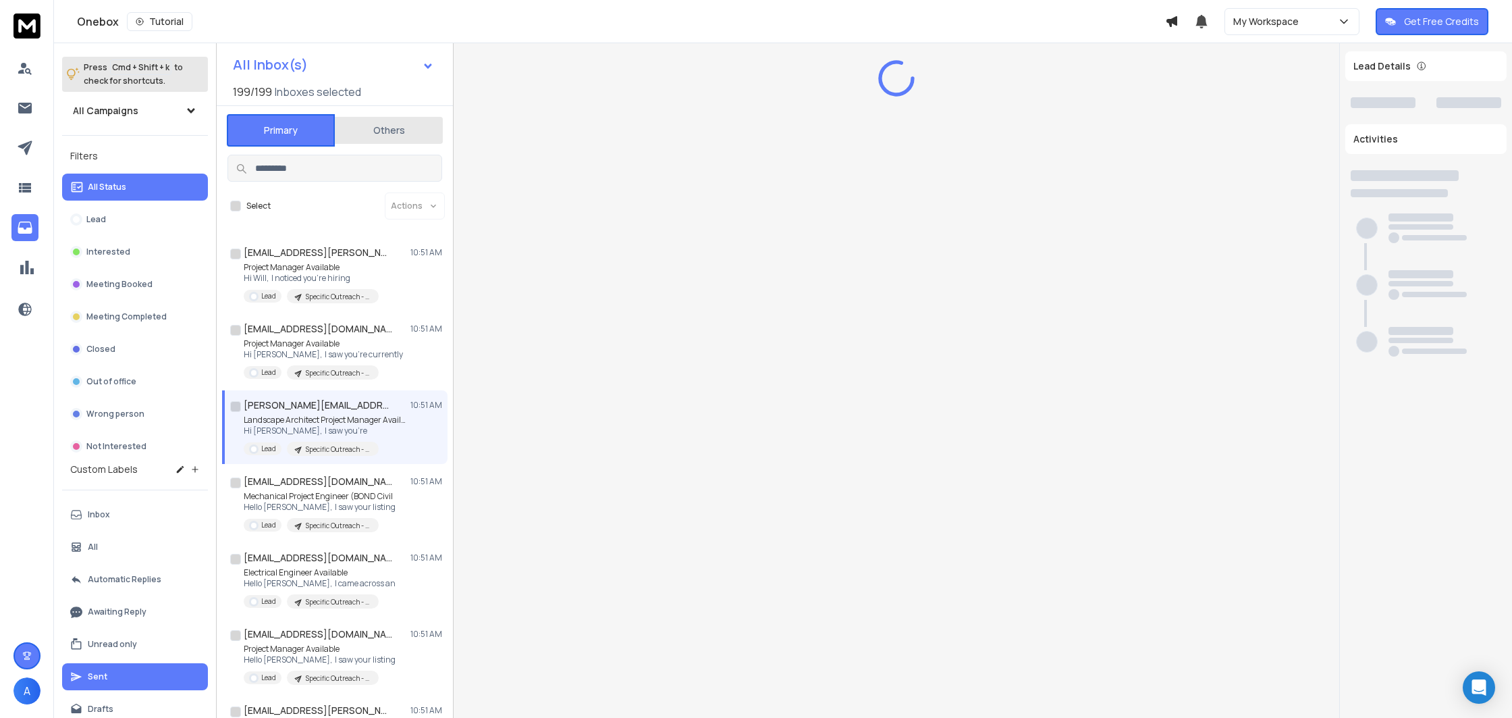
scroll to position [611, 0]
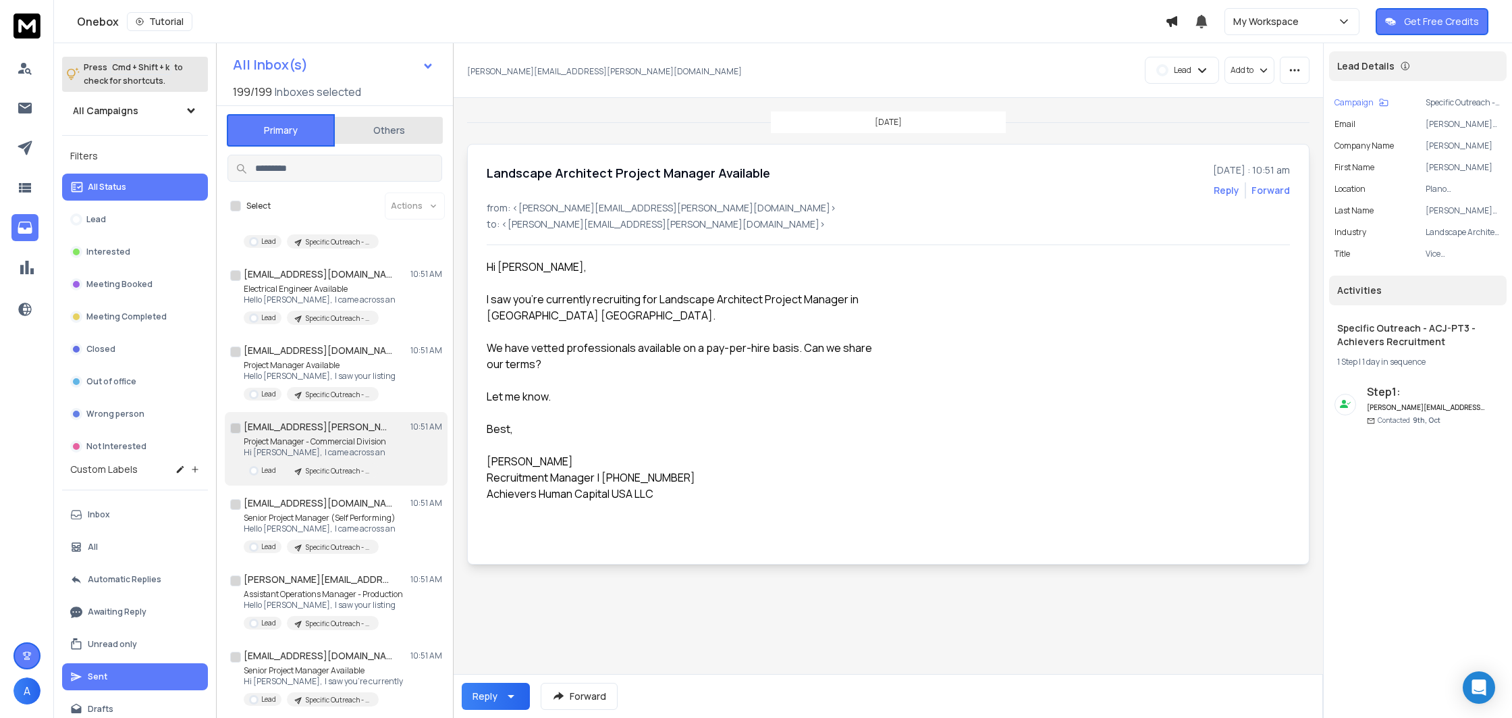
click at [317, 450] on p "Hi Chris, I came across an" at bounding box center [315, 452] width 142 height 11
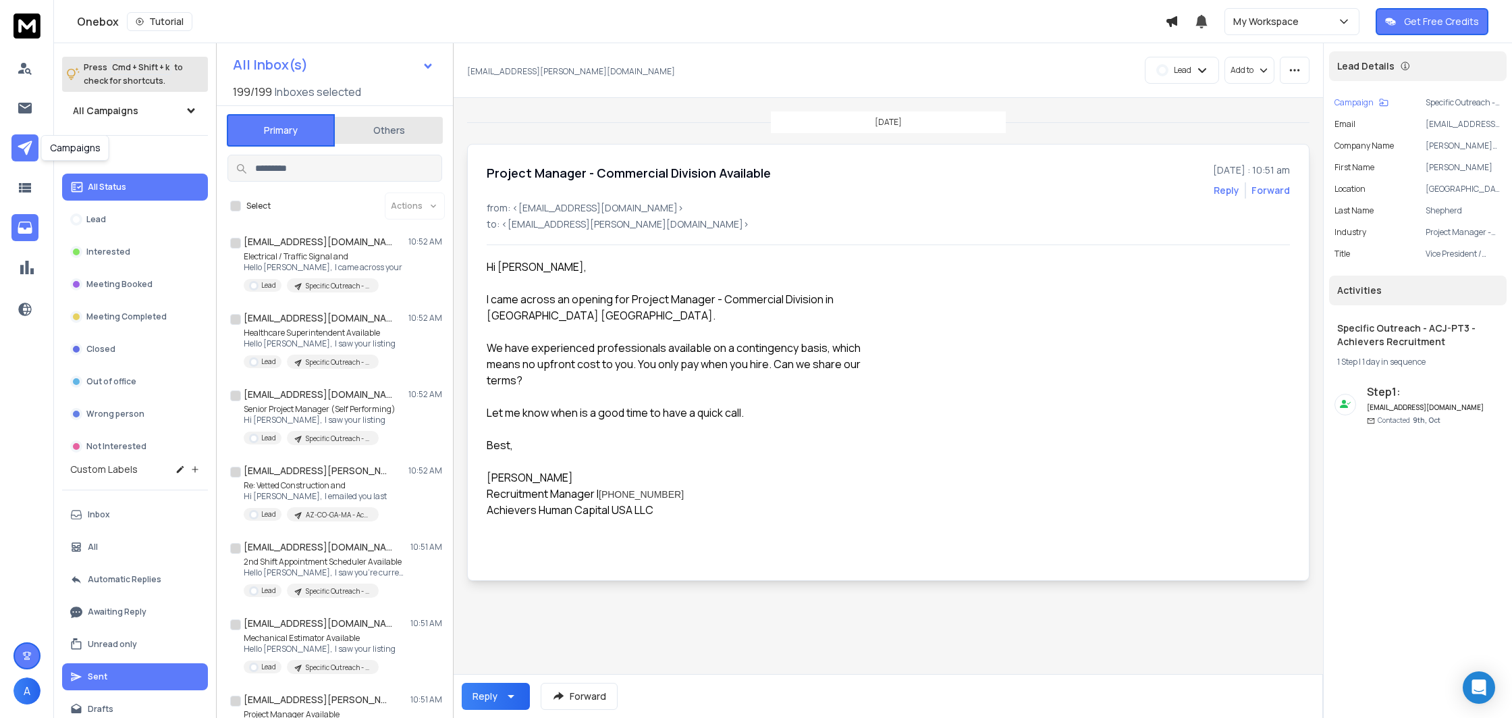
scroll to position [0, 0]
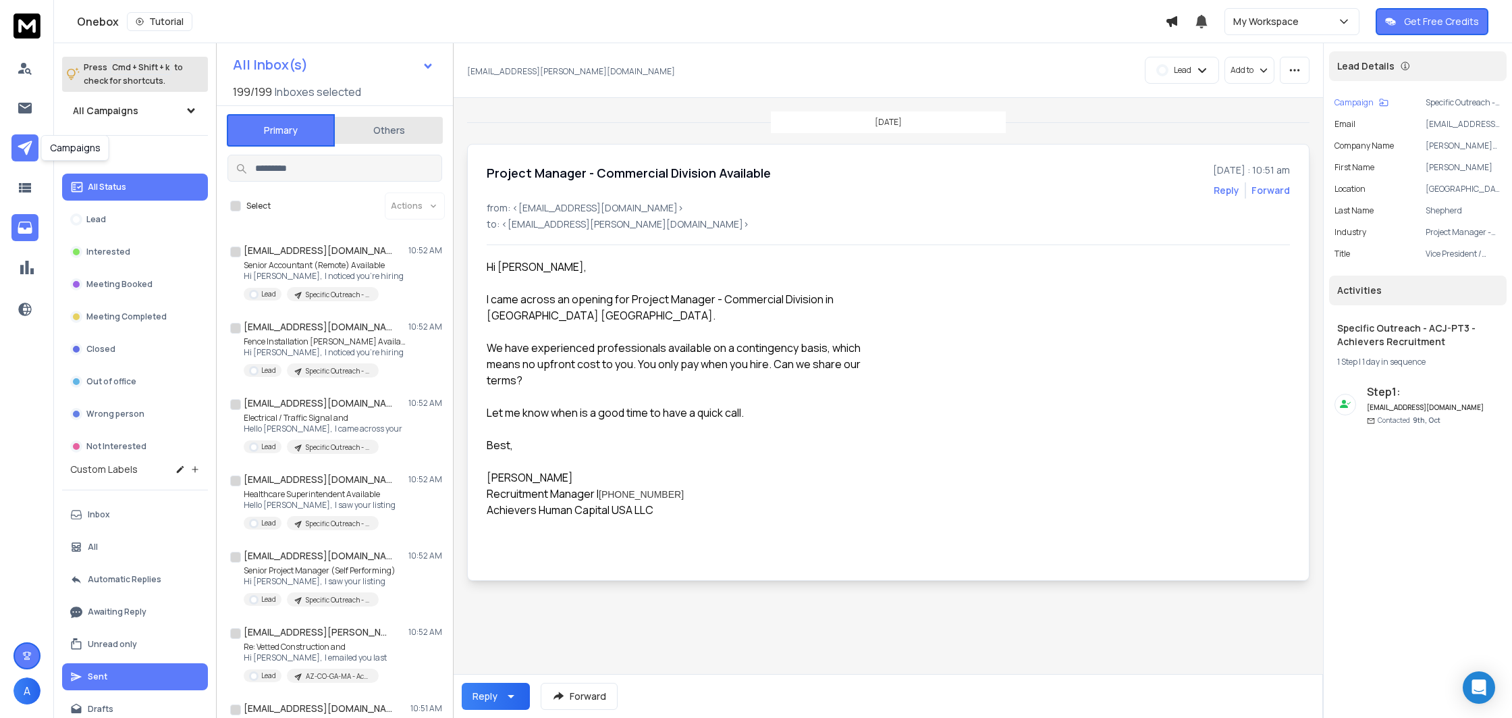
click at [34, 149] on link at bounding box center [24, 147] width 27 height 27
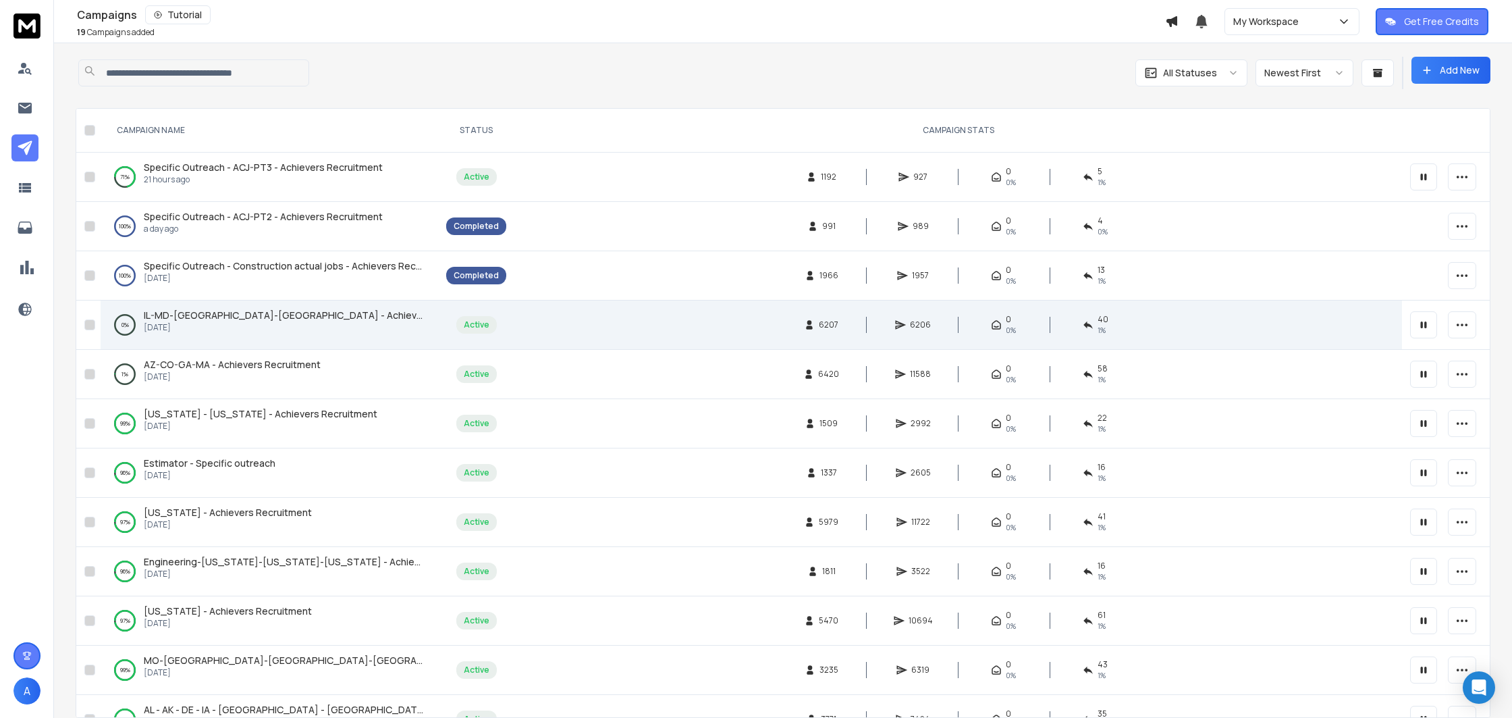
click at [267, 323] on p "9 days ago" at bounding box center [284, 327] width 281 height 11
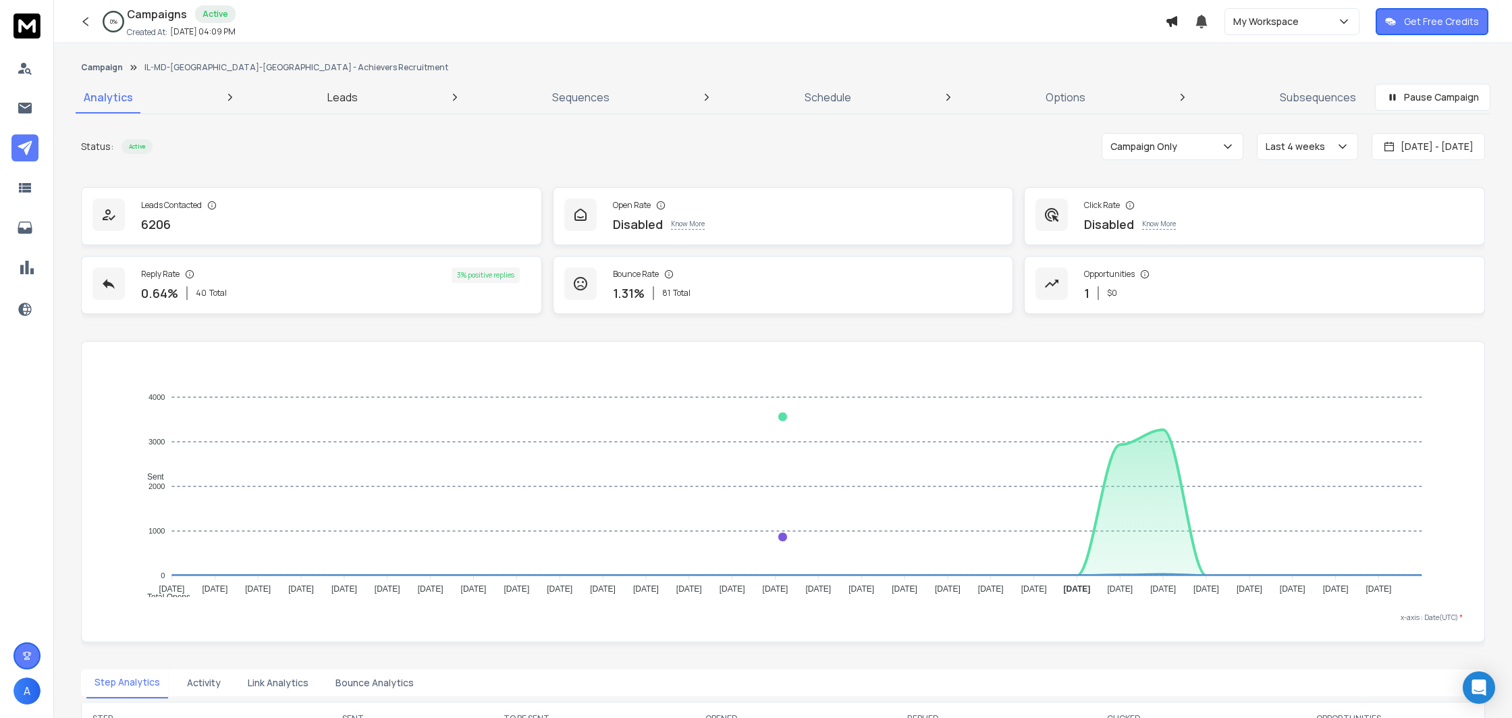
click at [341, 97] on p "Leads" at bounding box center [342, 97] width 30 height 16
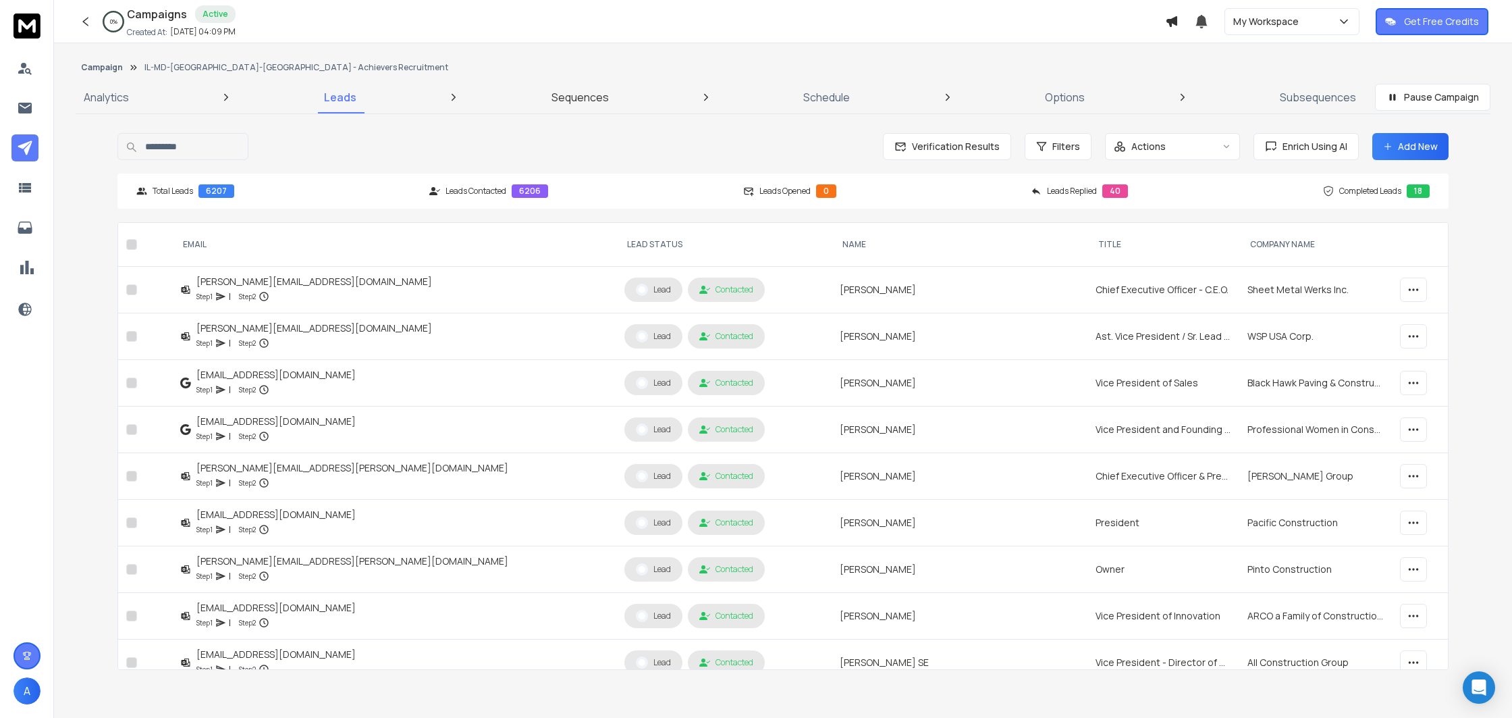
click at [575, 103] on p "Sequences" at bounding box center [580, 97] width 57 height 16
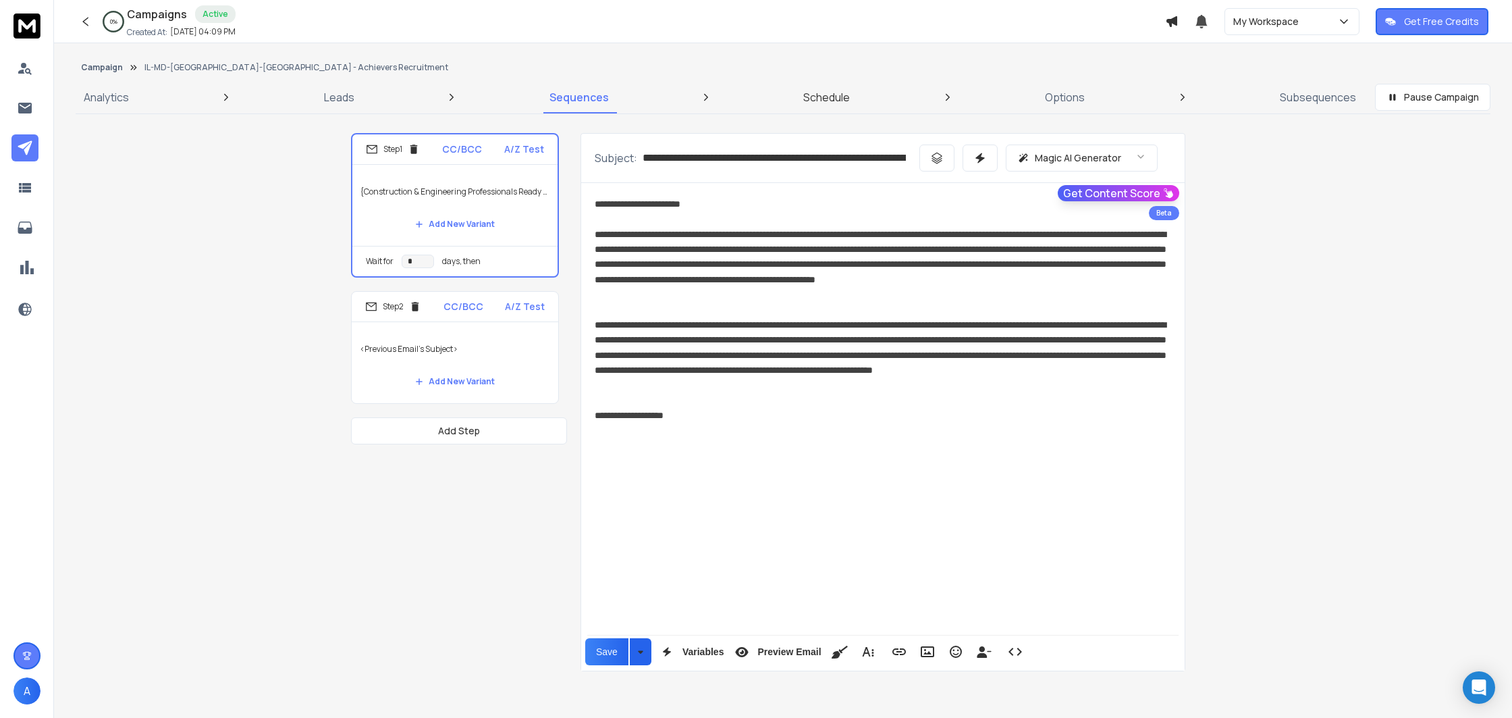
click at [806, 96] on p "Schedule" at bounding box center [826, 97] width 47 height 16
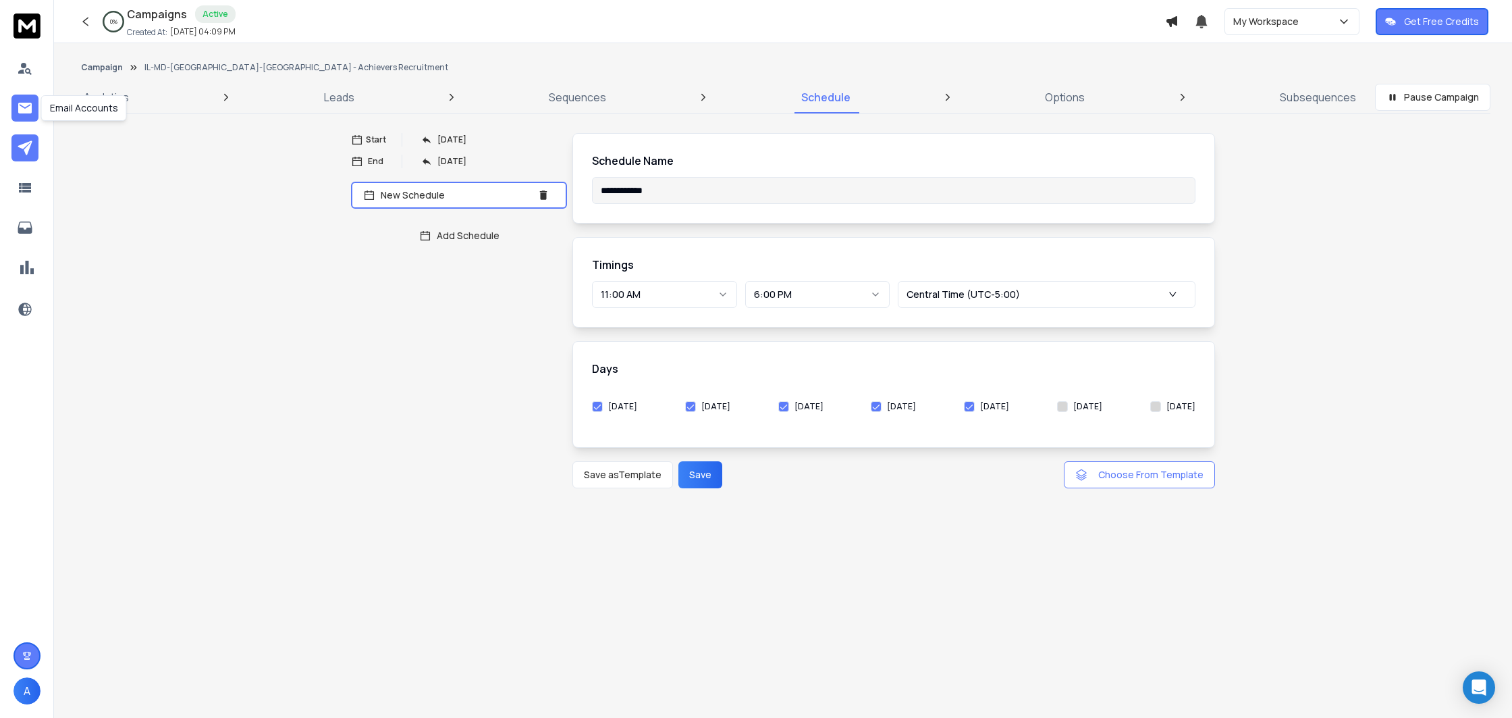
click at [25, 118] on link at bounding box center [24, 108] width 27 height 27
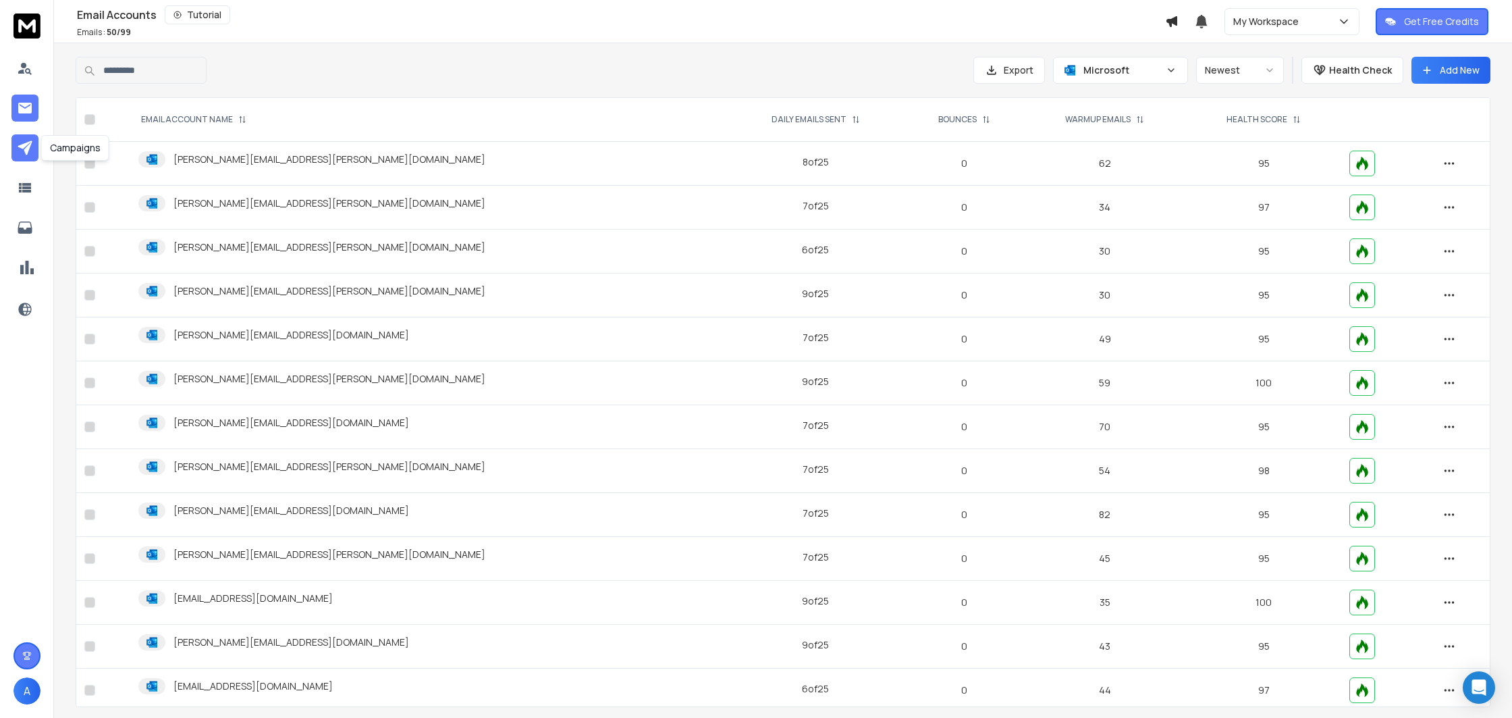
click at [34, 143] on link at bounding box center [24, 147] width 27 height 27
click at [26, 232] on icon at bounding box center [25, 227] width 14 height 12
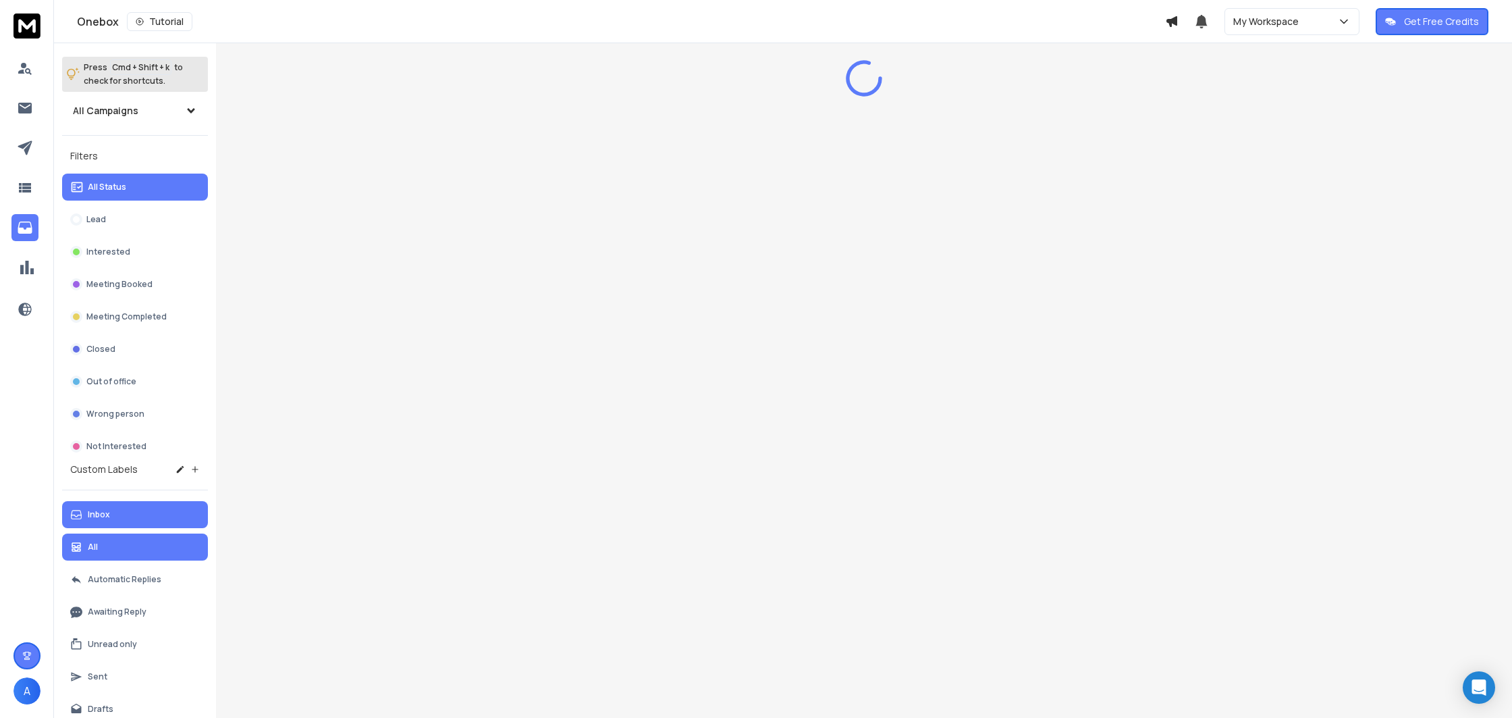
click at [120, 550] on button "All" at bounding box center [135, 546] width 146 height 27
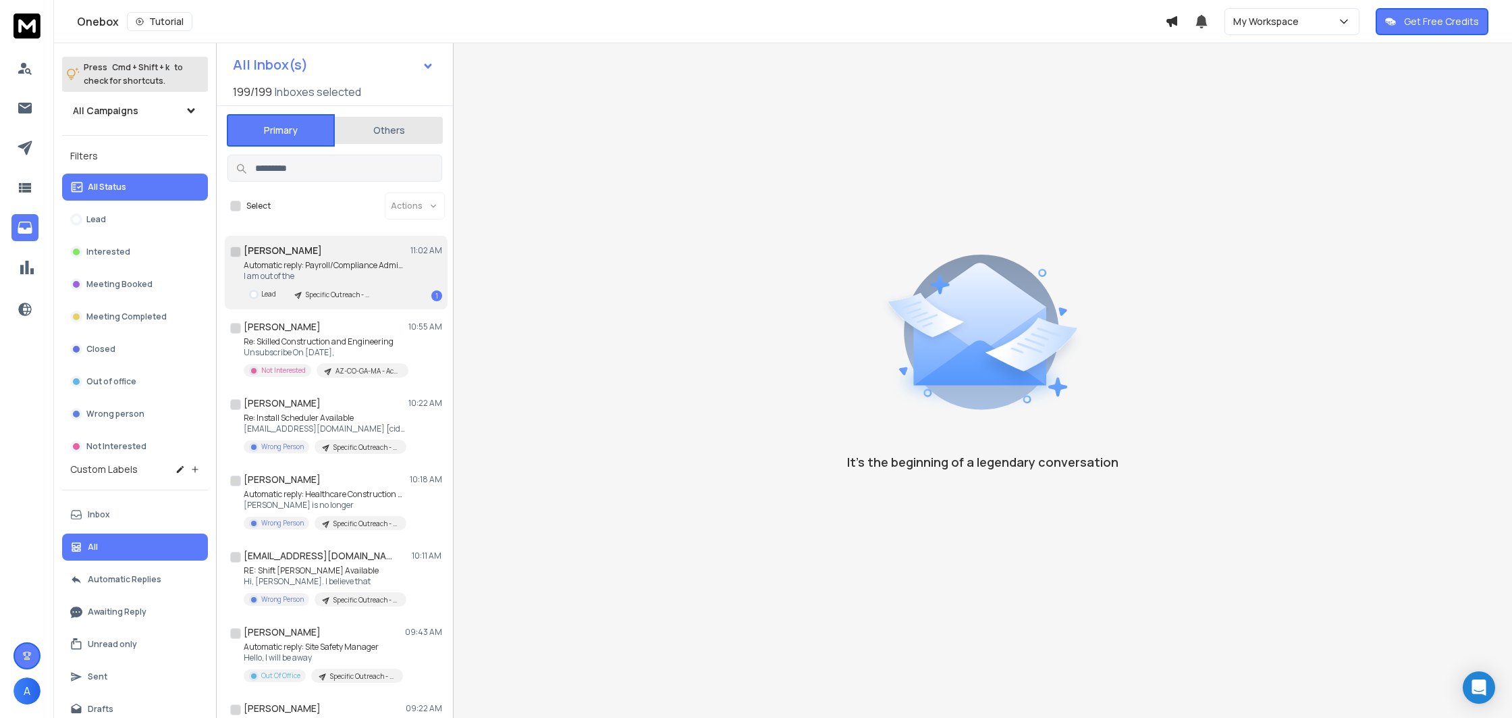
click at [401, 271] on p "I am out of the" at bounding box center [325, 276] width 162 height 11
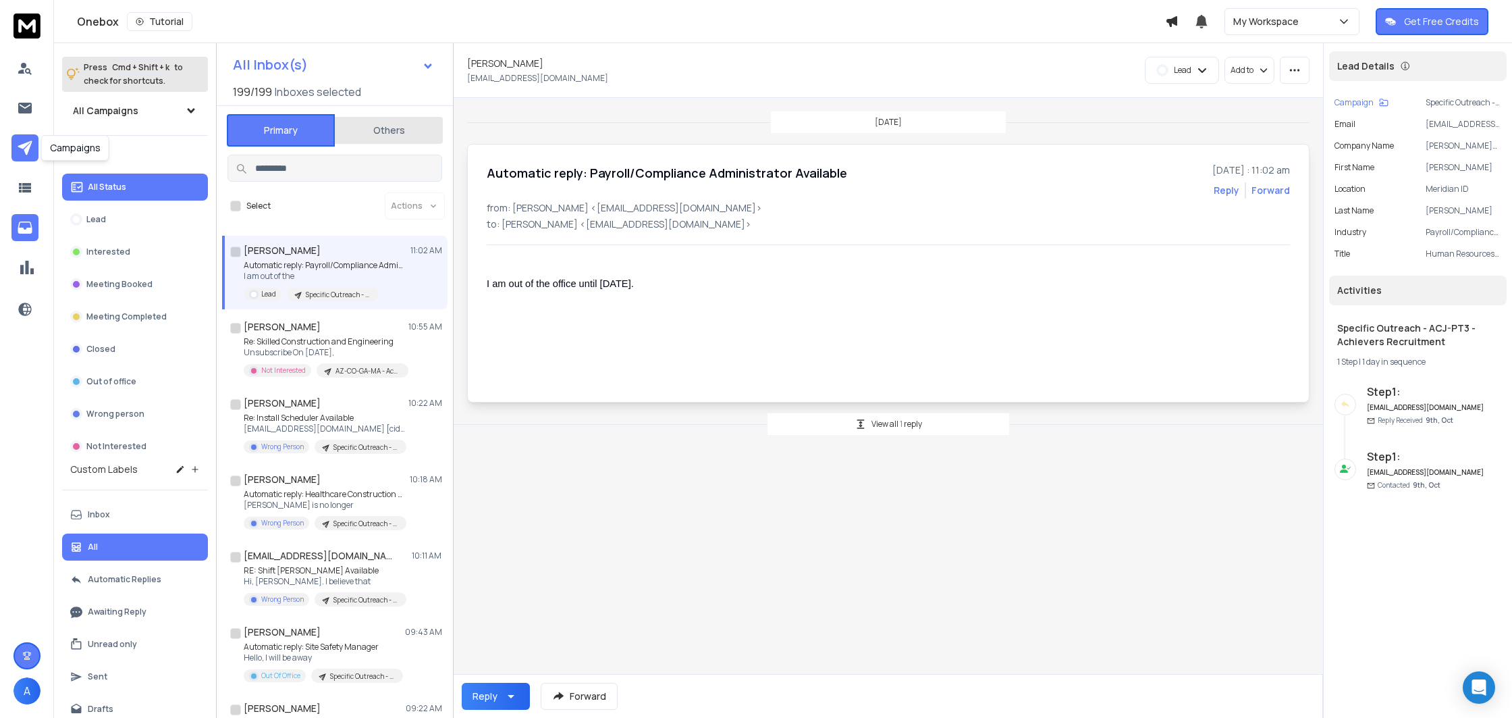
click at [15, 151] on link at bounding box center [24, 147] width 27 height 27
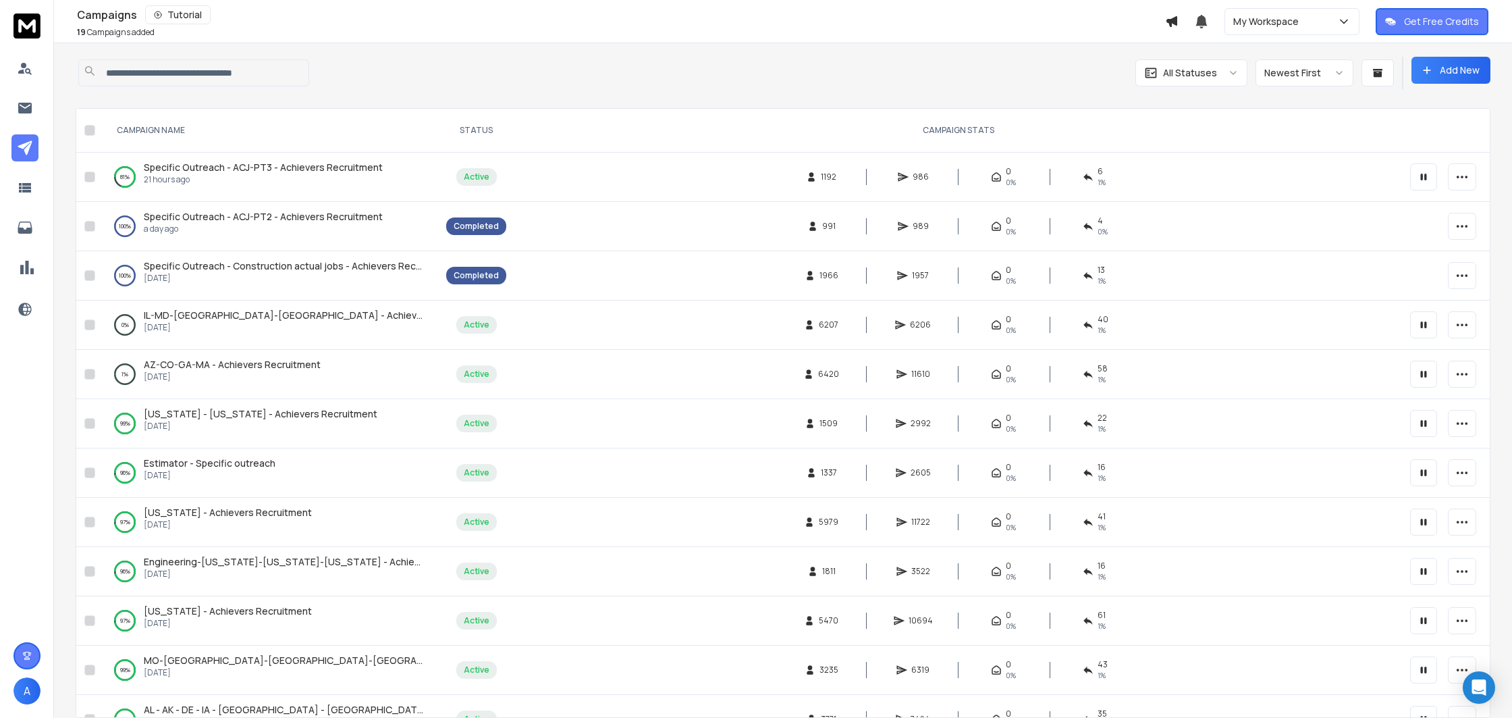
click at [516, 344] on td "6207 6206 0 0% 40 1 %" at bounding box center [958, 324] width 888 height 49
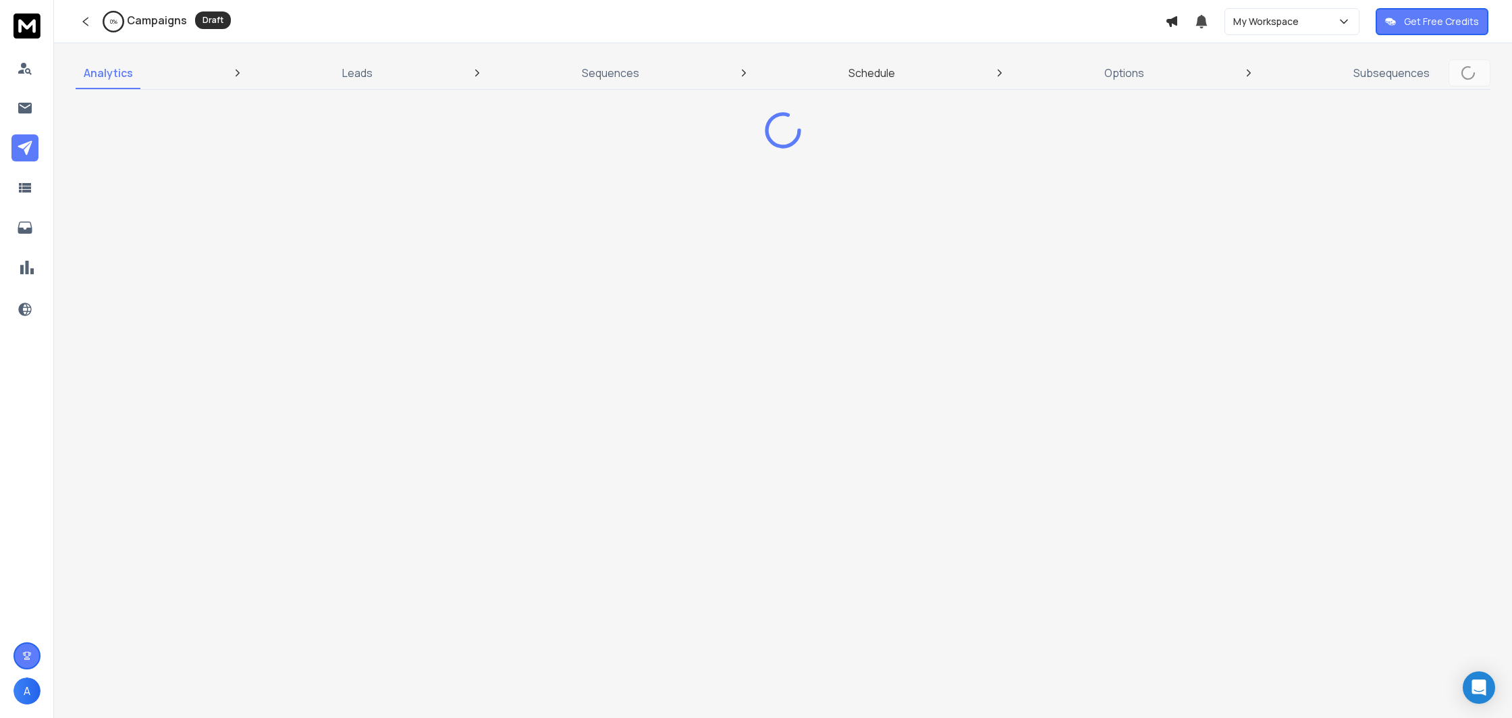
click at [882, 82] on link "Schedule" at bounding box center [872, 73] width 63 height 32
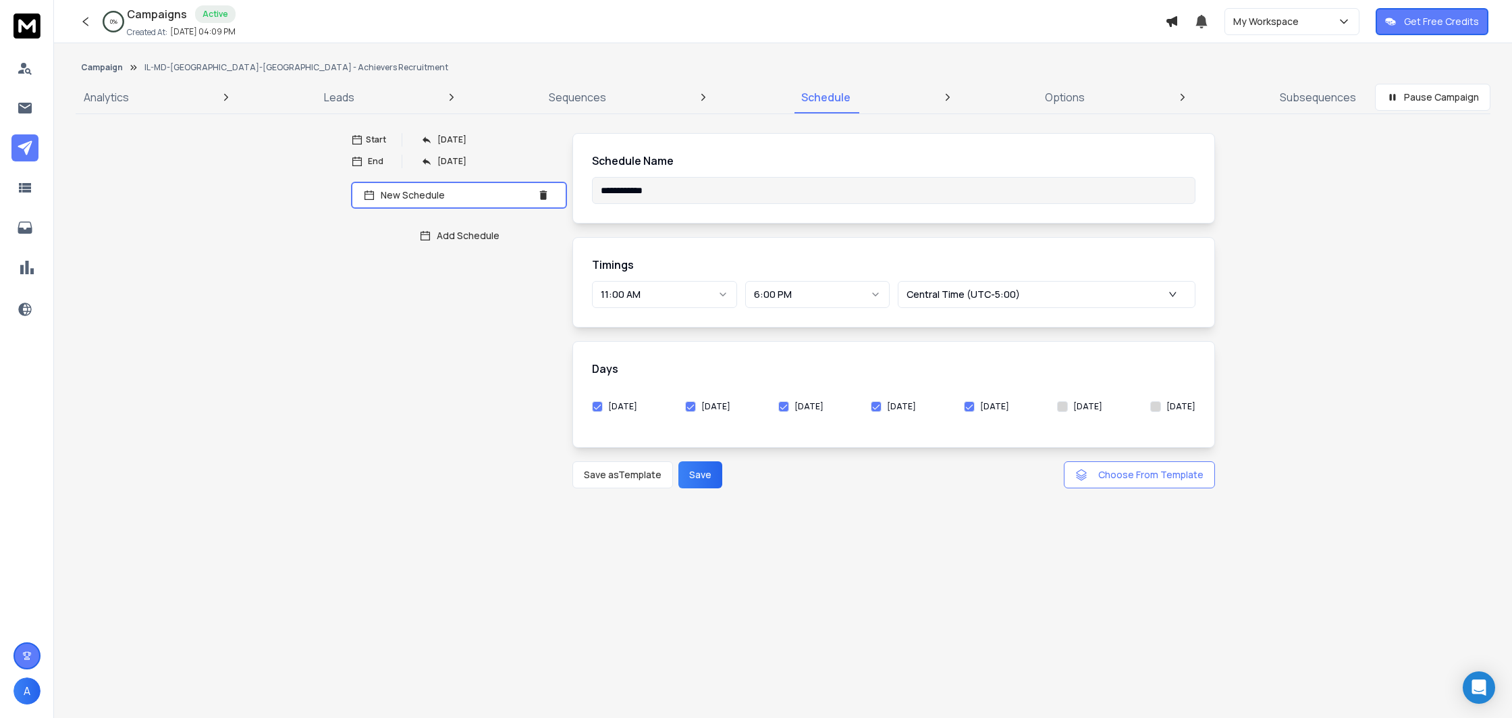
click at [1038, 74] on div "Campaign IL-MD-NY-VA - Achievers Recruitment" at bounding box center [783, 68] width 1415 height 22
click at [1077, 103] on p "Options" at bounding box center [1065, 97] width 40 height 16
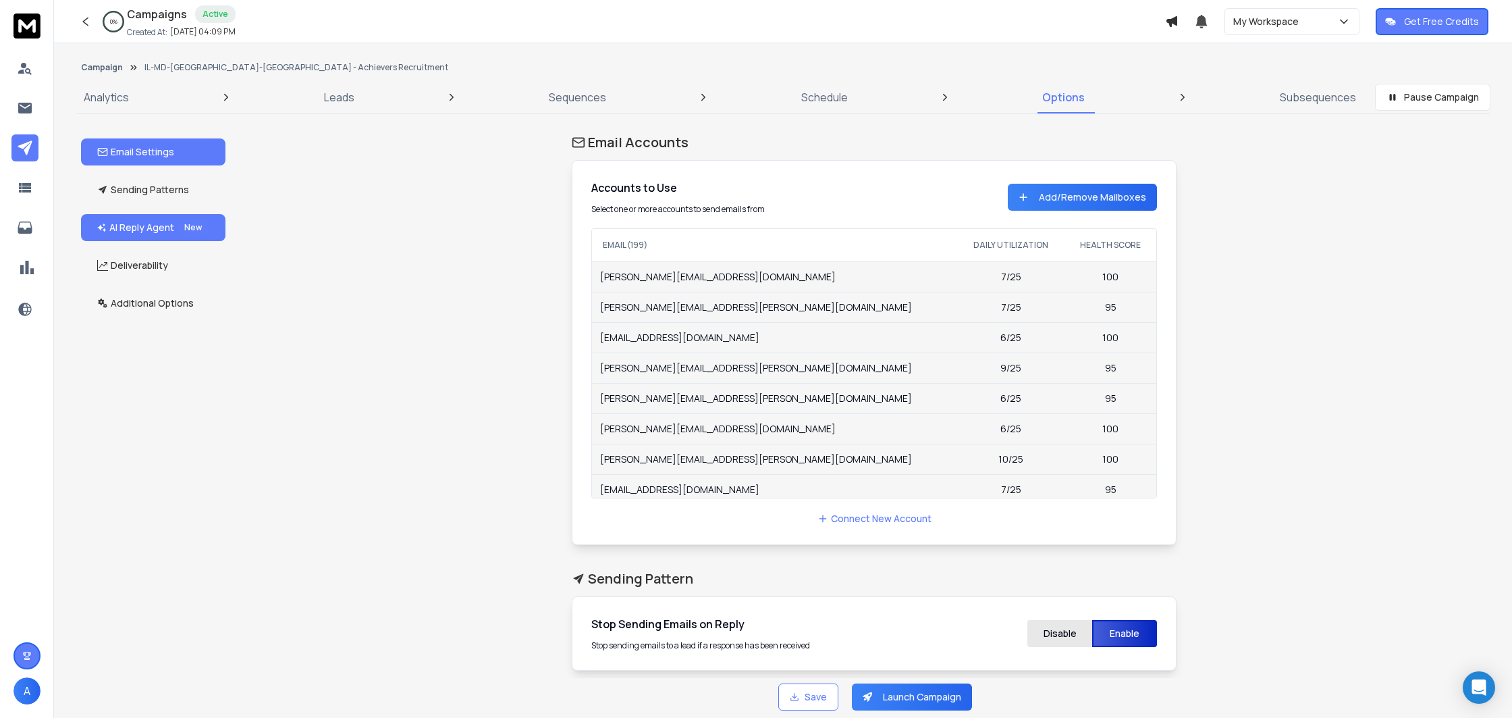
click at [155, 219] on button "AI Reply Agent New" at bounding box center [153, 227] width 144 height 27
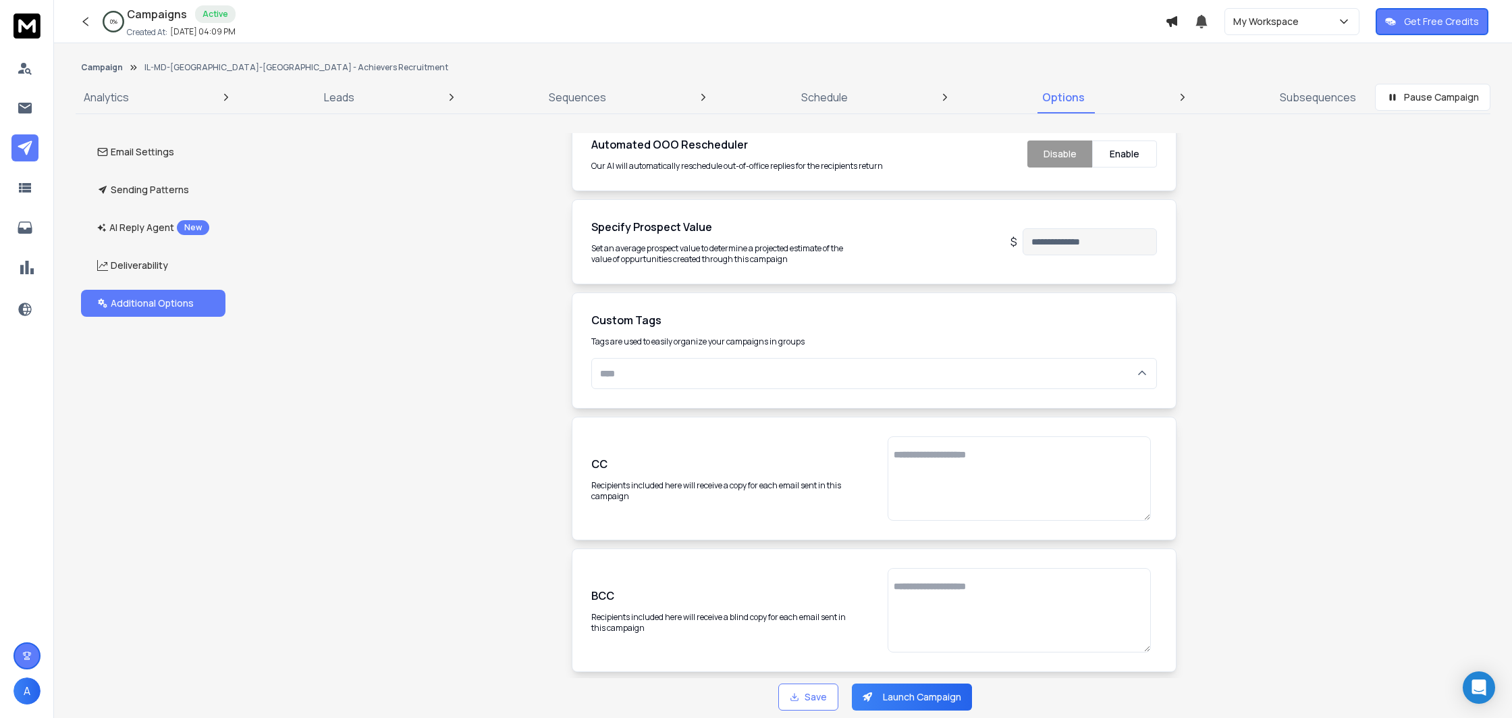
scroll to position [2459, 0]
click at [23, 109] on icon at bounding box center [25, 108] width 14 height 11
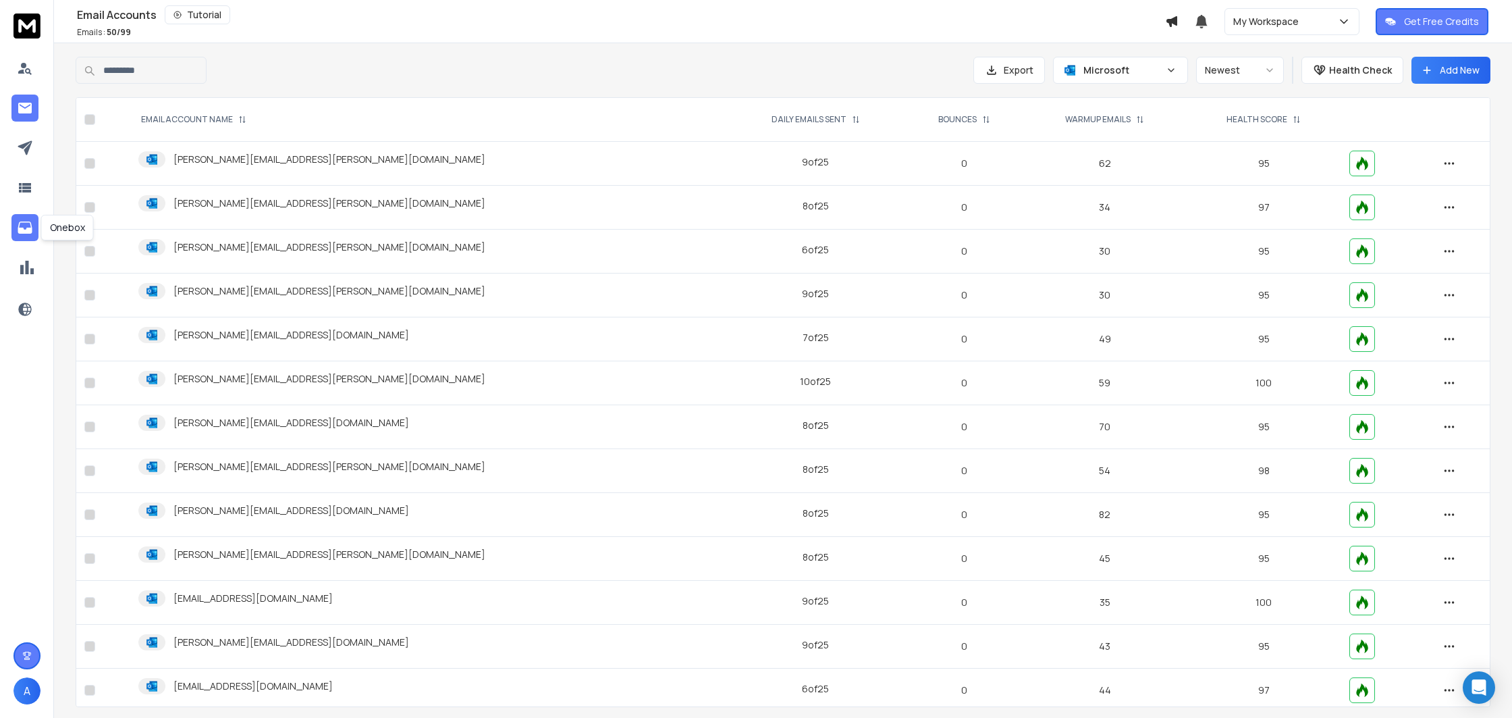
click at [26, 229] on icon at bounding box center [25, 227] width 14 height 12
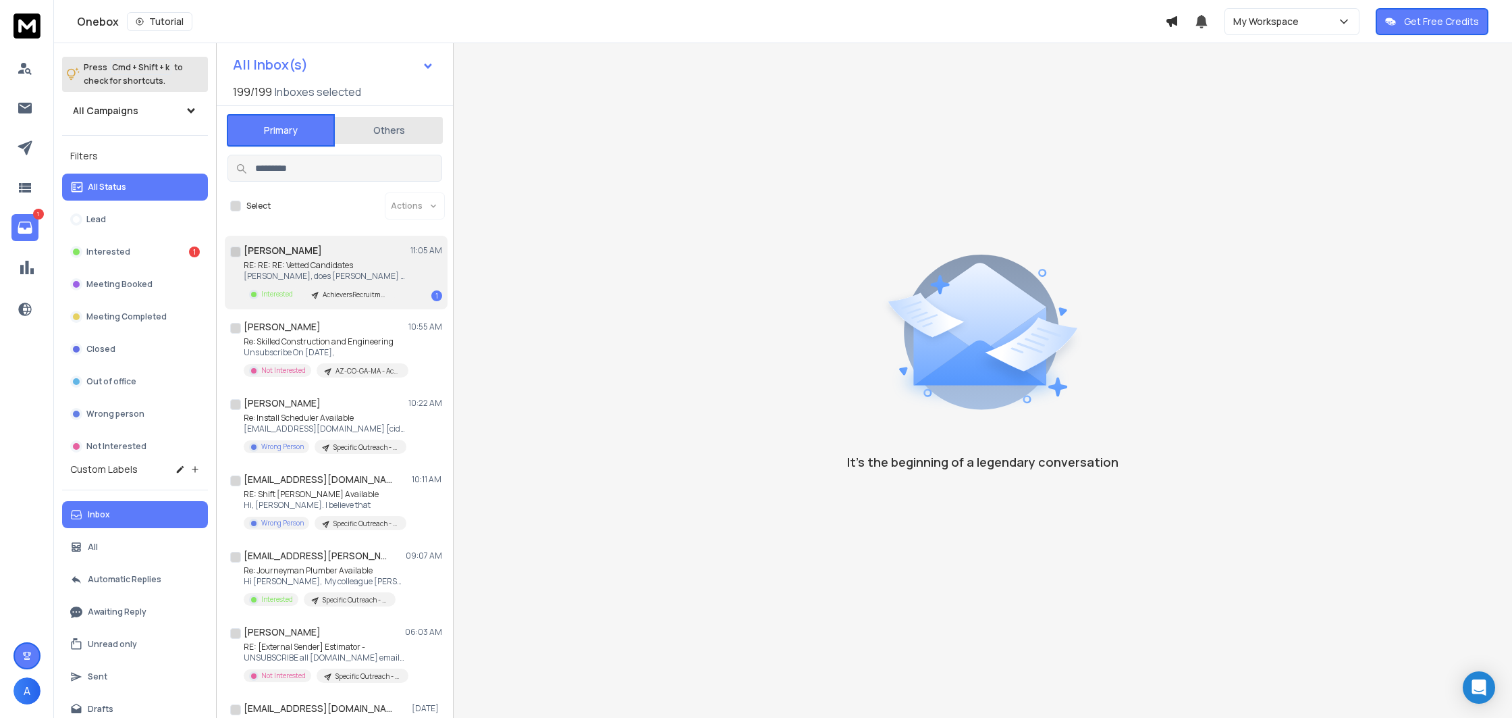
click at [305, 259] on div "Brad Kirk 11:05 AM RE: RE: RE: Vetted Candidates Brant, does Jeffrey have time …" at bounding box center [343, 272] width 199 height 57
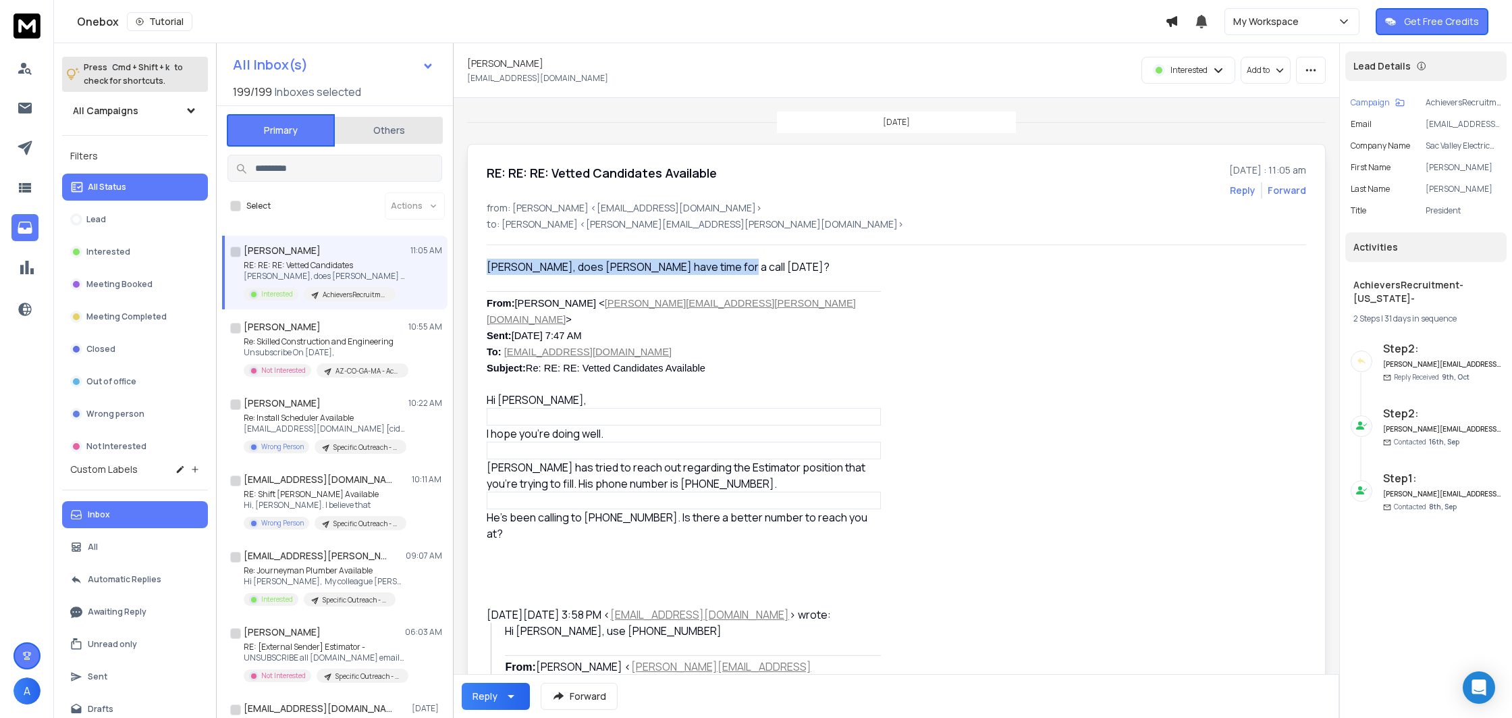
drag, startPoint x: 491, startPoint y: 267, endPoint x: 824, endPoint y: 263, distance: 333.6
drag, startPoint x: 600, startPoint y: 207, endPoint x: 696, endPoint y: 209, distance: 96.6
click at [695, 209] on p "from: Brad Kirk <bradkirk@sacvalleyelectric.com>" at bounding box center [897, 208] width 820 height 14
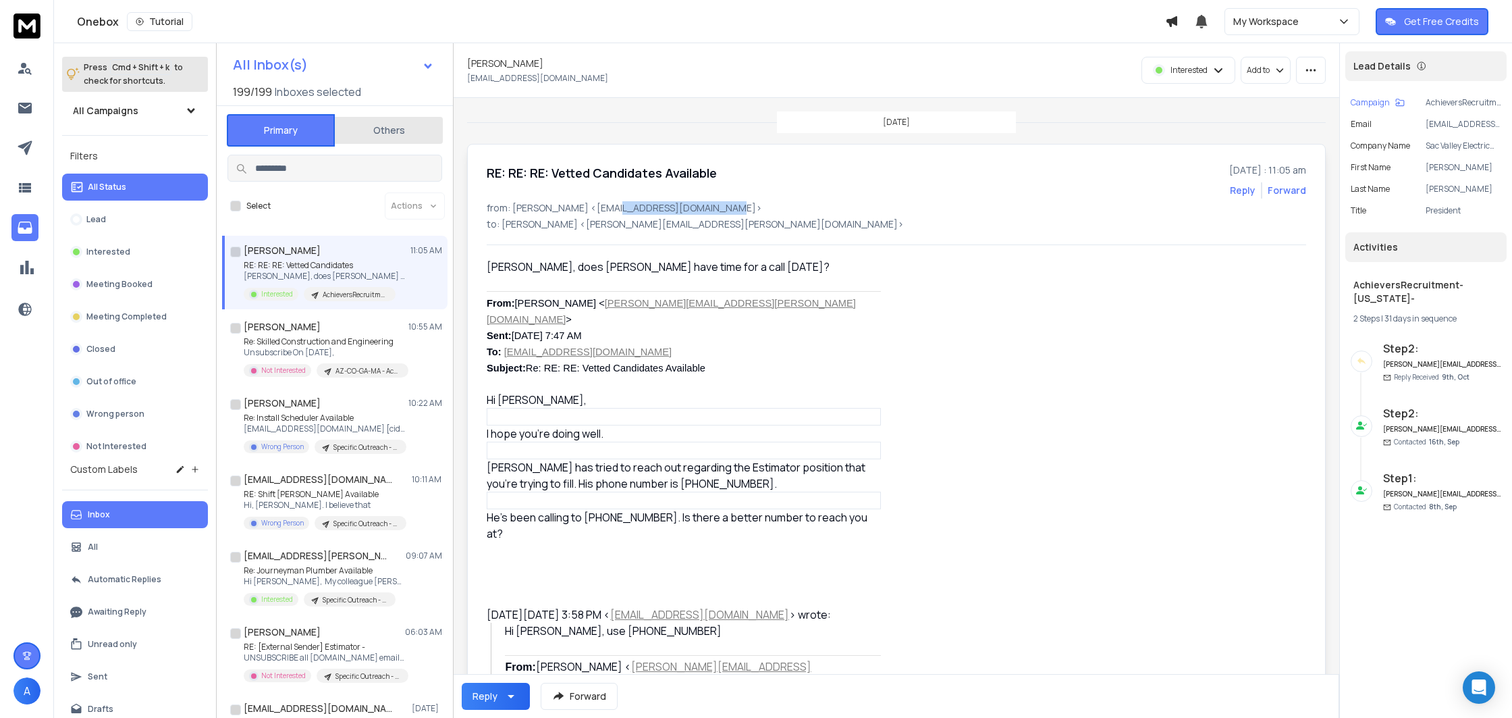
copy p "sacvalleyelectric.com"
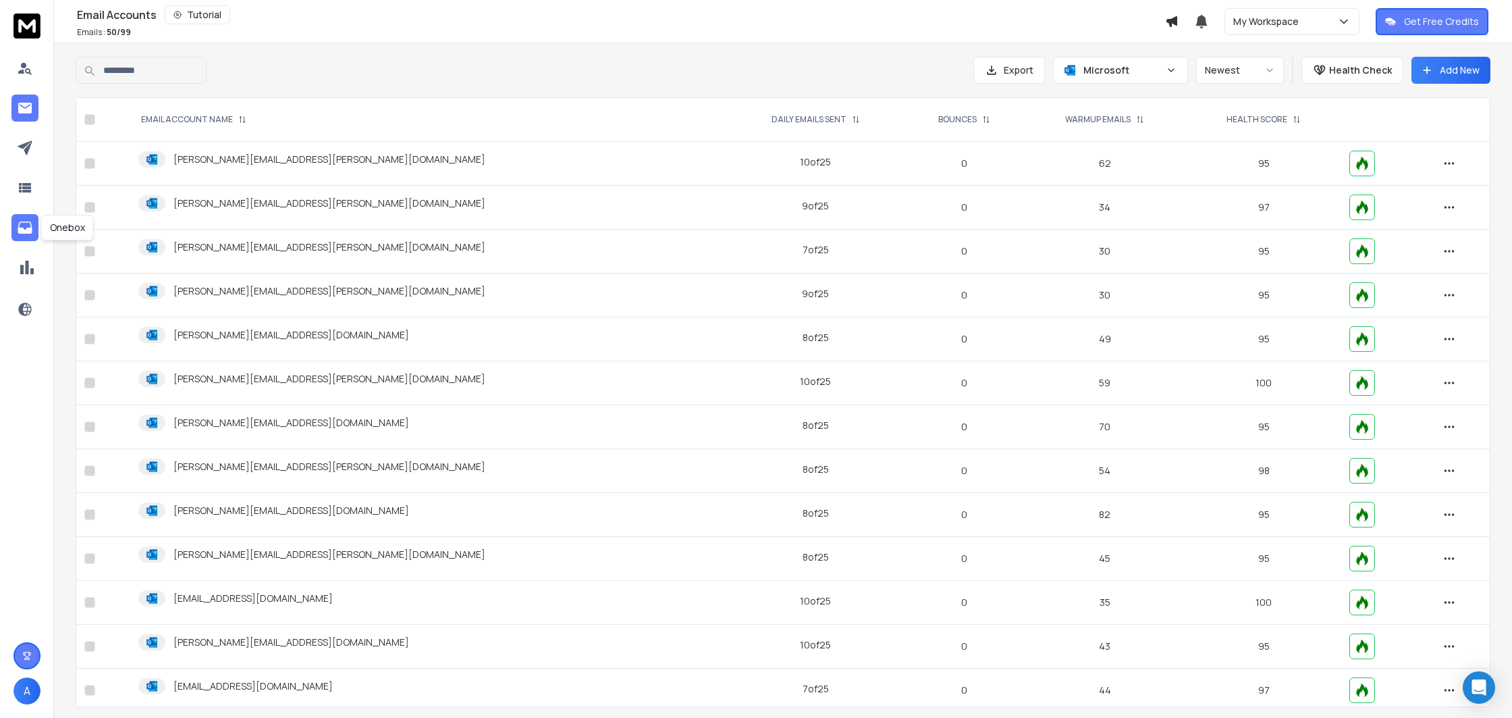
click at [22, 228] on icon at bounding box center [25, 227] width 14 height 12
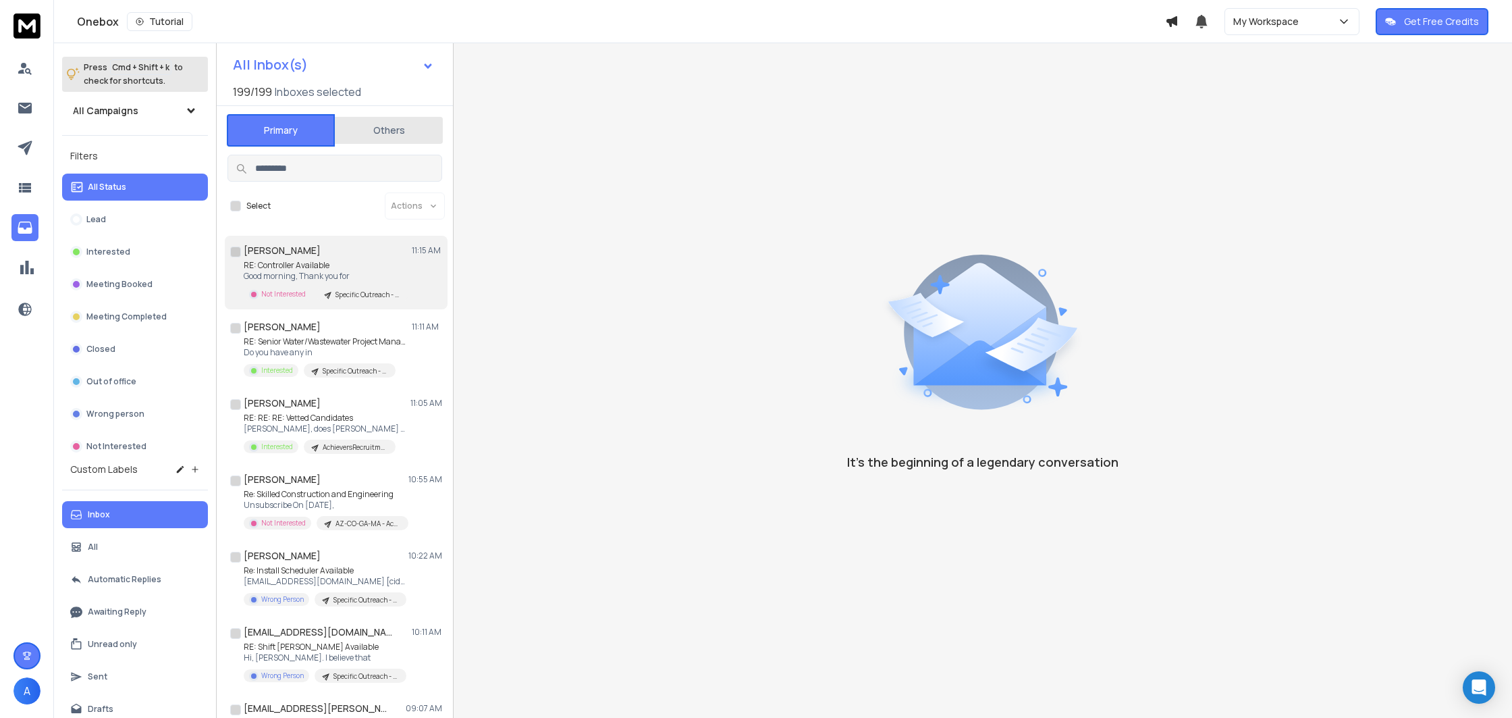
click at [321, 264] on p "RE: Controller Available" at bounding box center [325, 265] width 162 height 11
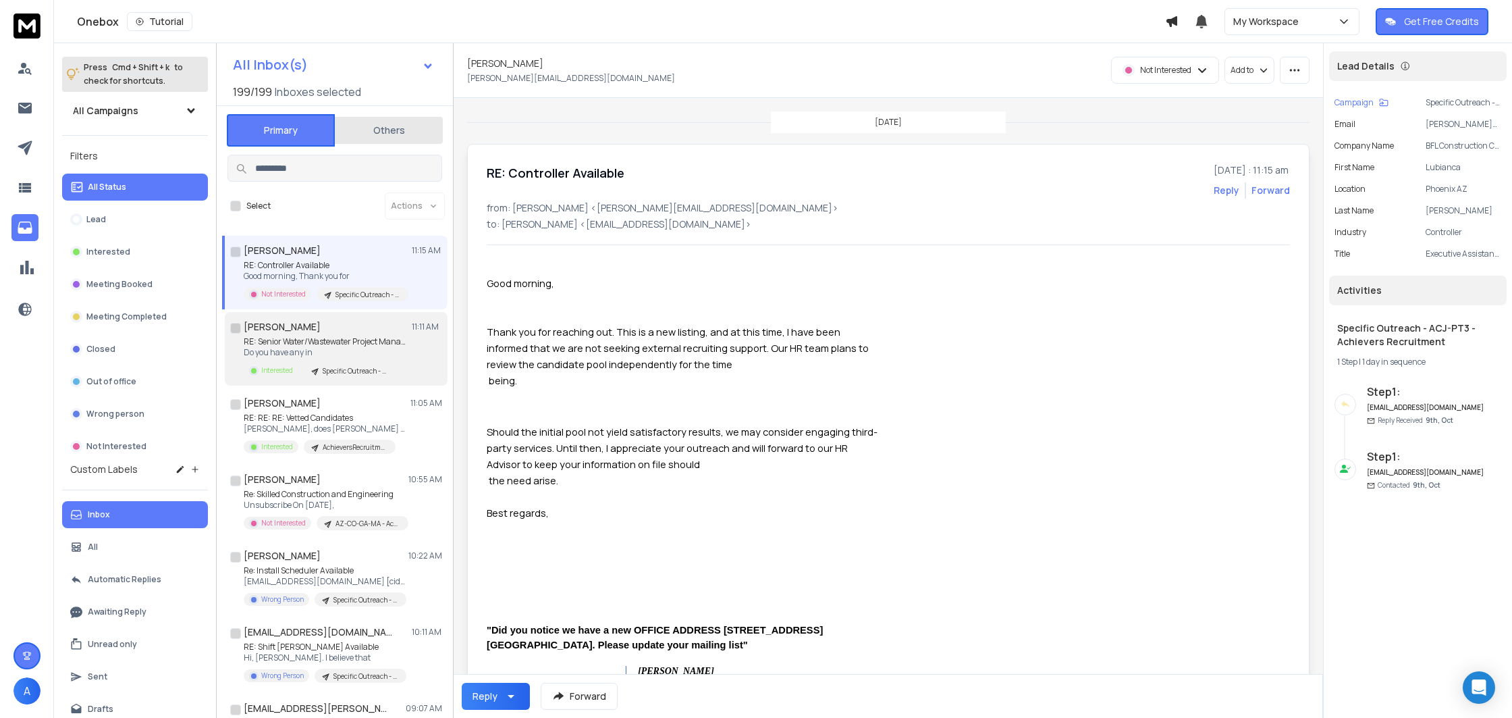
click at [331, 343] on p "RE: Senior Water/Wastewater Project Manager" at bounding box center [325, 341] width 162 height 11
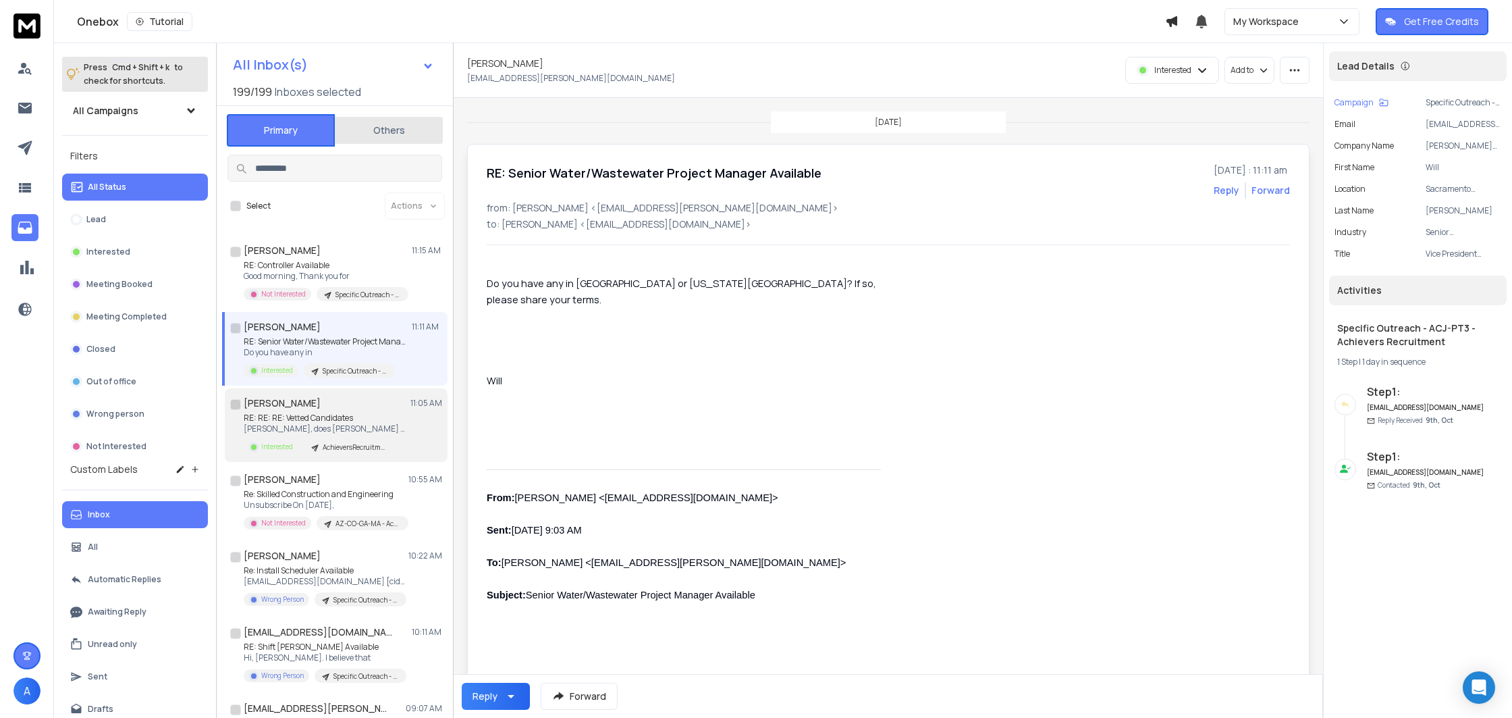
scroll to position [15, 0]
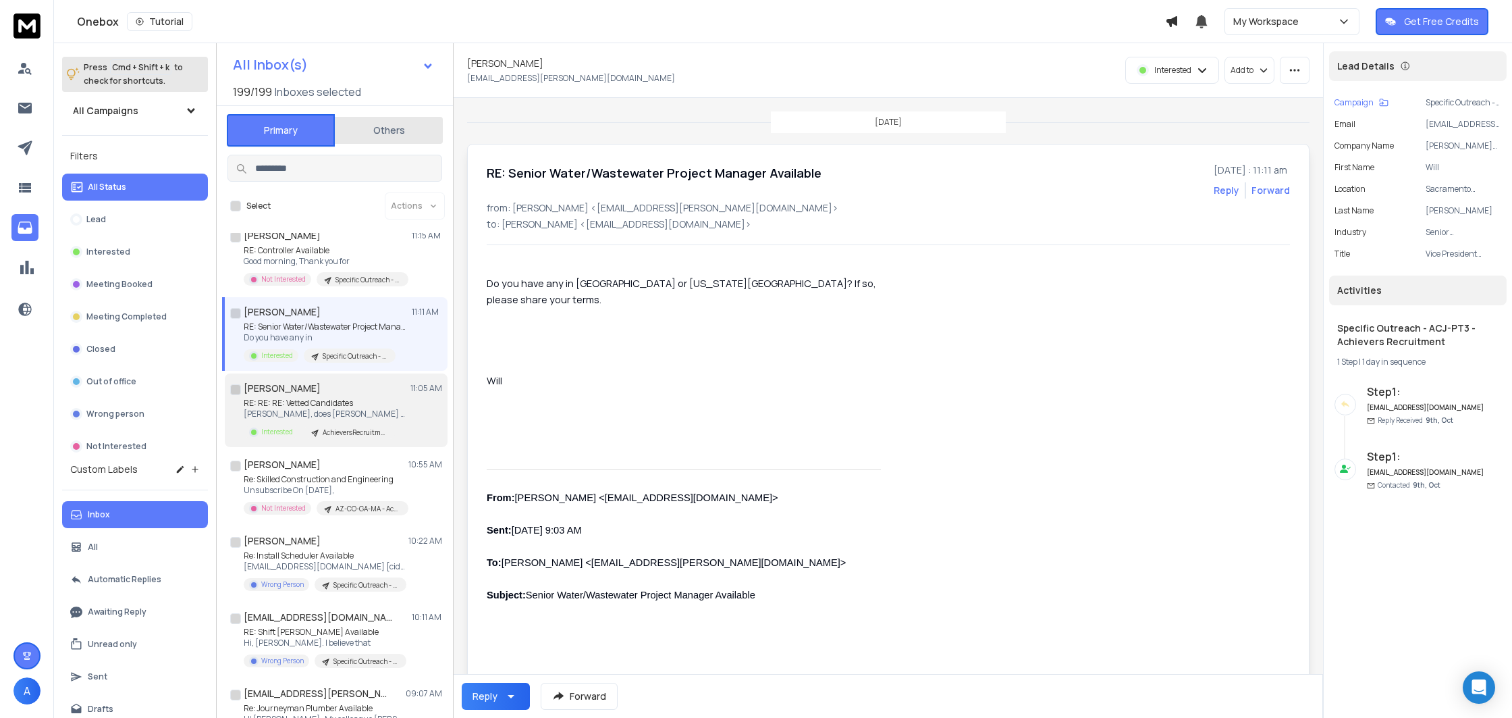
click at [265, 400] on p "RE: RE: RE: Vetted Candidates" at bounding box center [325, 403] width 162 height 11
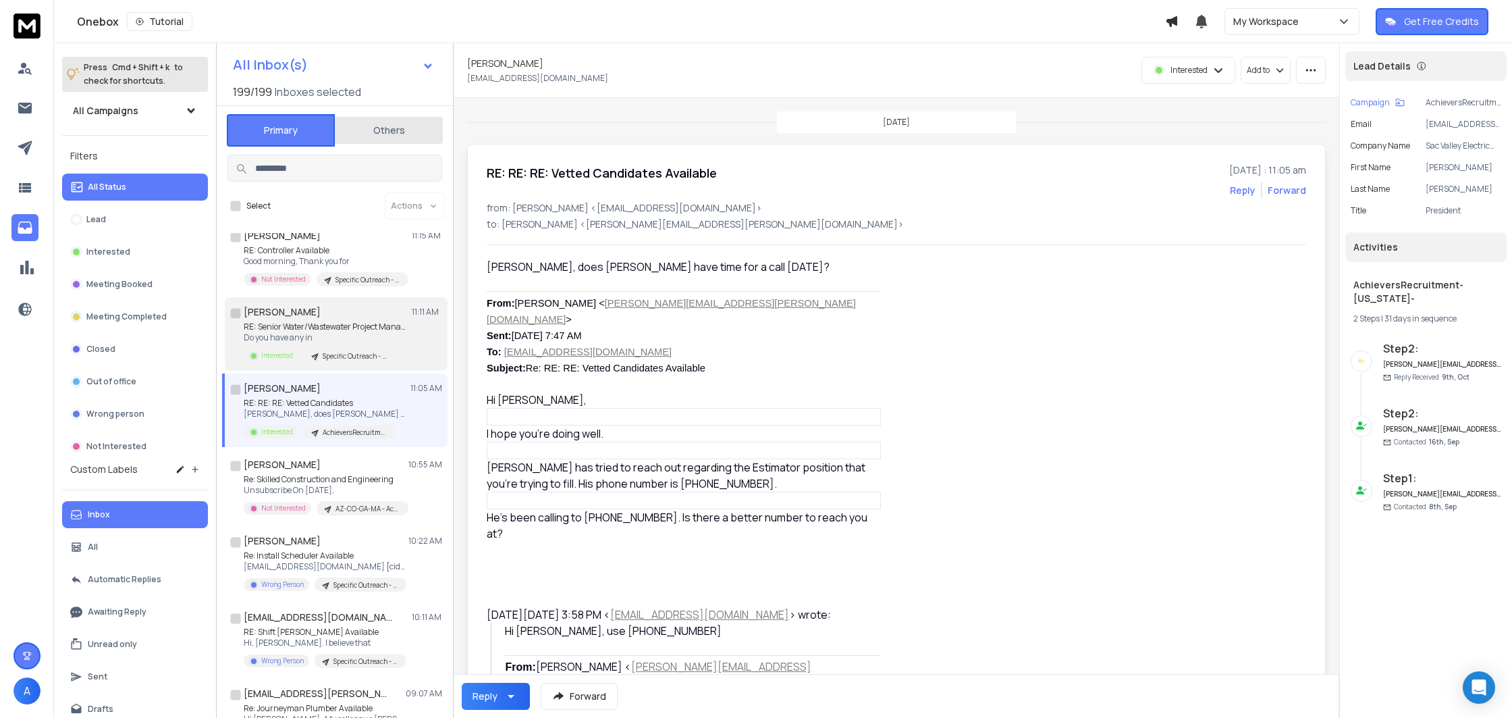
click at [300, 327] on p "RE: Senior Water/Wastewater Project Manager" at bounding box center [325, 326] width 162 height 11
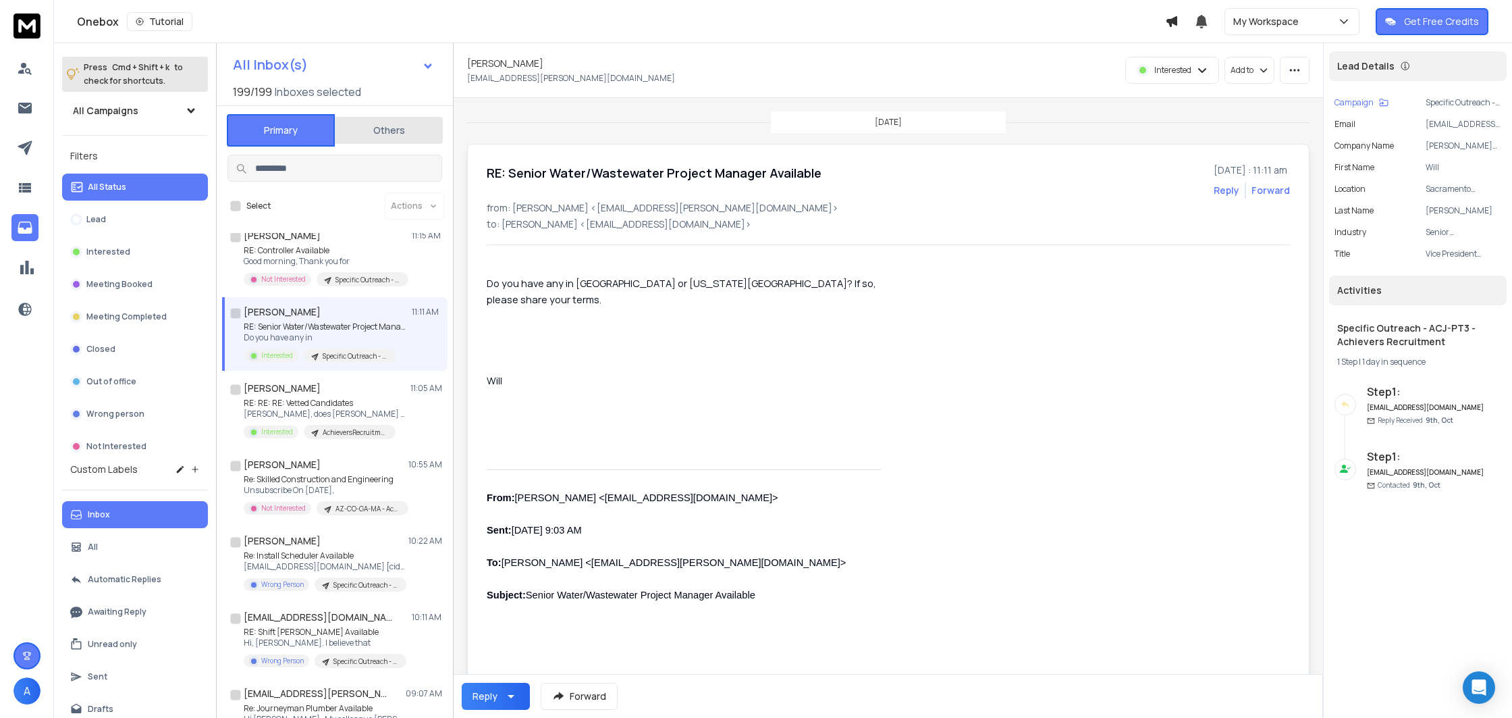
click at [785, 323] on p at bounding box center [684, 331] width 394 height 16
